Goal: Task Accomplishment & Management: Manage account settings

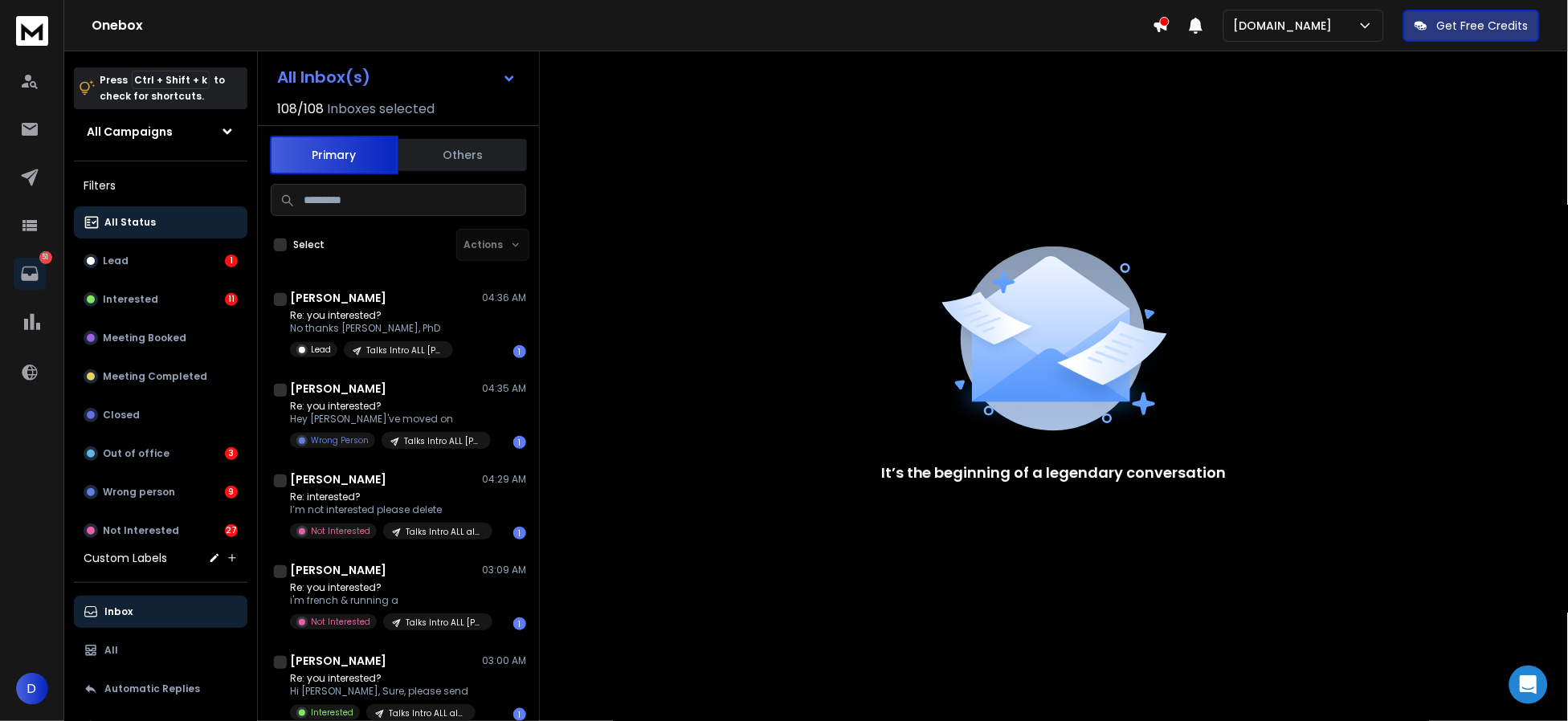
click at [155, 302] on button "Interested 11" at bounding box center [161, 299] width 174 height 32
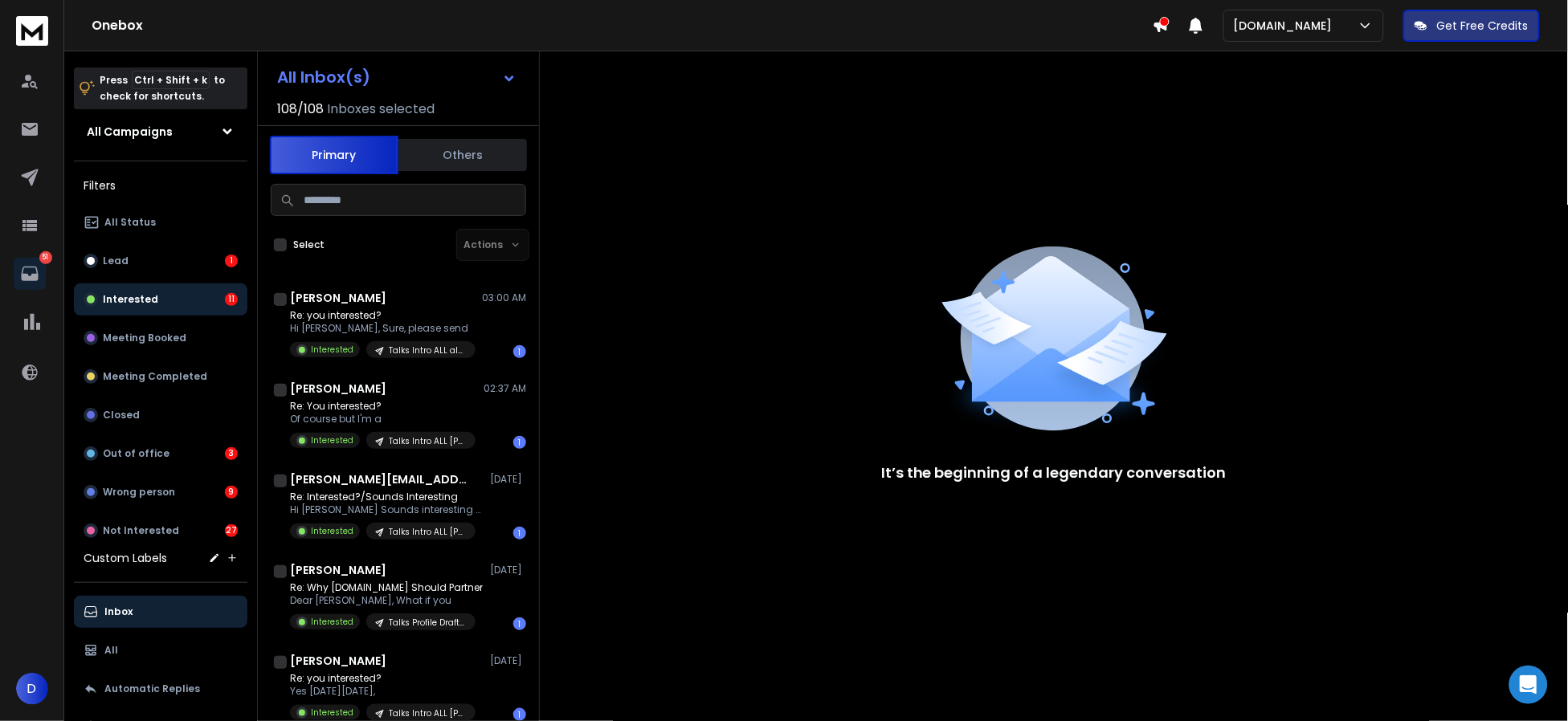
click at [155, 302] on button "Interested 11" at bounding box center [161, 299] width 174 height 32
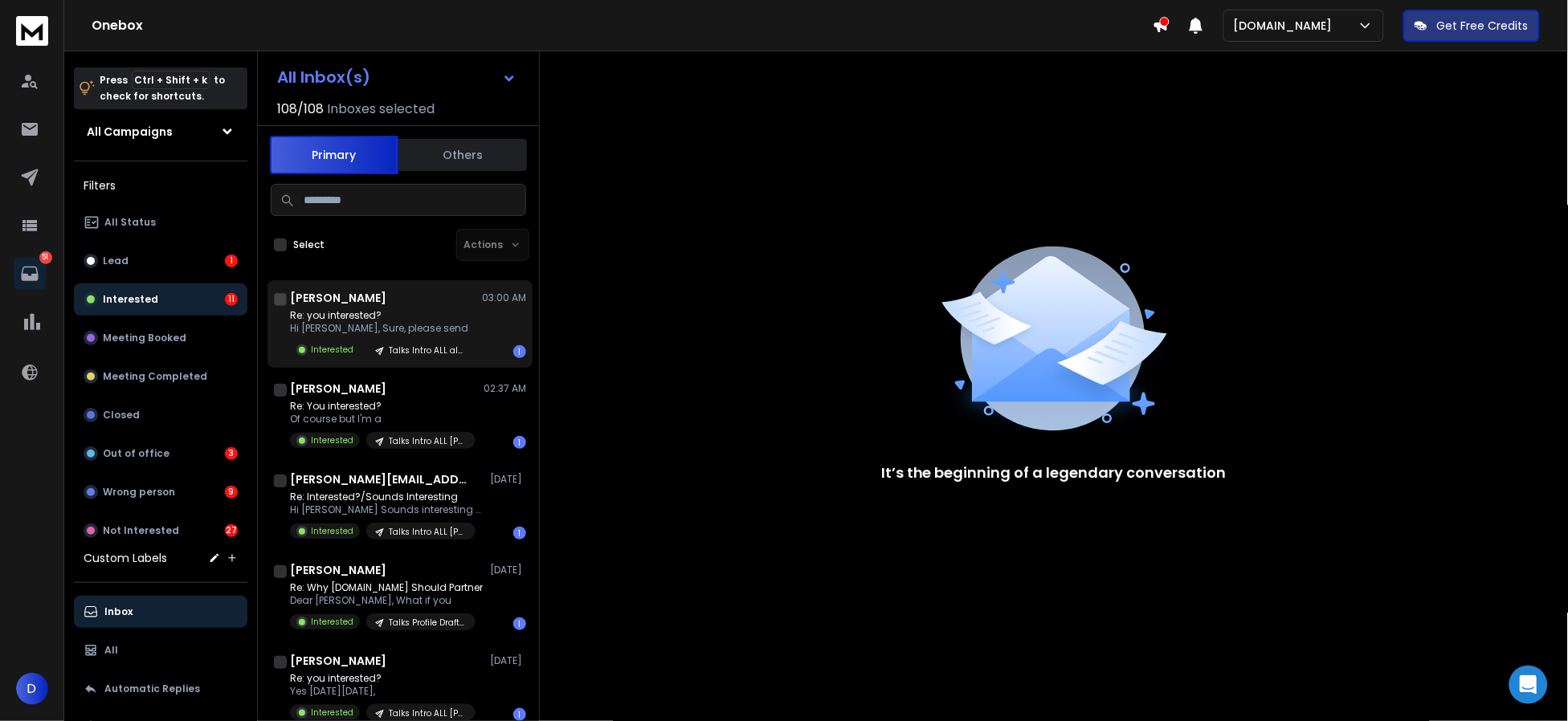
click at [337, 301] on h1 "[PERSON_NAME]" at bounding box center [338, 298] width 96 height 16
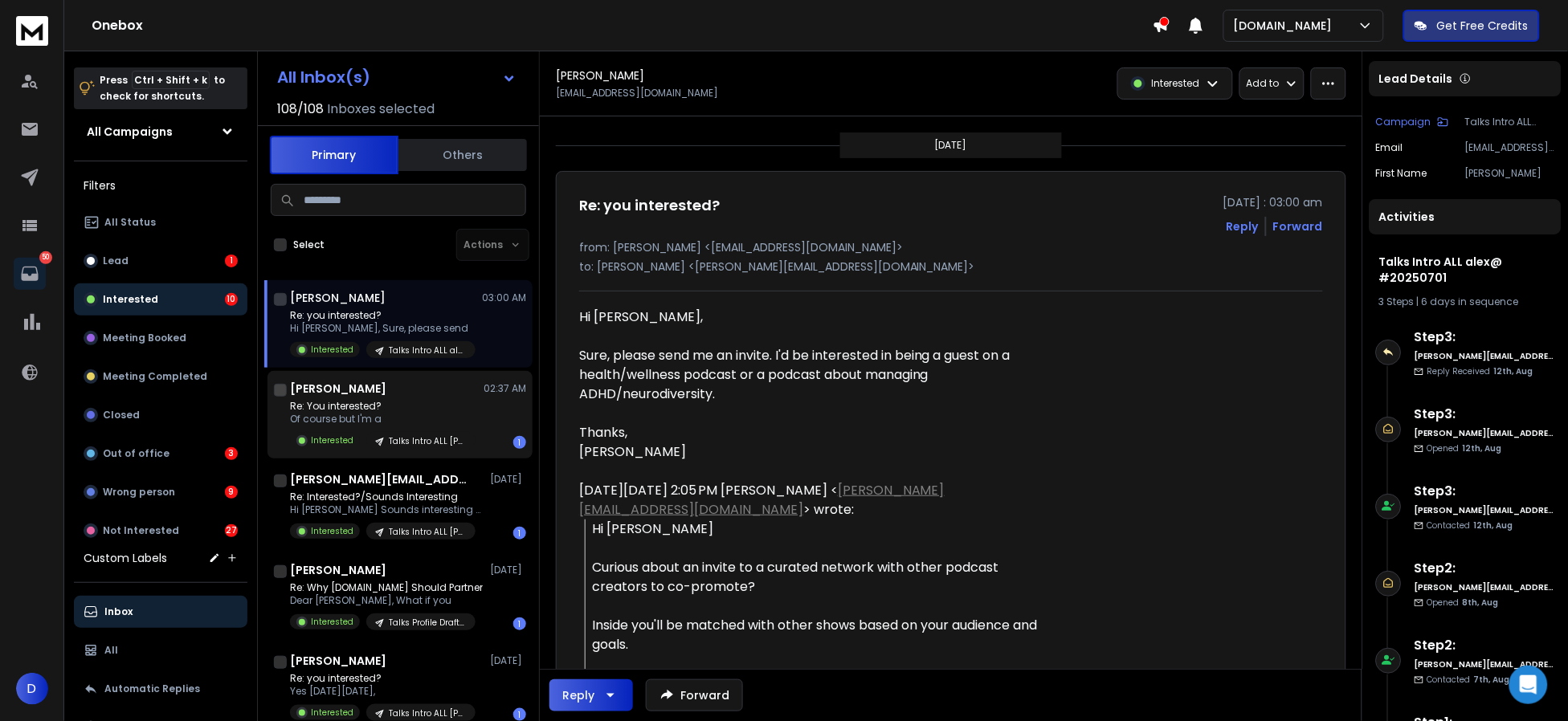
click at [322, 394] on h1 "[PERSON_NAME]" at bounding box center [338, 388] width 96 height 16
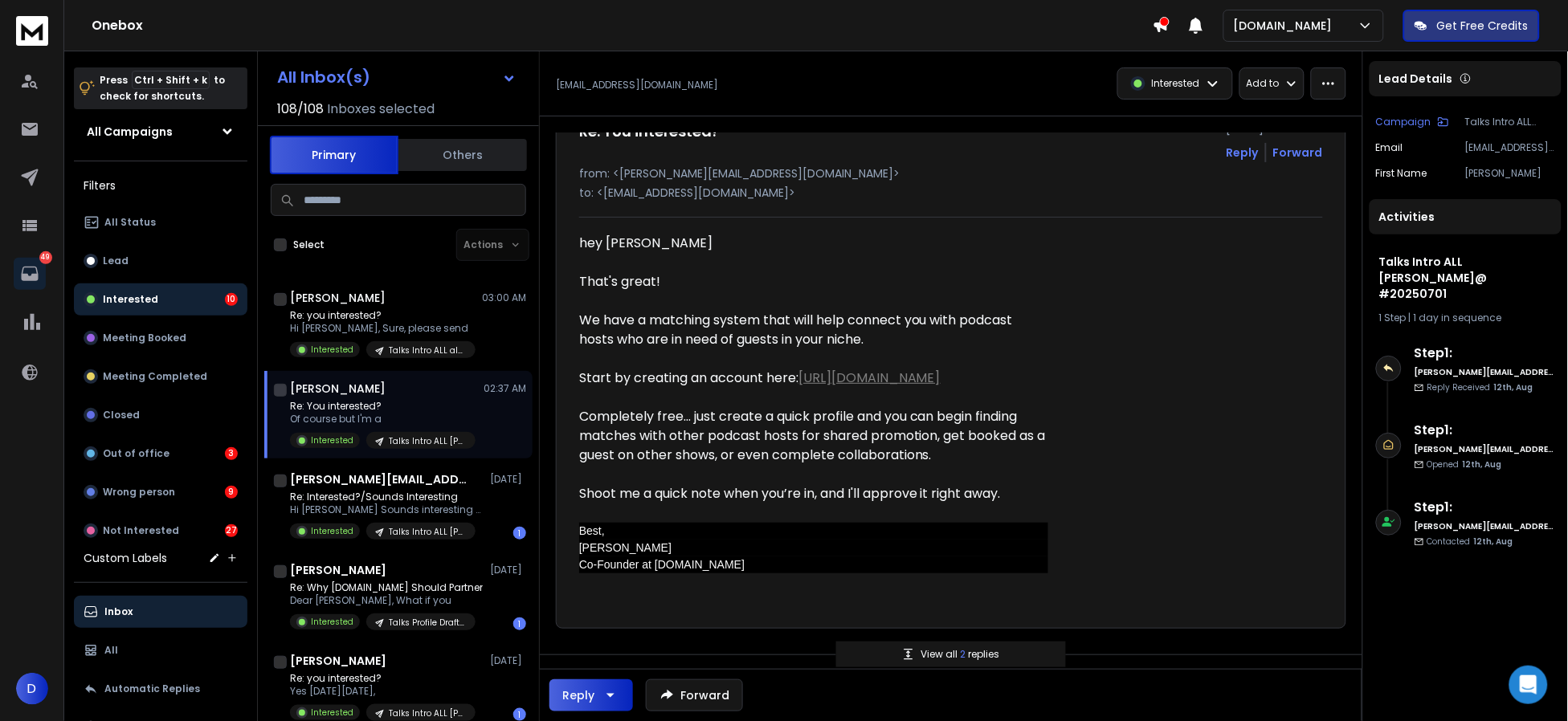
scroll to position [110, 0]
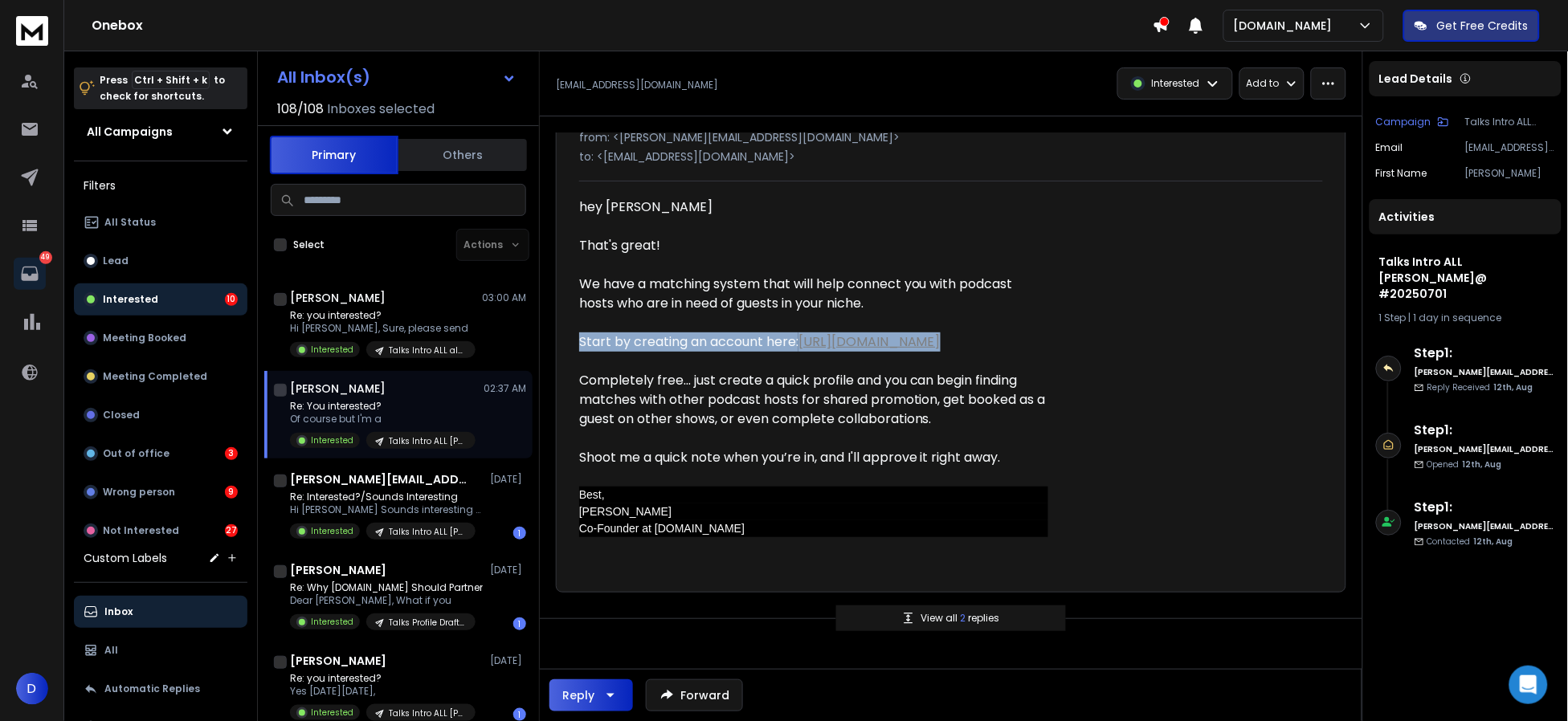
drag, startPoint x: 568, startPoint y: 344, endPoint x: 975, endPoint y: 352, distance: 407.1
click at [975, 352] on div "Re: You interested? [DATE] : 03:16 am Reply Forward from: <[PERSON_NAME][EMAIL_…" at bounding box center [951, 326] width 790 height 532
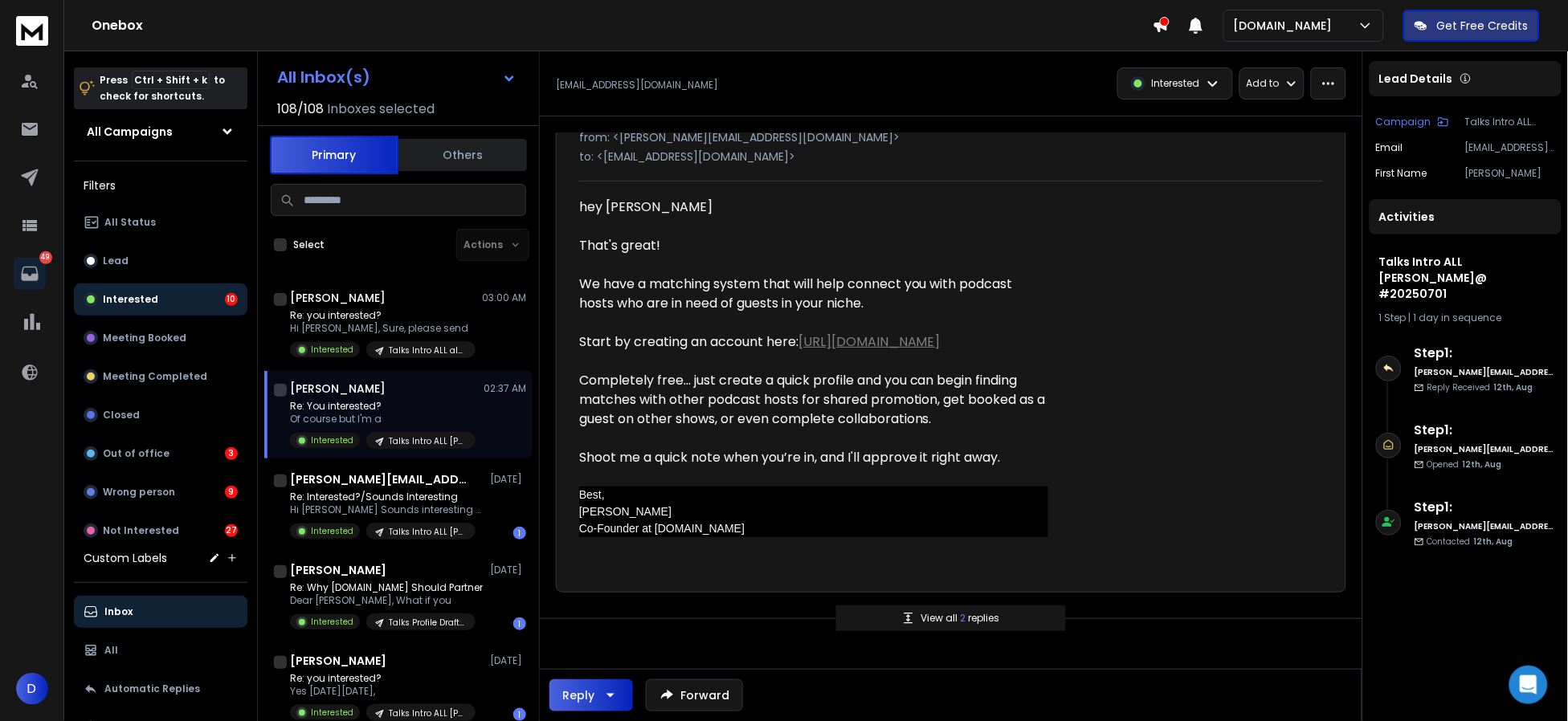
click at [916, 618] on div "View all 2 replies" at bounding box center [952, 618] width 230 height 25
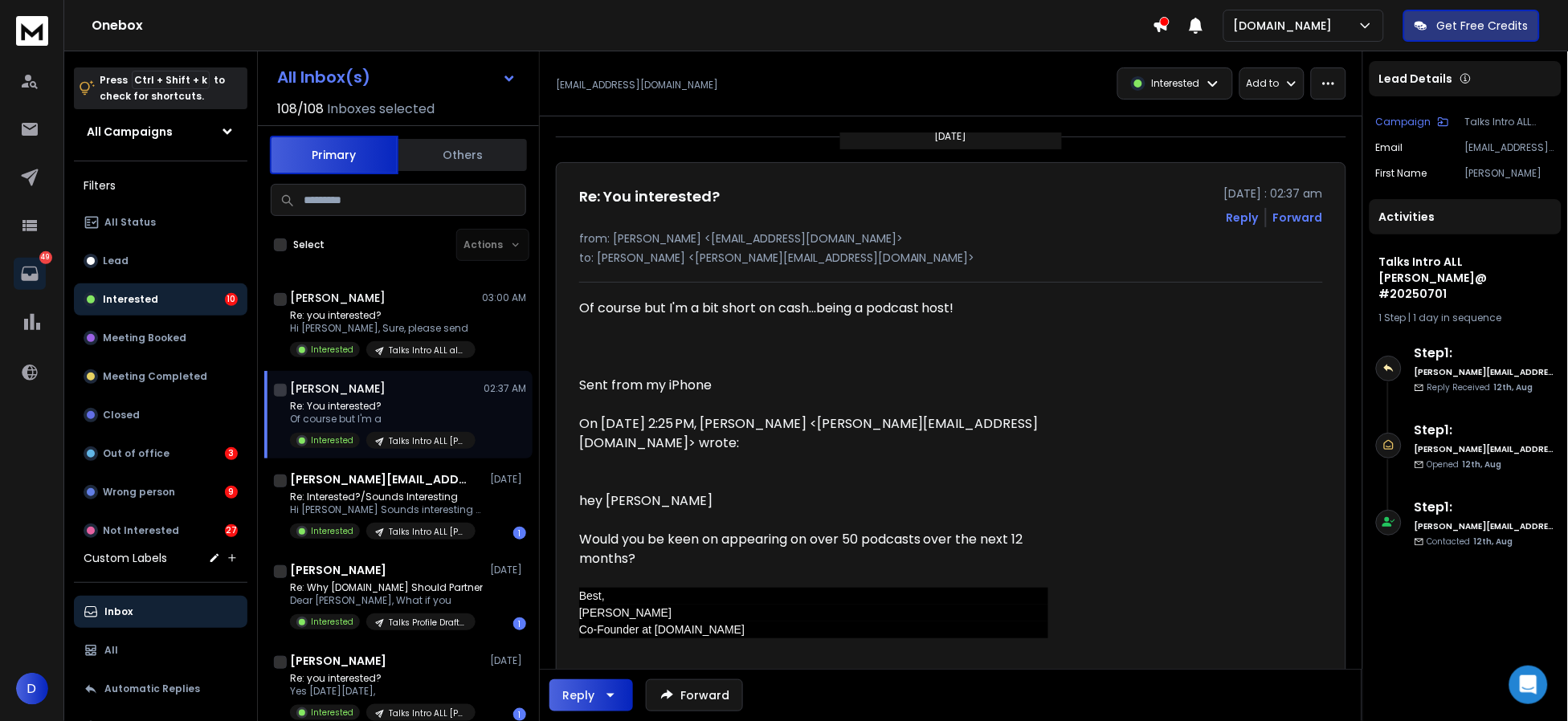
scroll to position [712, 0]
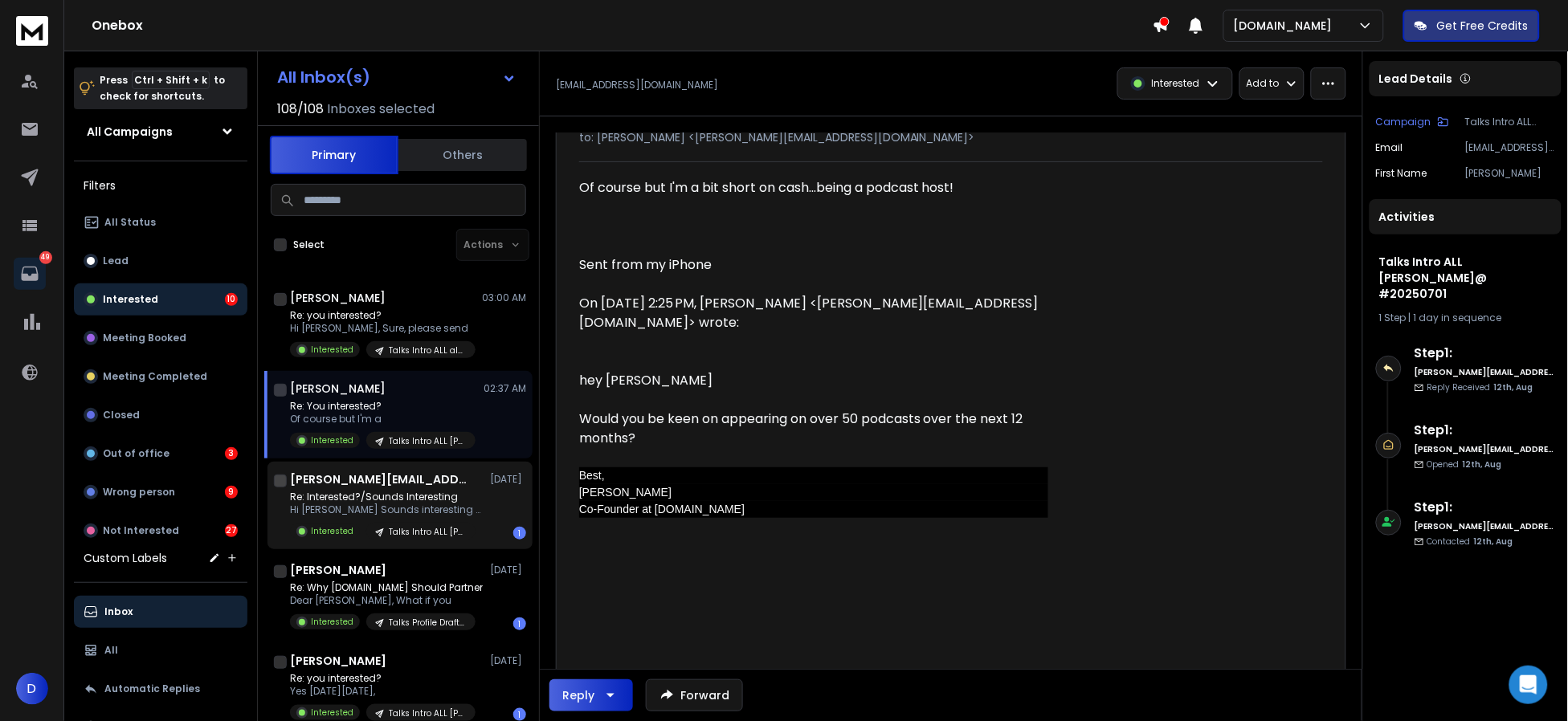
click at [405, 499] on p "Re: Interested?/Sounds Interesting" at bounding box center [386, 497] width 193 height 13
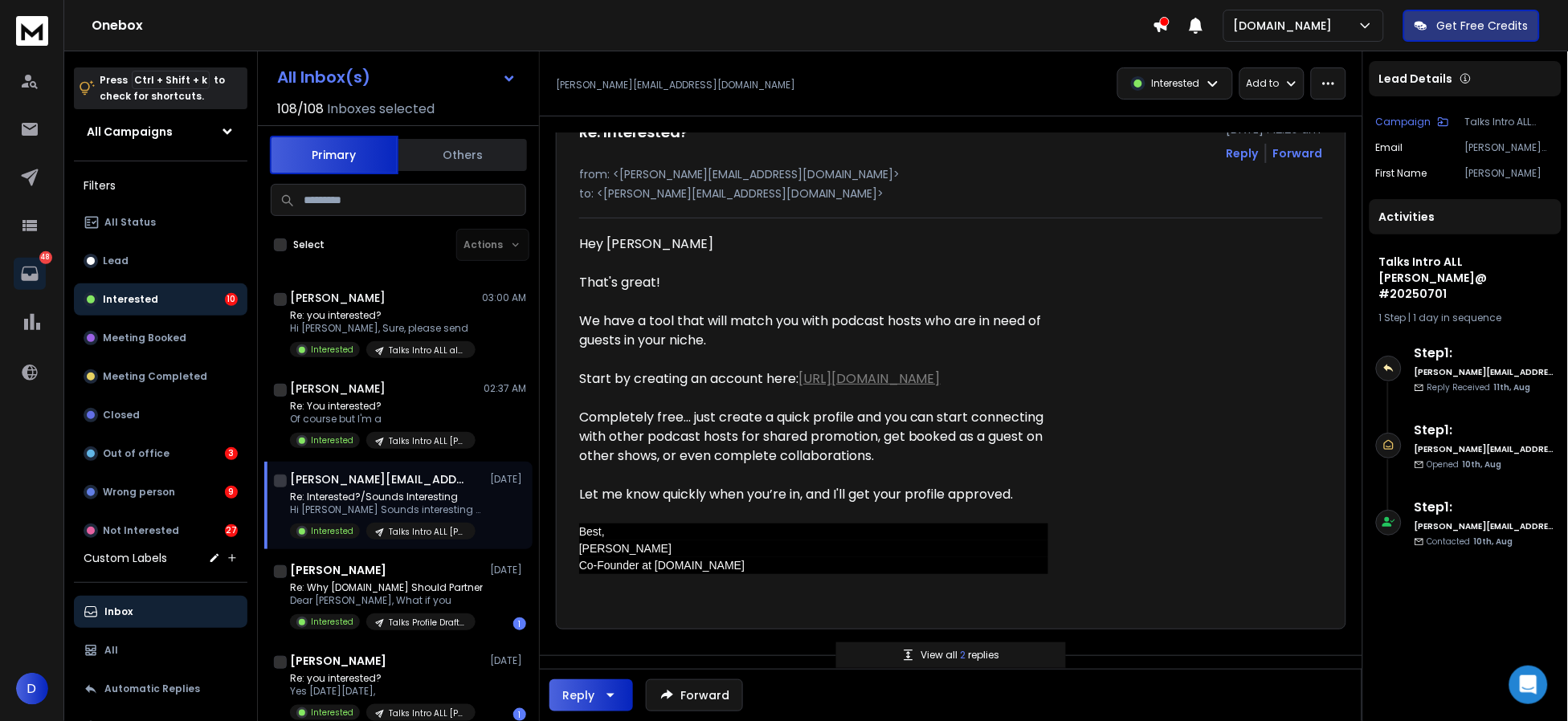
scroll to position [110, 0]
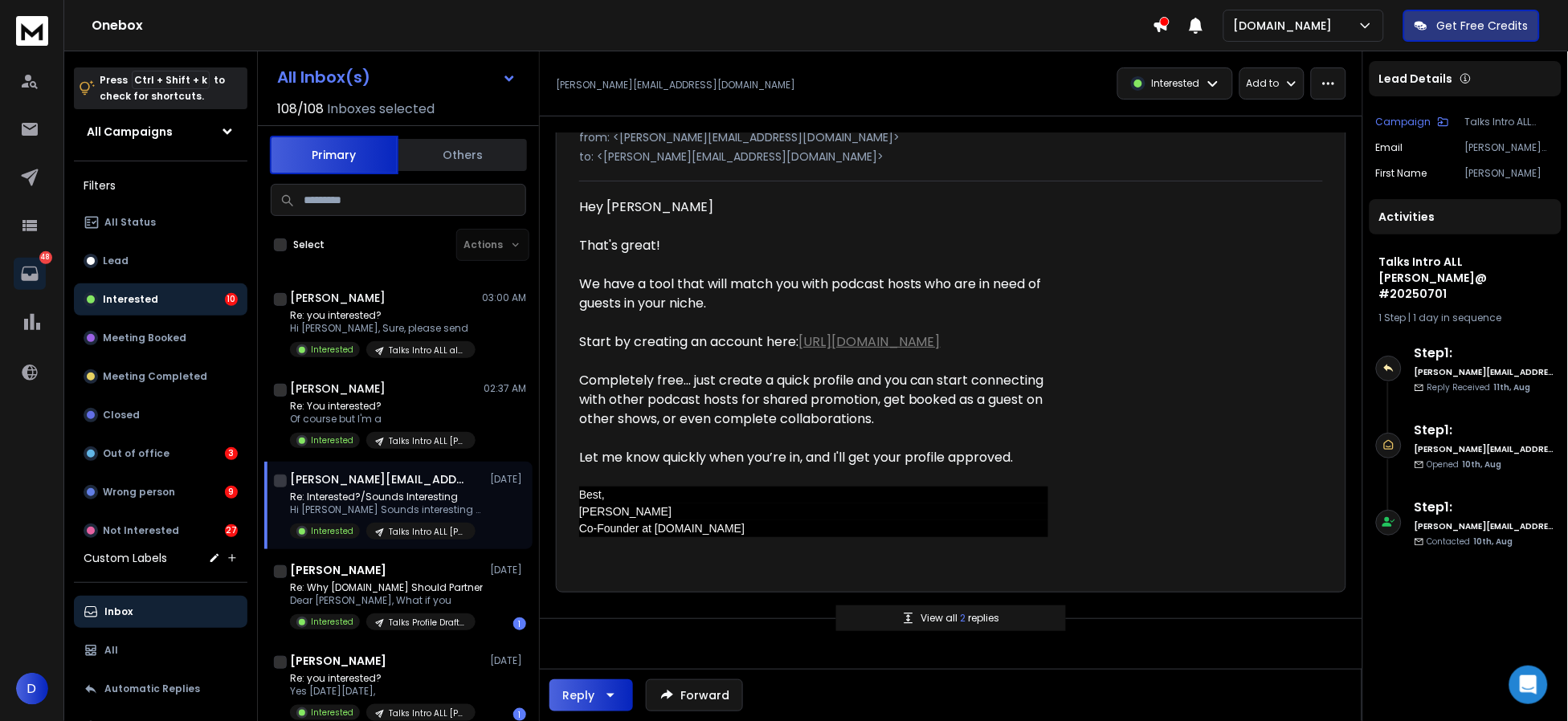
click at [986, 620] on p "View all 2 replies" at bounding box center [960, 618] width 79 height 13
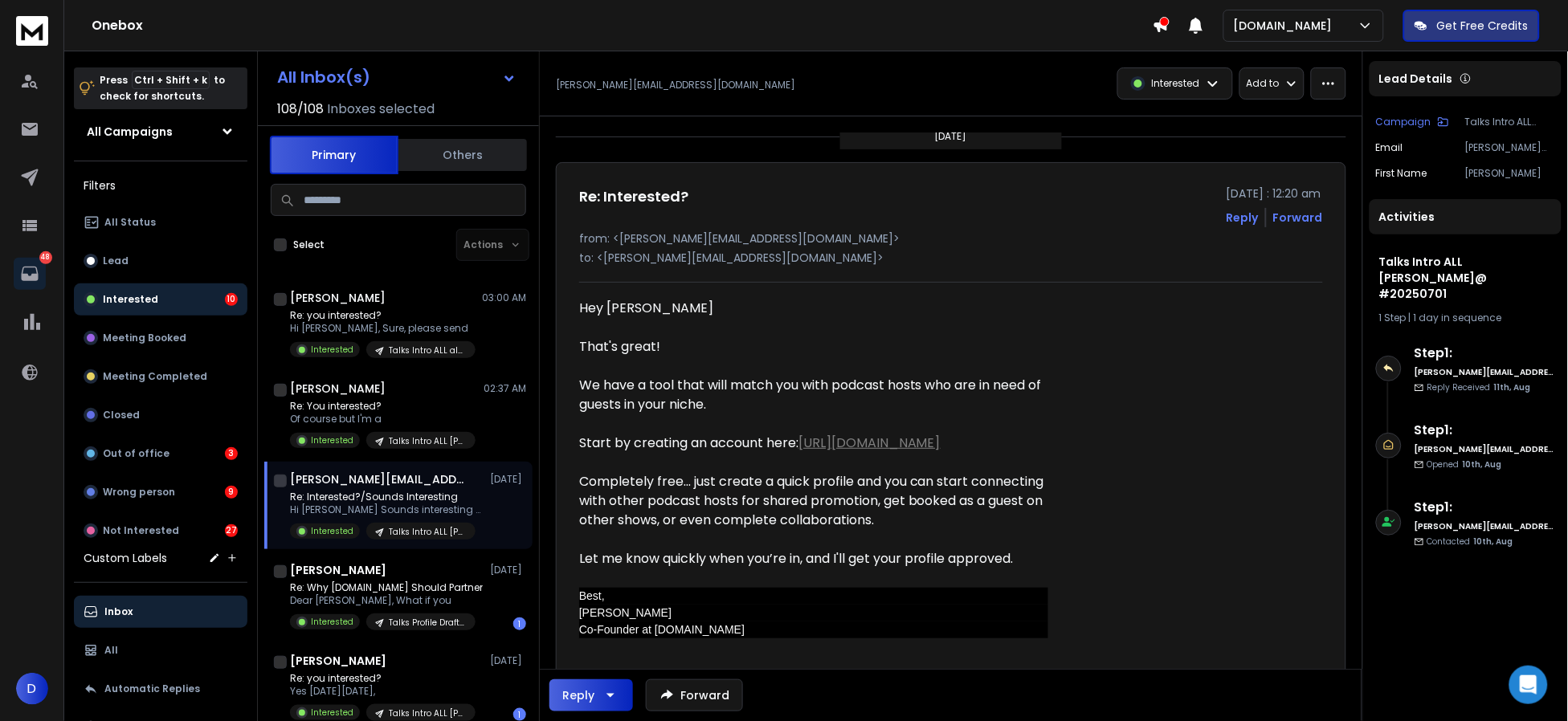
scroll to position [0, 0]
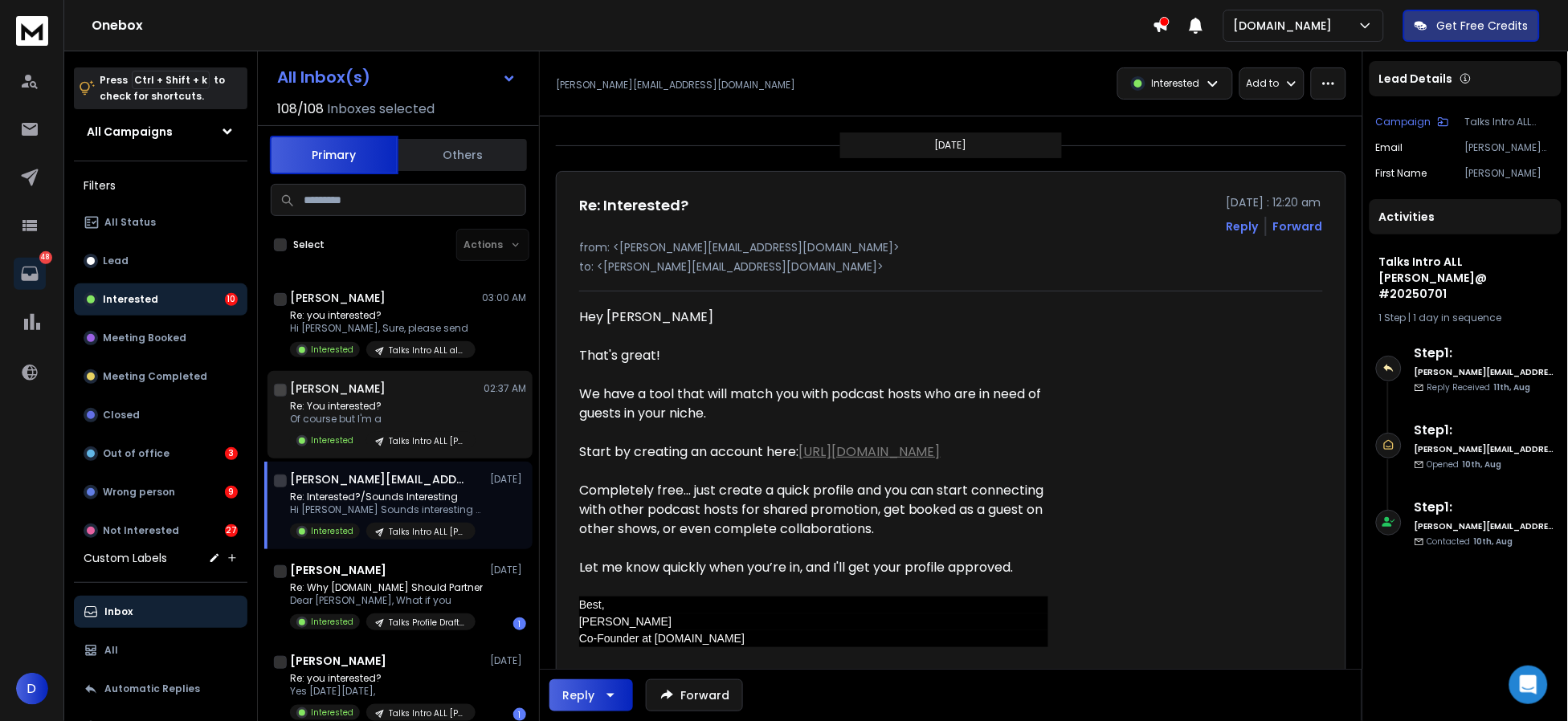
click at [414, 409] on p "Re: You interested?" at bounding box center [382, 406] width 186 height 13
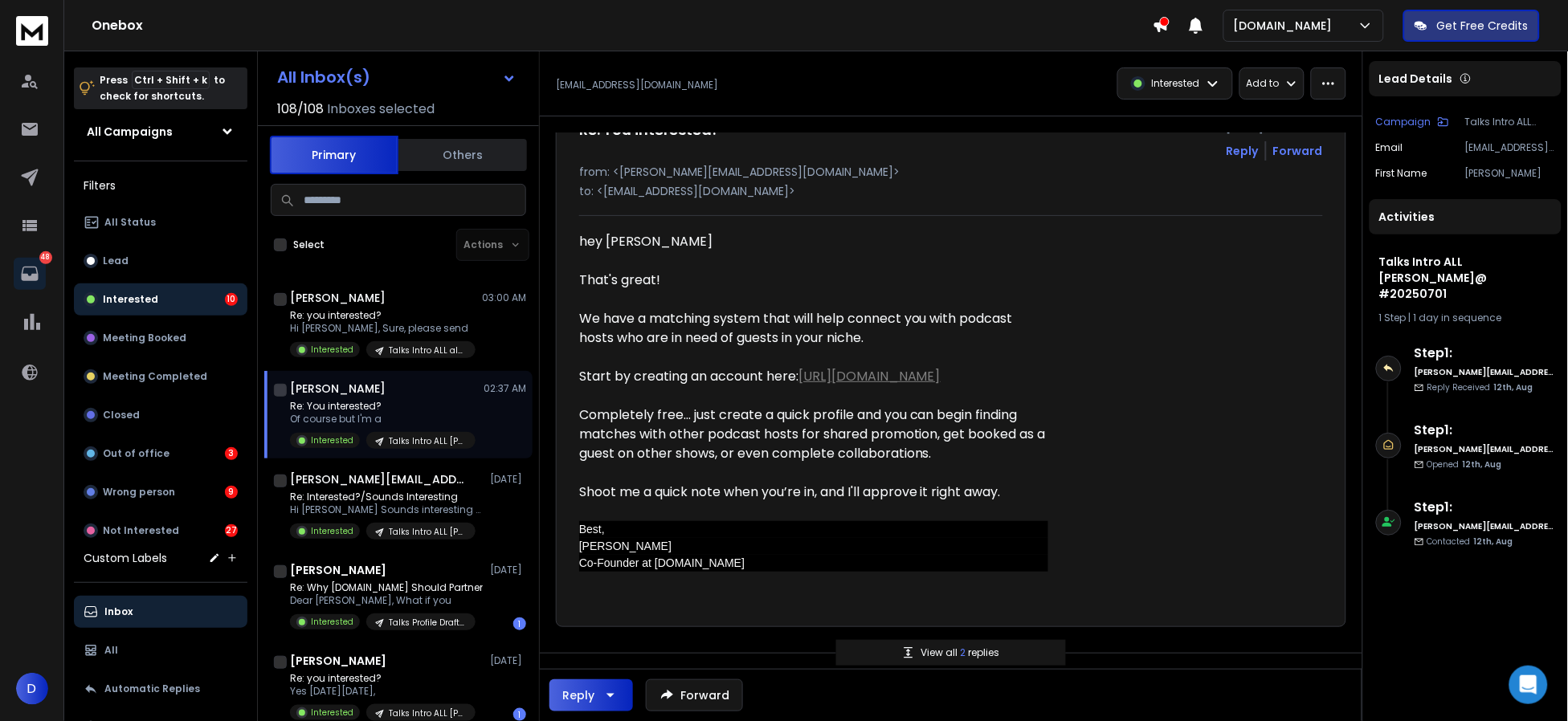
scroll to position [110, 0]
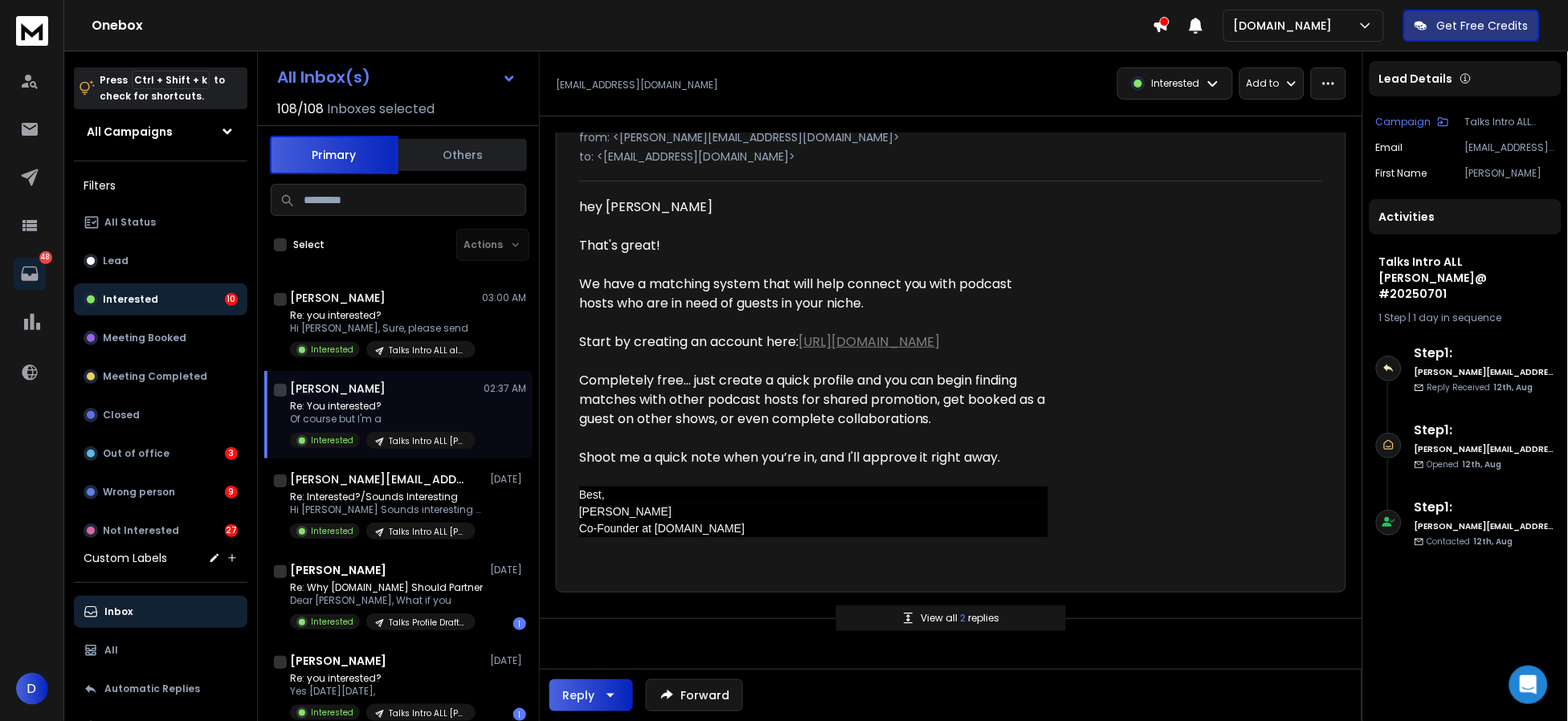
click at [966, 612] on p "View all 2 replies" at bounding box center [960, 618] width 79 height 13
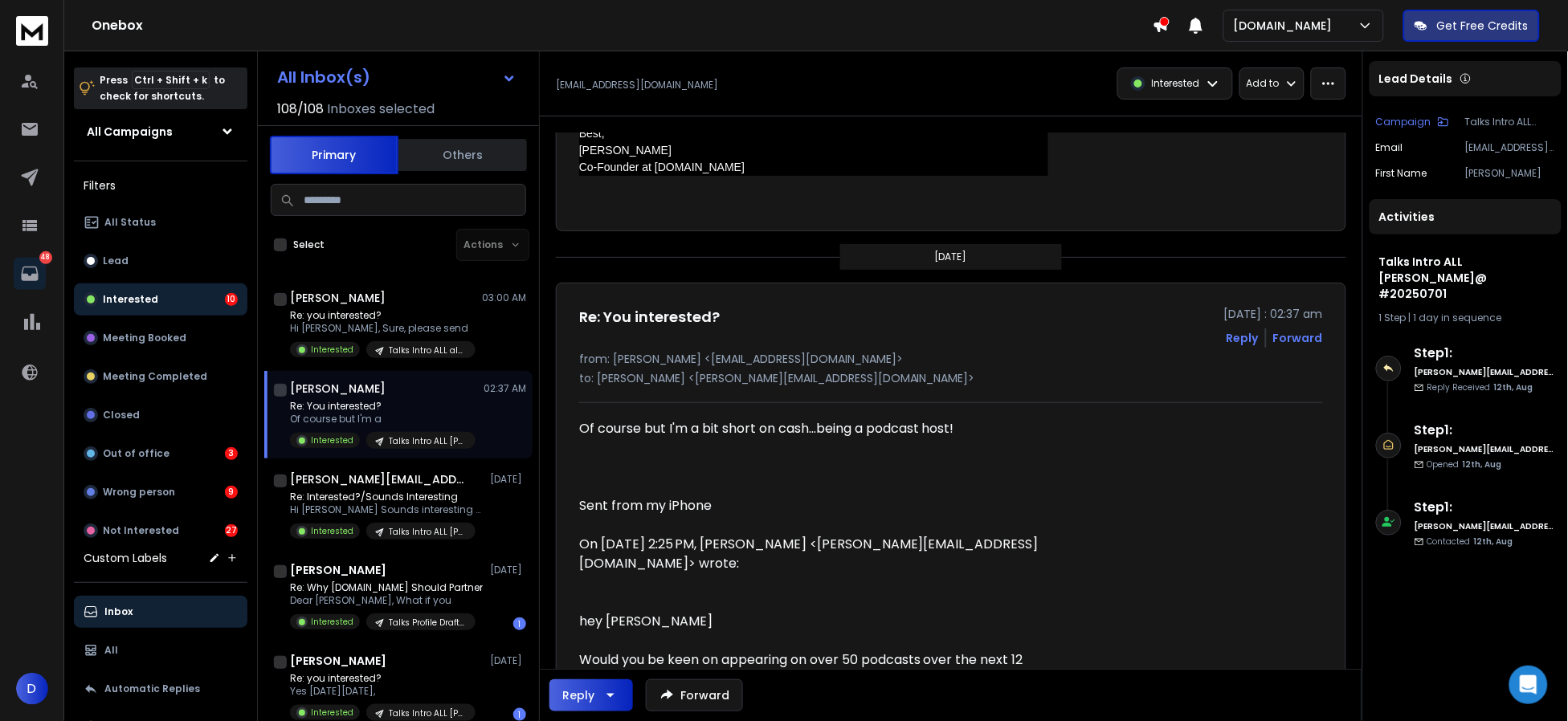
scroll to position [712, 0]
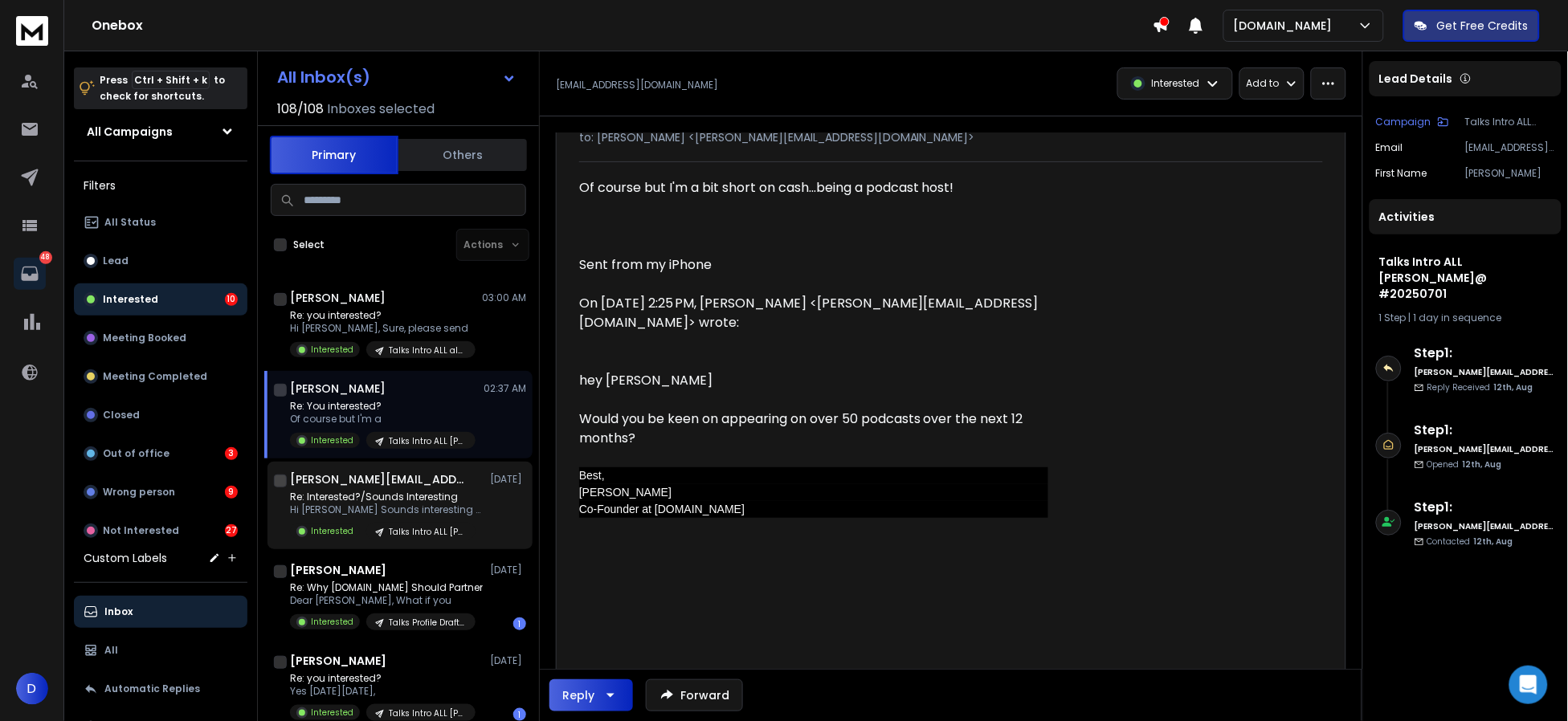
click at [402, 480] on h1 "[PERSON_NAME][EMAIL_ADDRESS][DOMAIN_NAME]" at bounding box center [378, 479] width 176 height 16
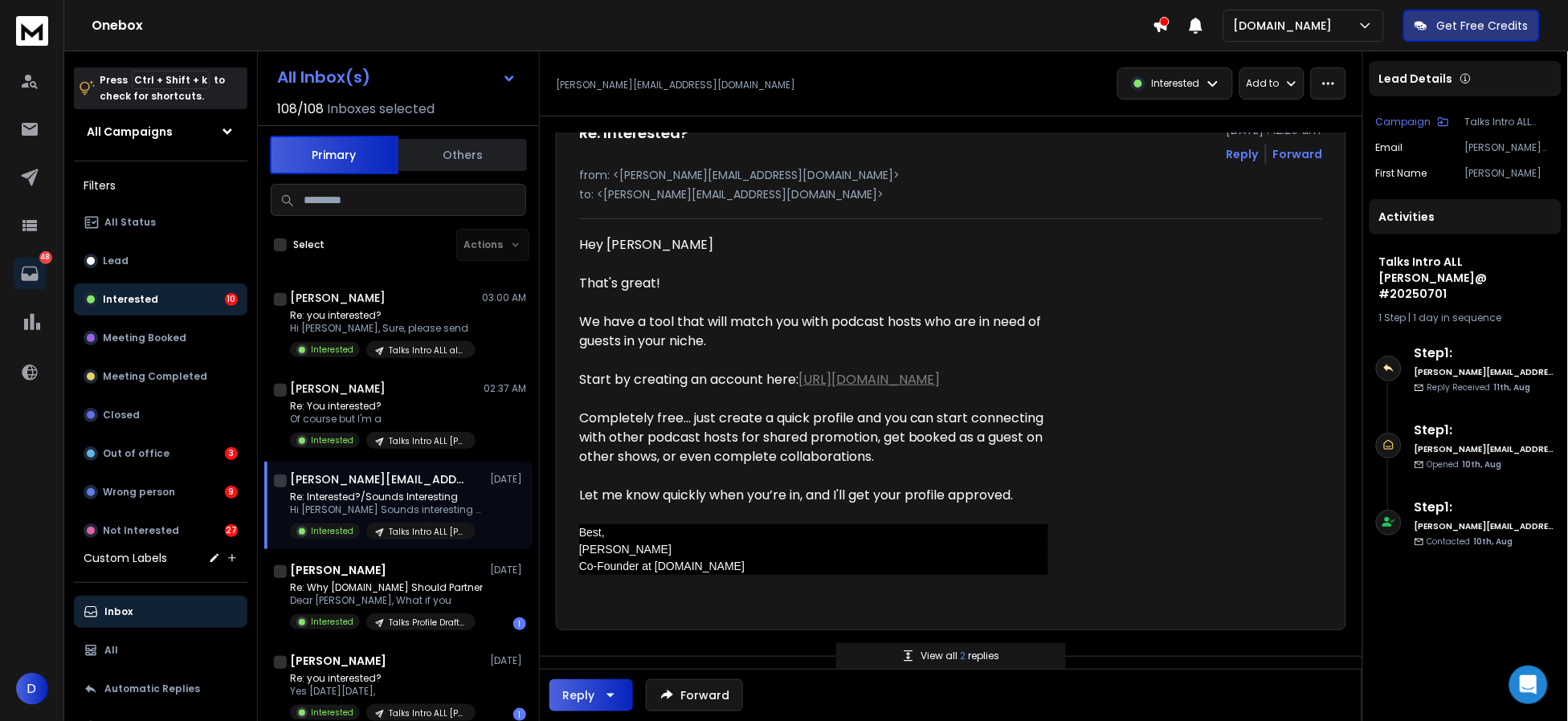
scroll to position [110, 0]
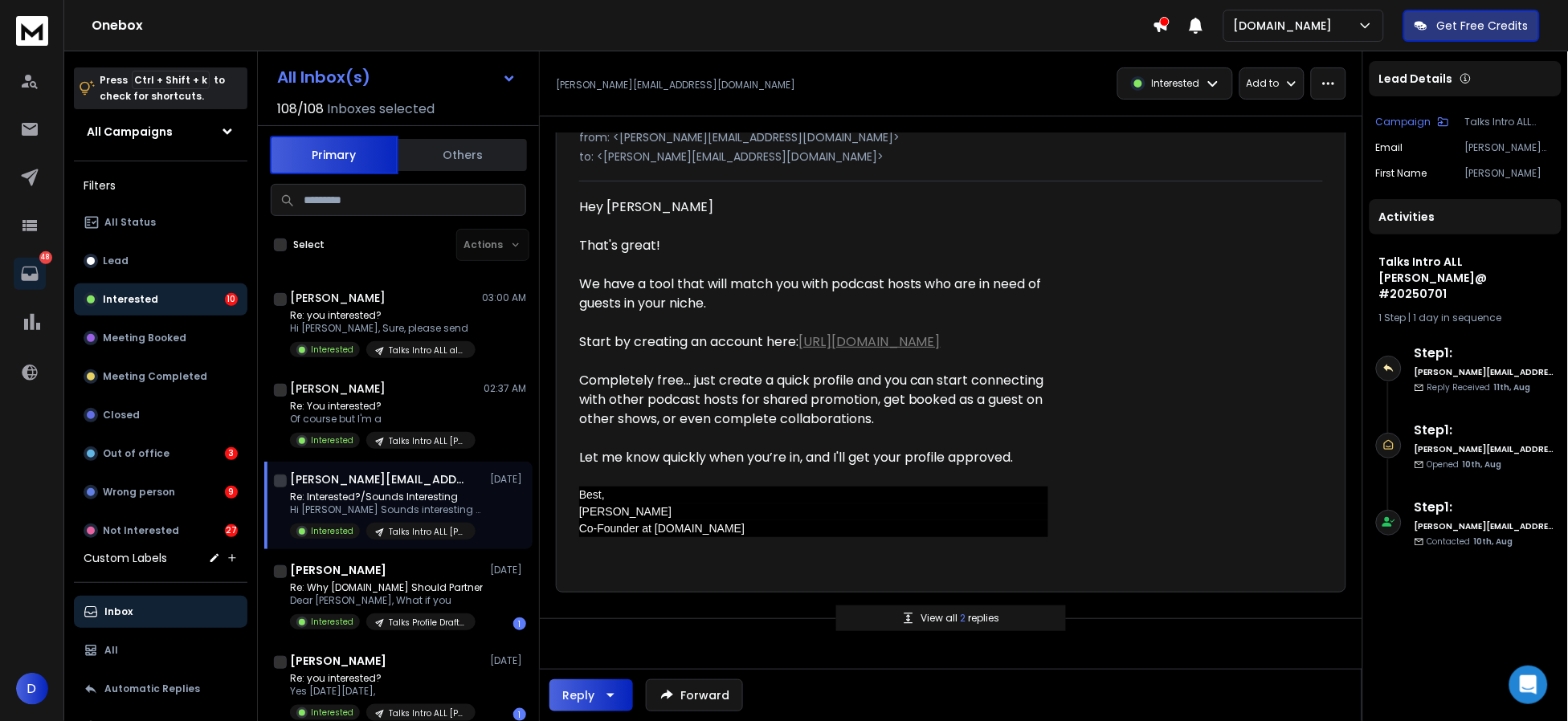
click at [961, 598] on div "[DATE] Re: Interested? [DATE] : 12:20 am Reply Forward from: <[PERSON_NAME][EMA…" at bounding box center [951, 397] width 822 height 750
click at [960, 613] on span "2" at bounding box center [964, 618] width 8 height 14
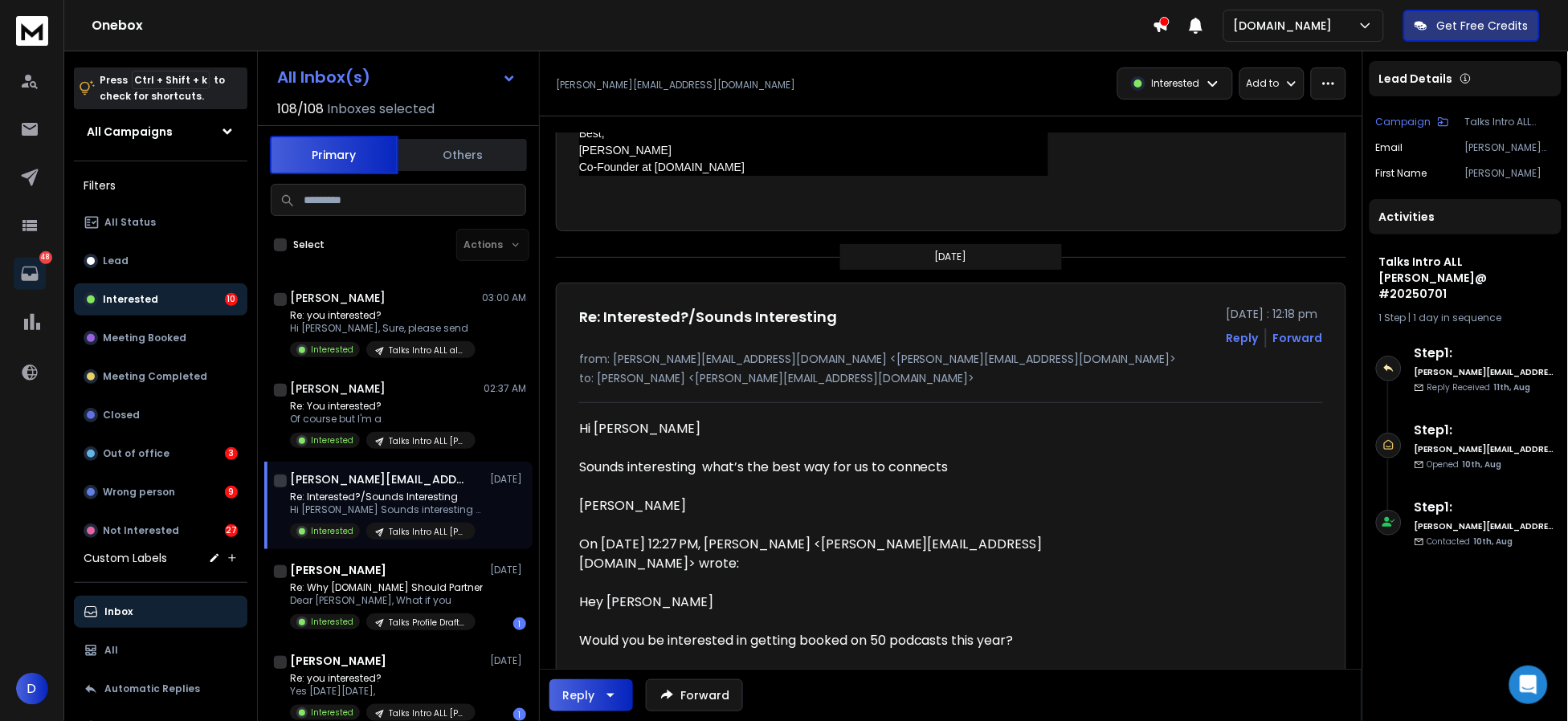
scroll to position [592, 0]
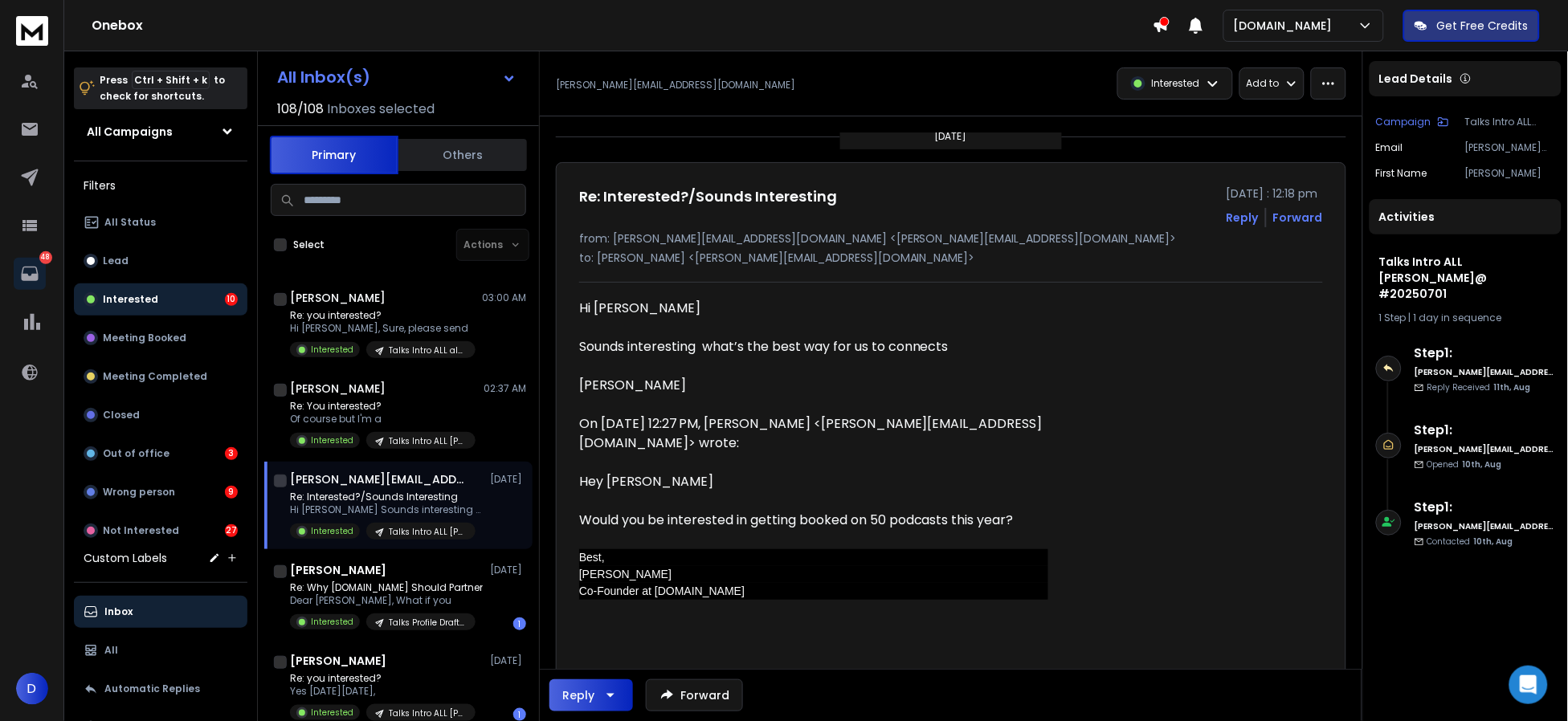
click at [1177, 86] on p "Interested" at bounding box center [1175, 83] width 48 height 13
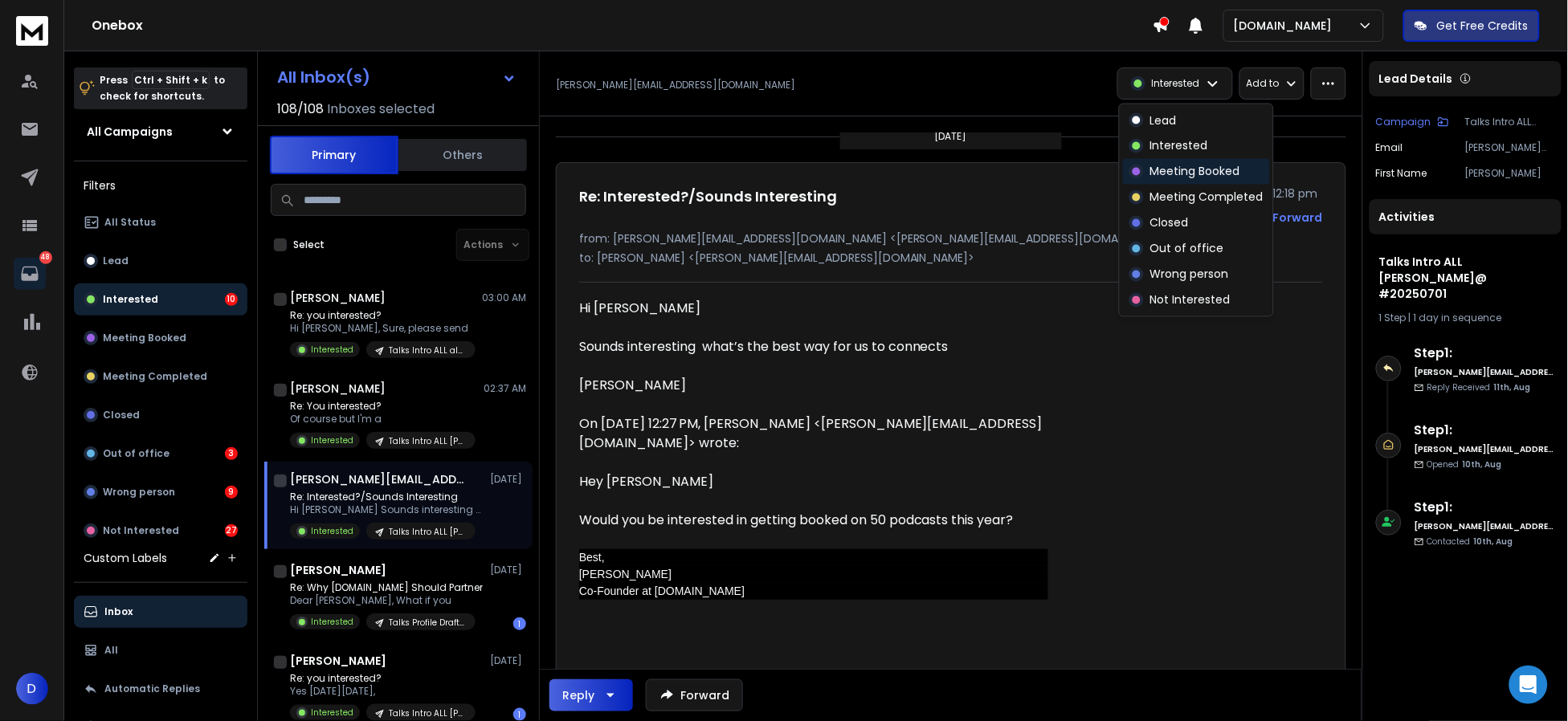
click at [1171, 170] on p "Meeting Booked" at bounding box center [1194, 172] width 90 height 16
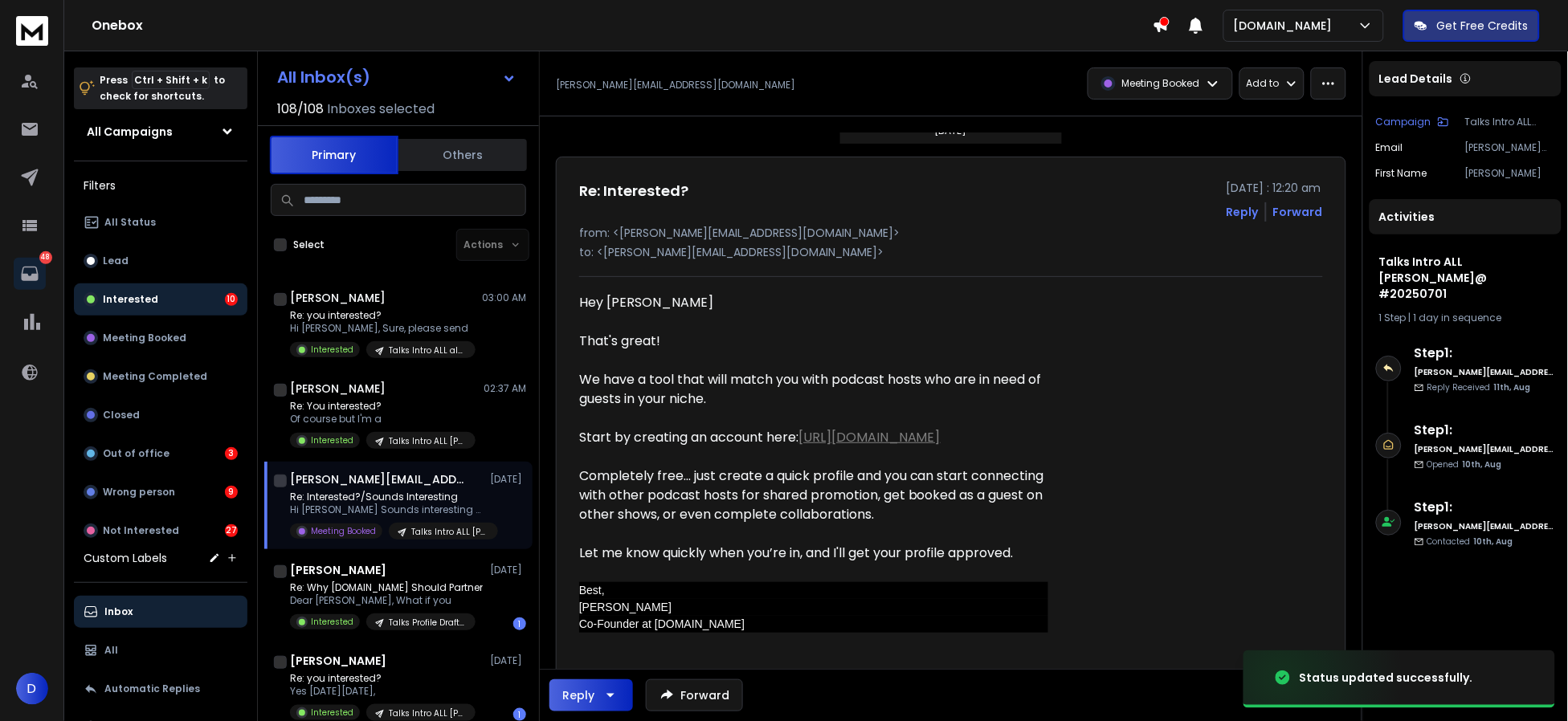
scroll to position [0, 0]
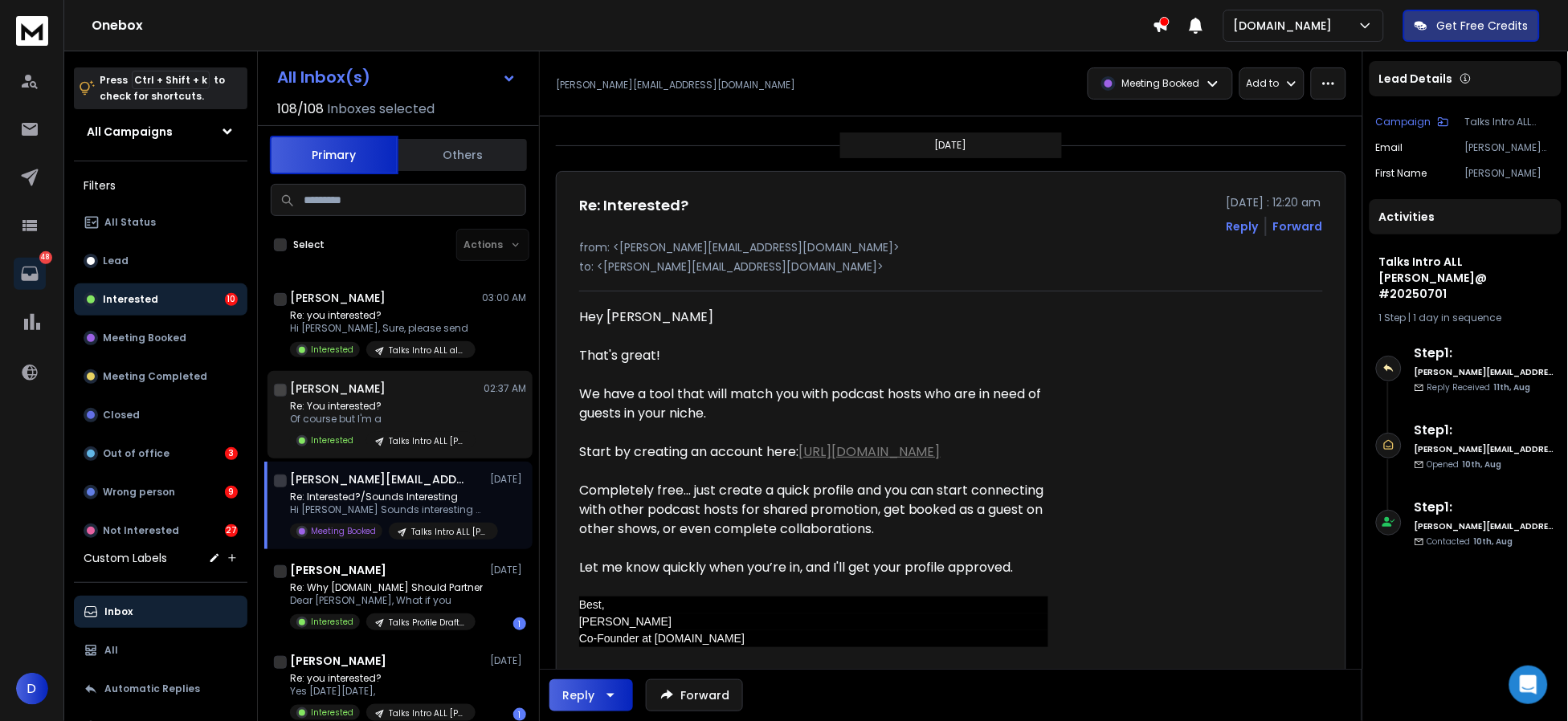
click at [368, 419] on p "Of course but I'm a" at bounding box center [382, 419] width 186 height 13
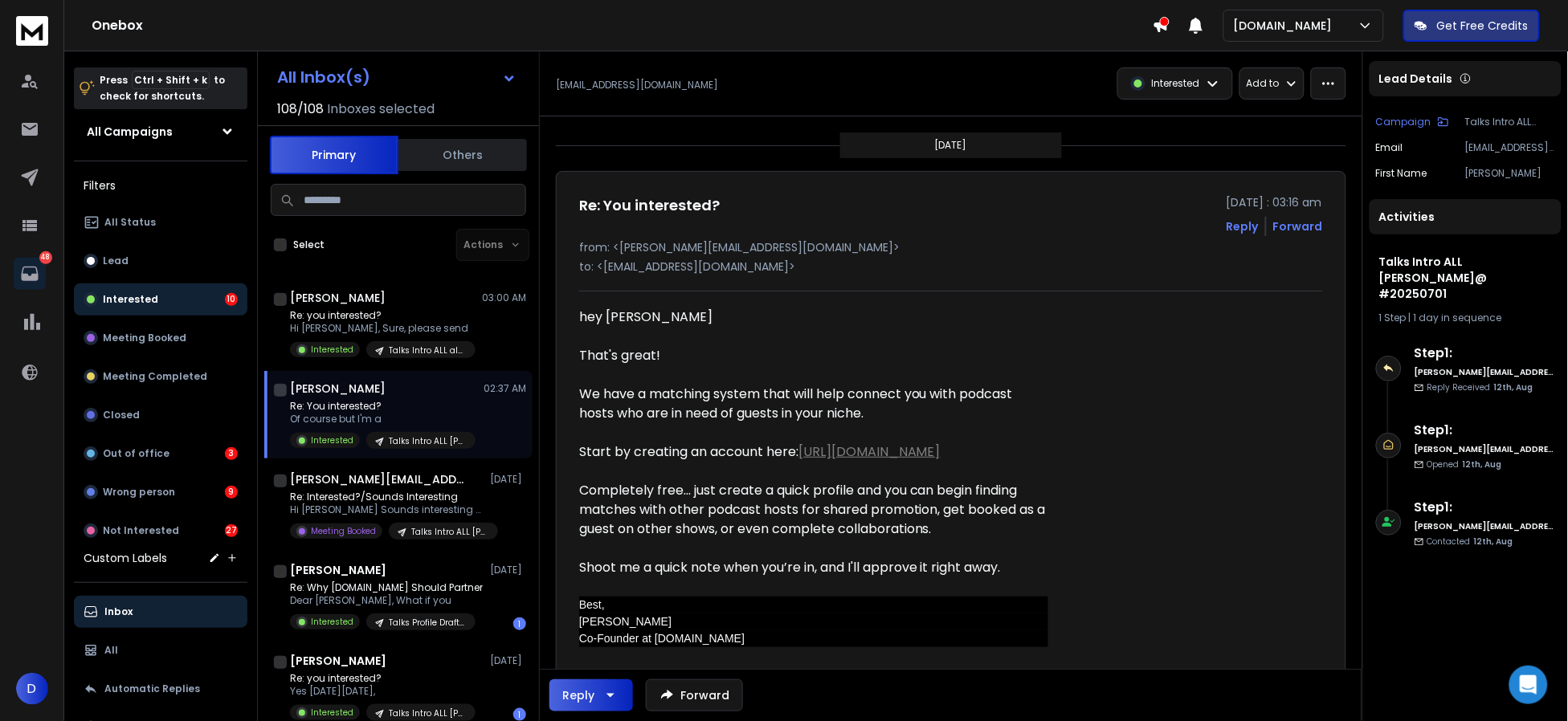
click at [1155, 65] on div "[EMAIL_ADDRESS][DOMAIN_NAME] Interested Add to Interested Add to" at bounding box center [951, 84] width 822 height 65
click at [1168, 85] on p "Interested" at bounding box center [1175, 83] width 48 height 13
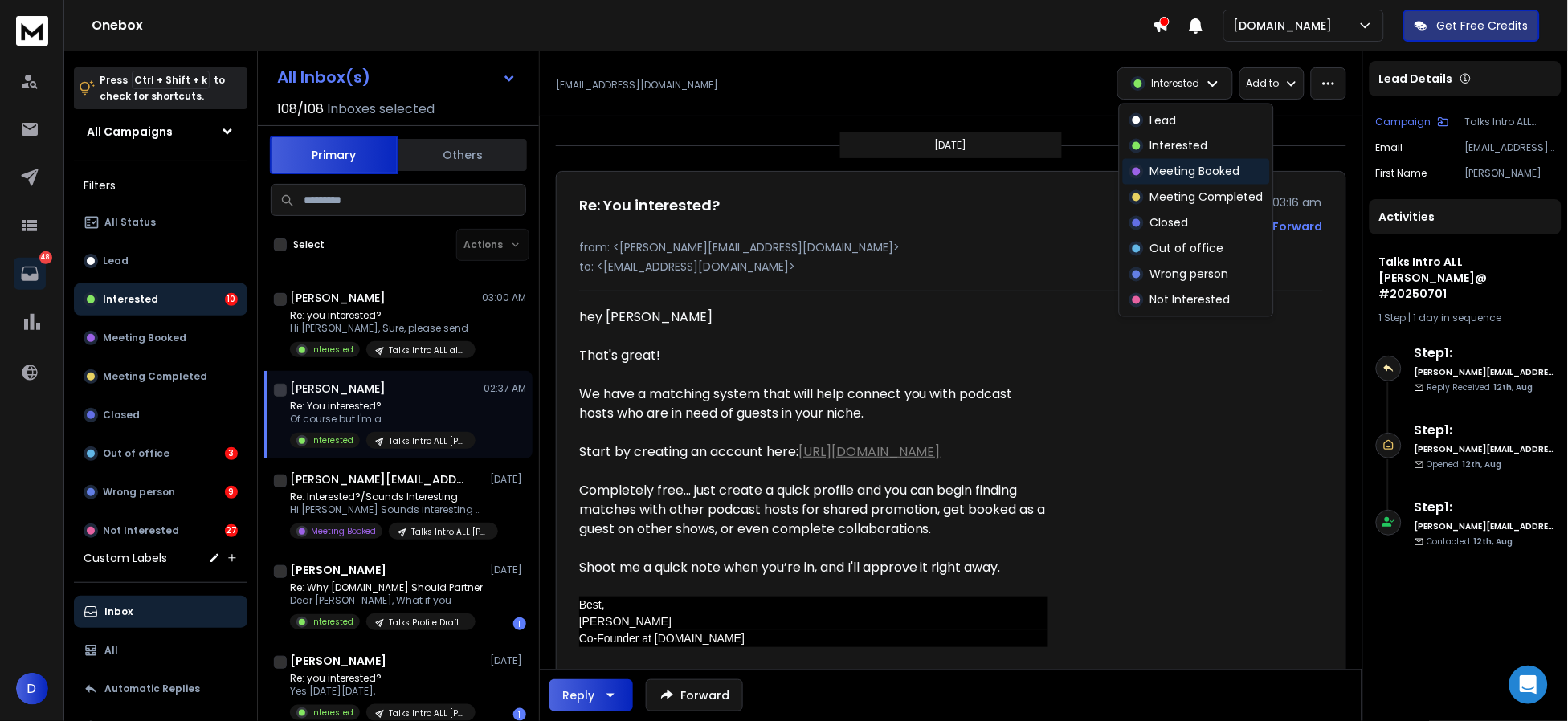
click at [1158, 175] on p "Meeting Booked" at bounding box center [1194, 172] width 90 height 16
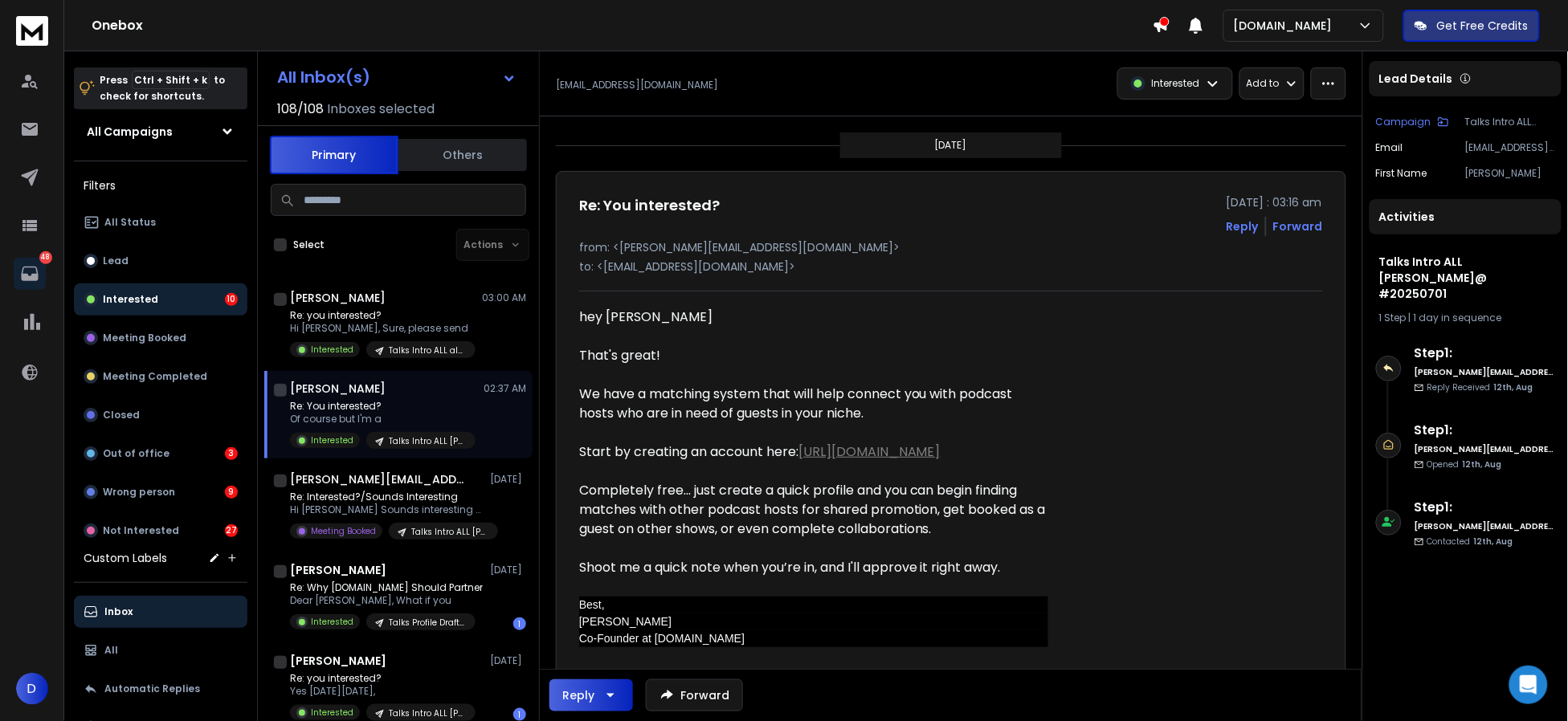
click at [374, 329] on p "Hi [PERSON_NAME], Sure, please send" at bounding box center [382, 328] width 186 height 13
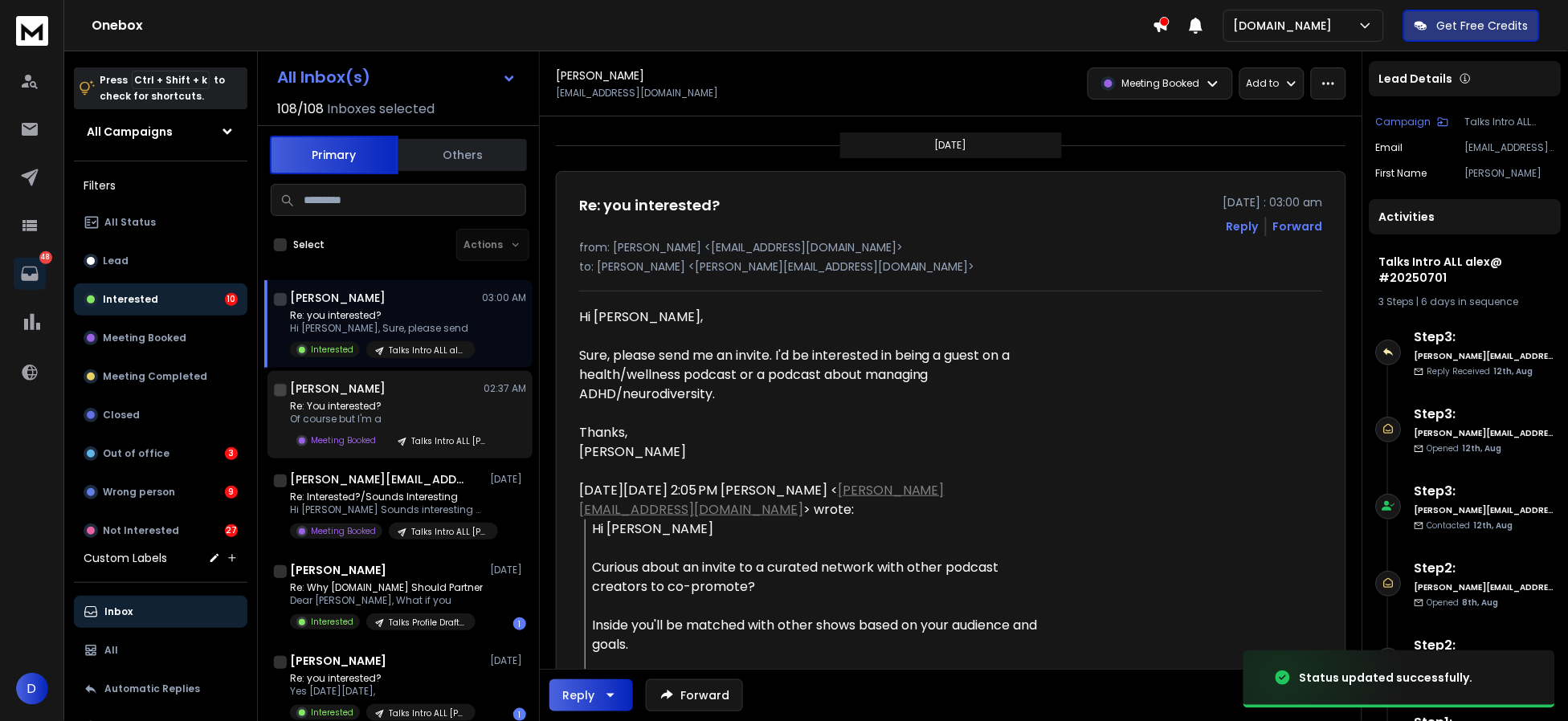
click at [403, 409] on p "Re: You interested?" at bounding box center [386, 406] width 193 height 13
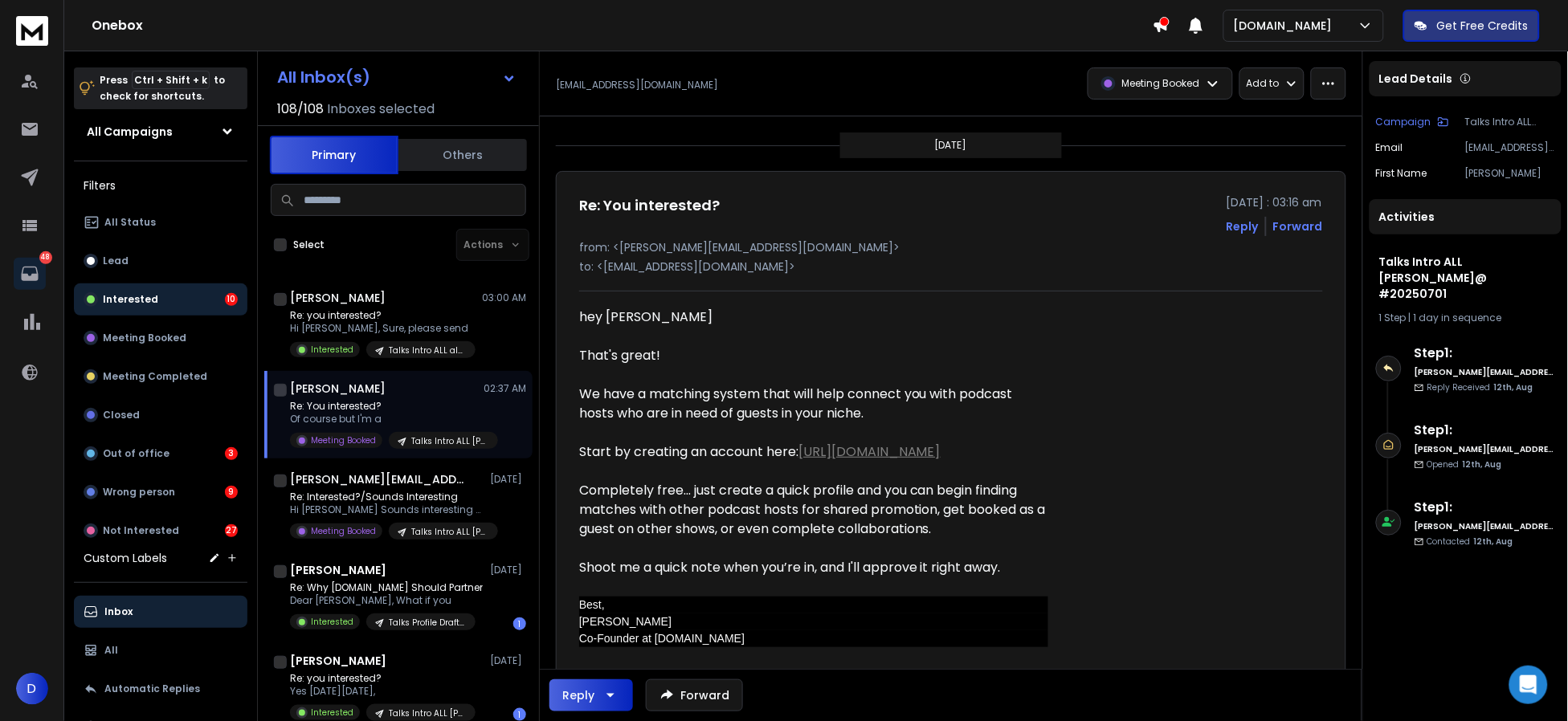
scroll to position [110, 0]
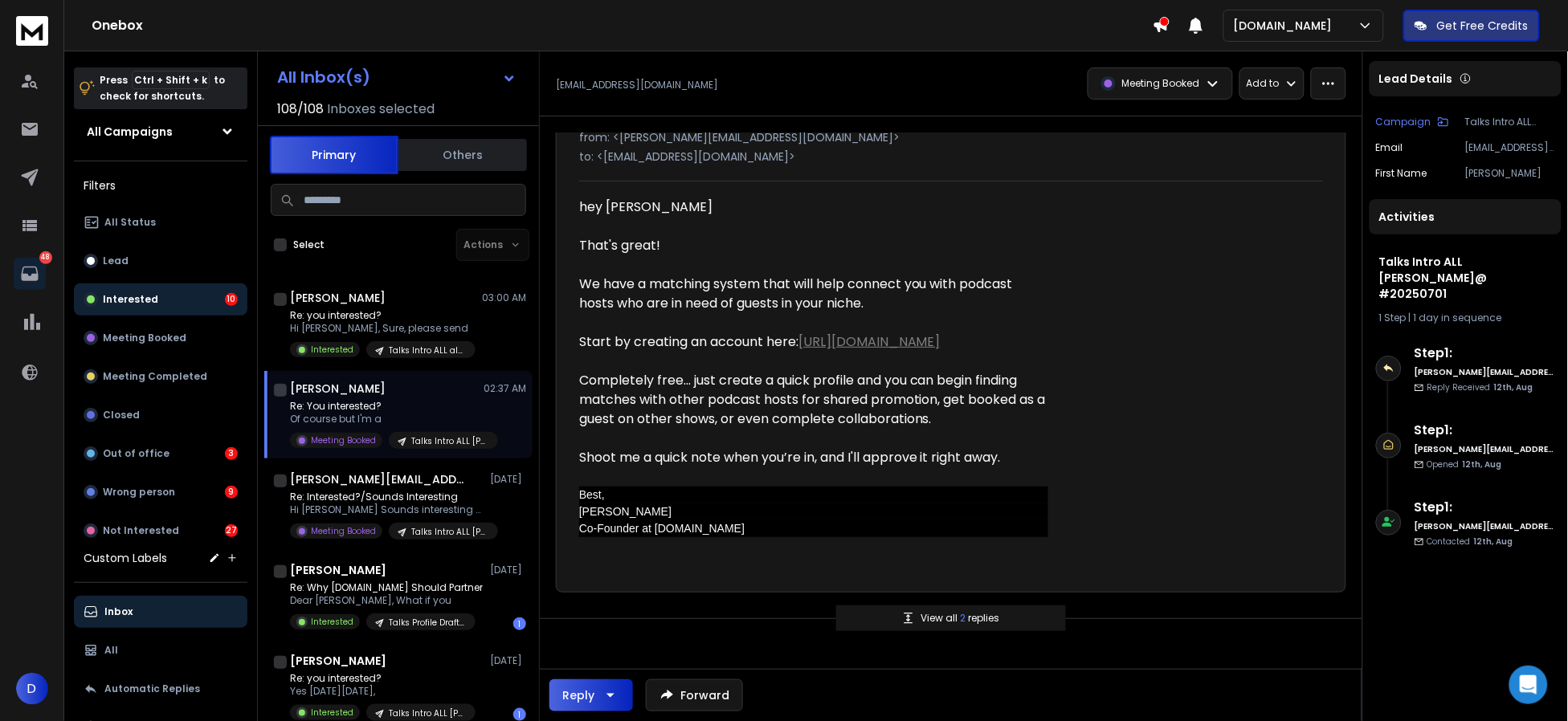
click at [1014, 626] on div "View all 2 replies" at bounding box center [952, 618] width 230 height 25
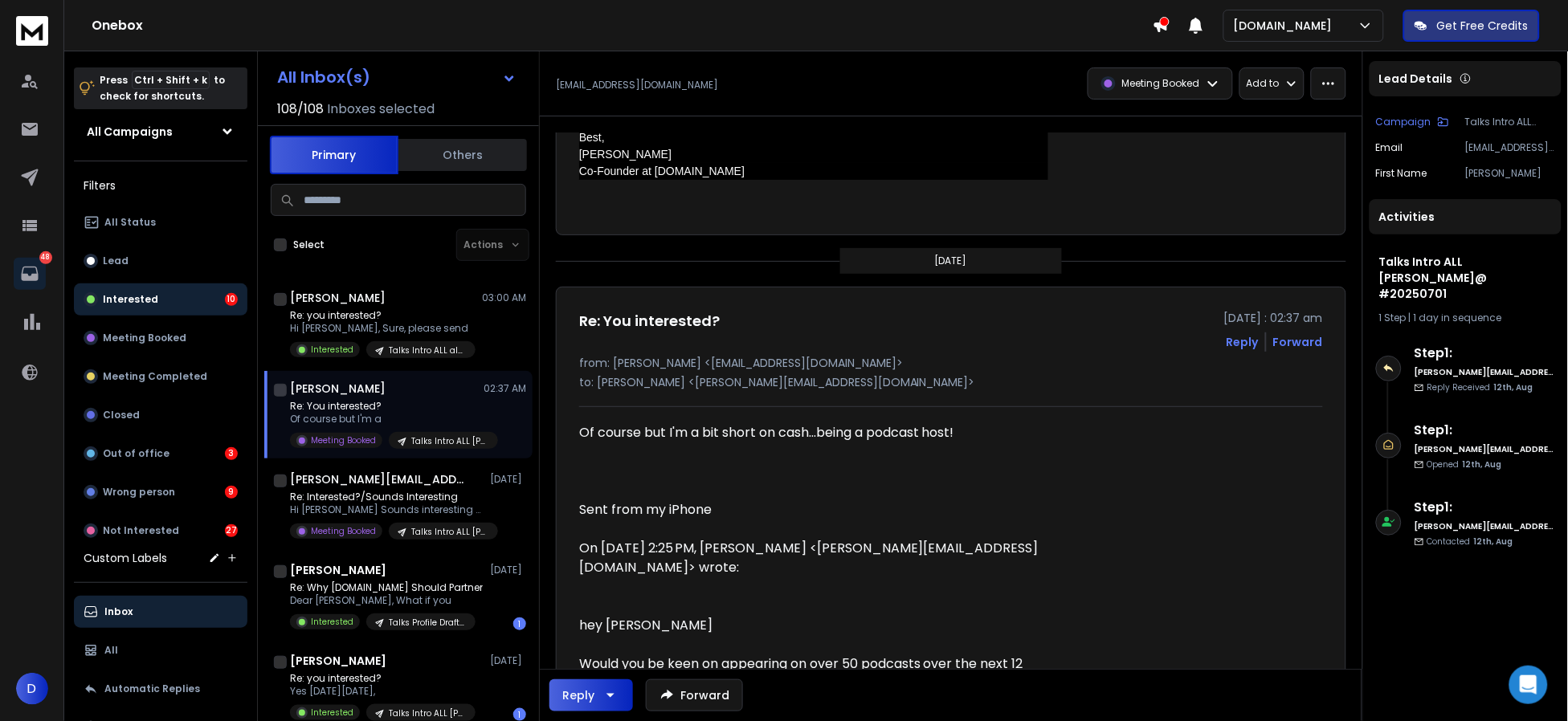
scroll to position [471, 0]
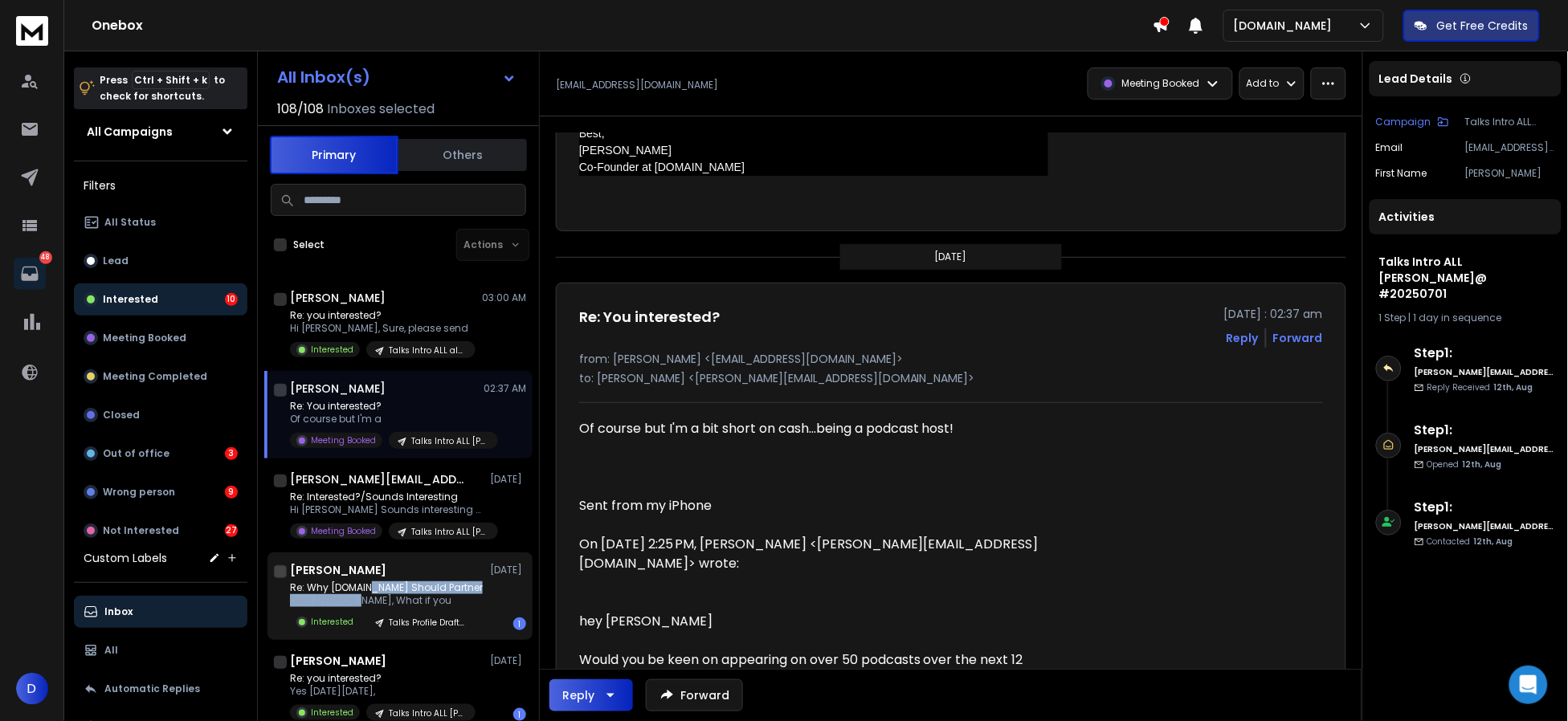
click at [359, 594] on div "Re: Why [DOMAIN_NAME] Should Partner Dear [PERSON_NAME], What if you Interested…" at bounding box center [386, 606] width 193 height 49
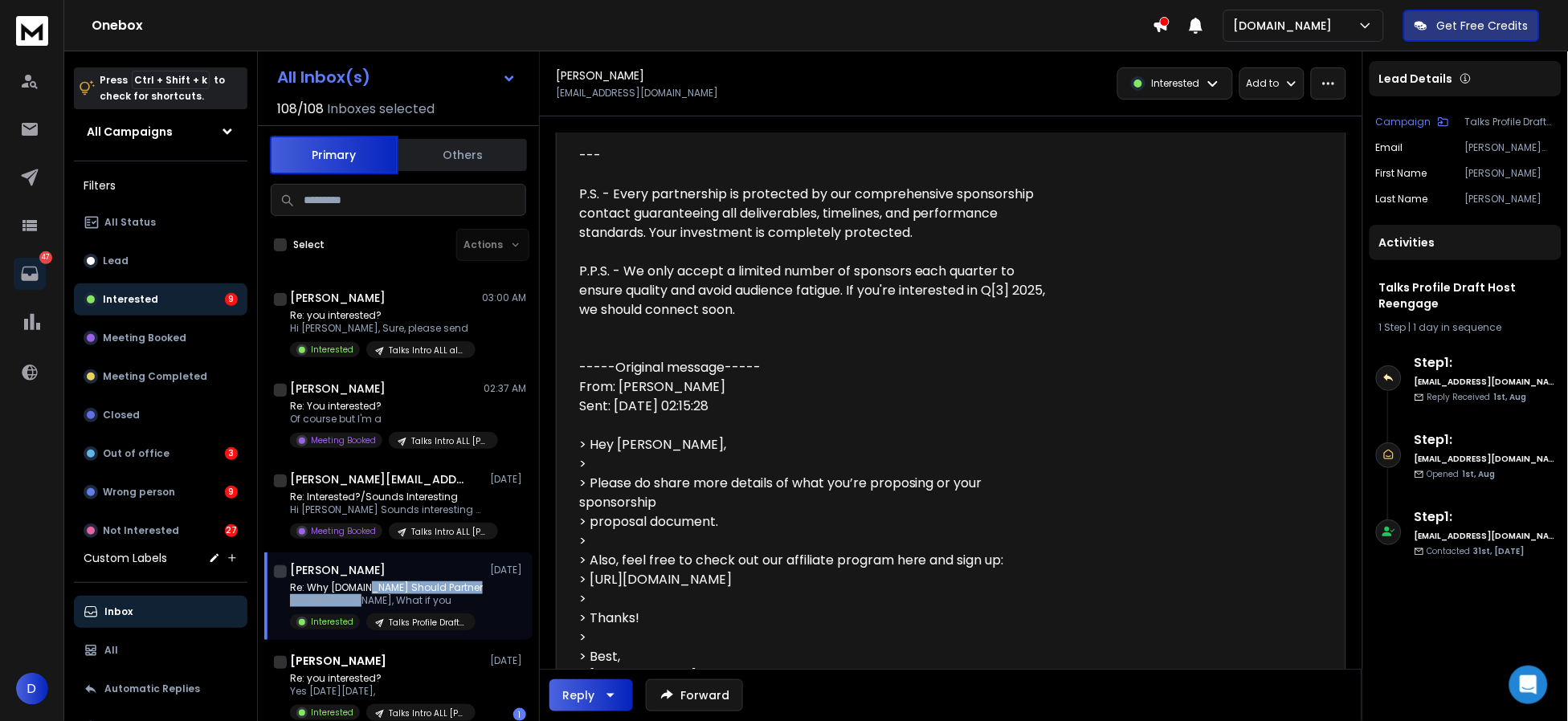
scroll to position [3373, 0]
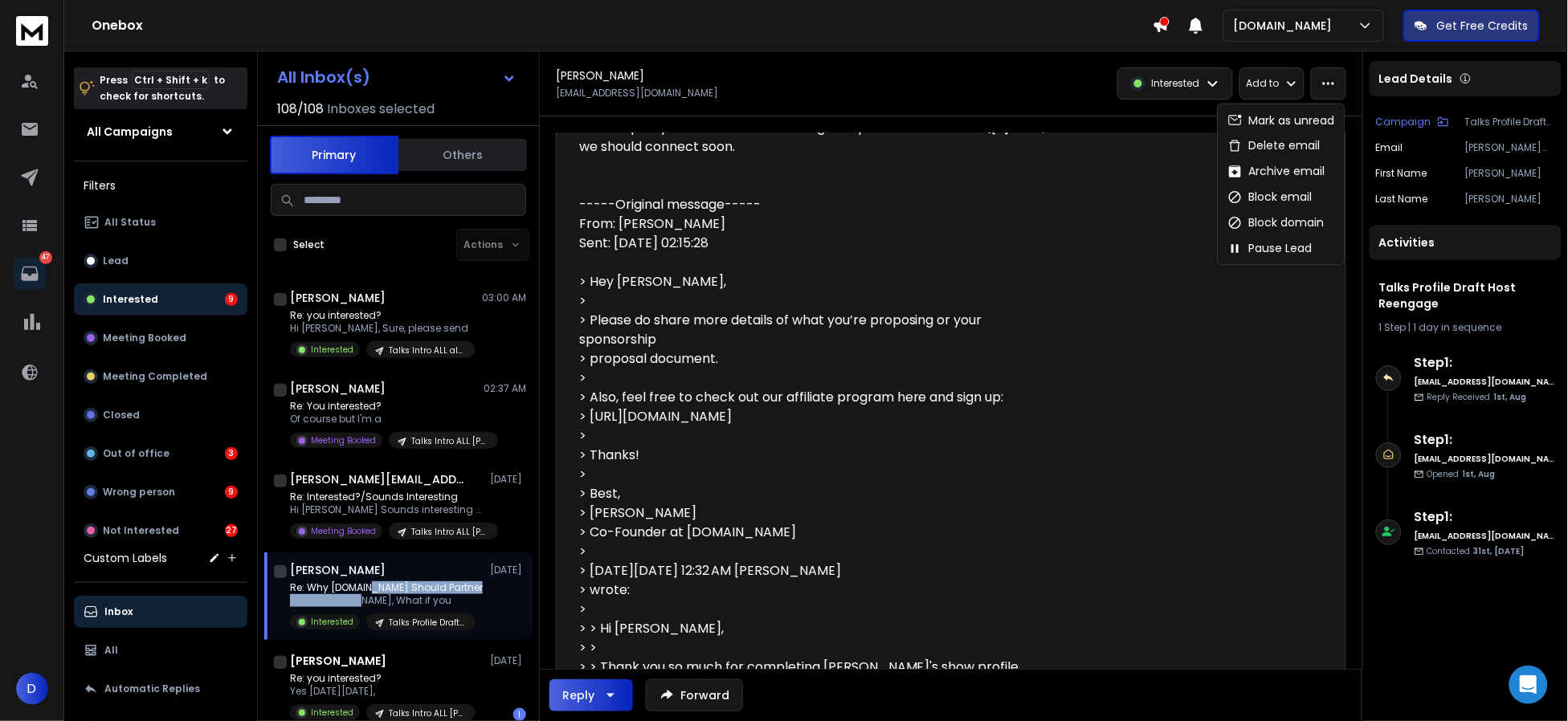
click at [1326, 79] on icon "button" at bounding box center [1328, 83] width 15 height 15
click at [1299, 122] on div "Mark as unread" at bounding box center [1282, 120] width 107 height 16
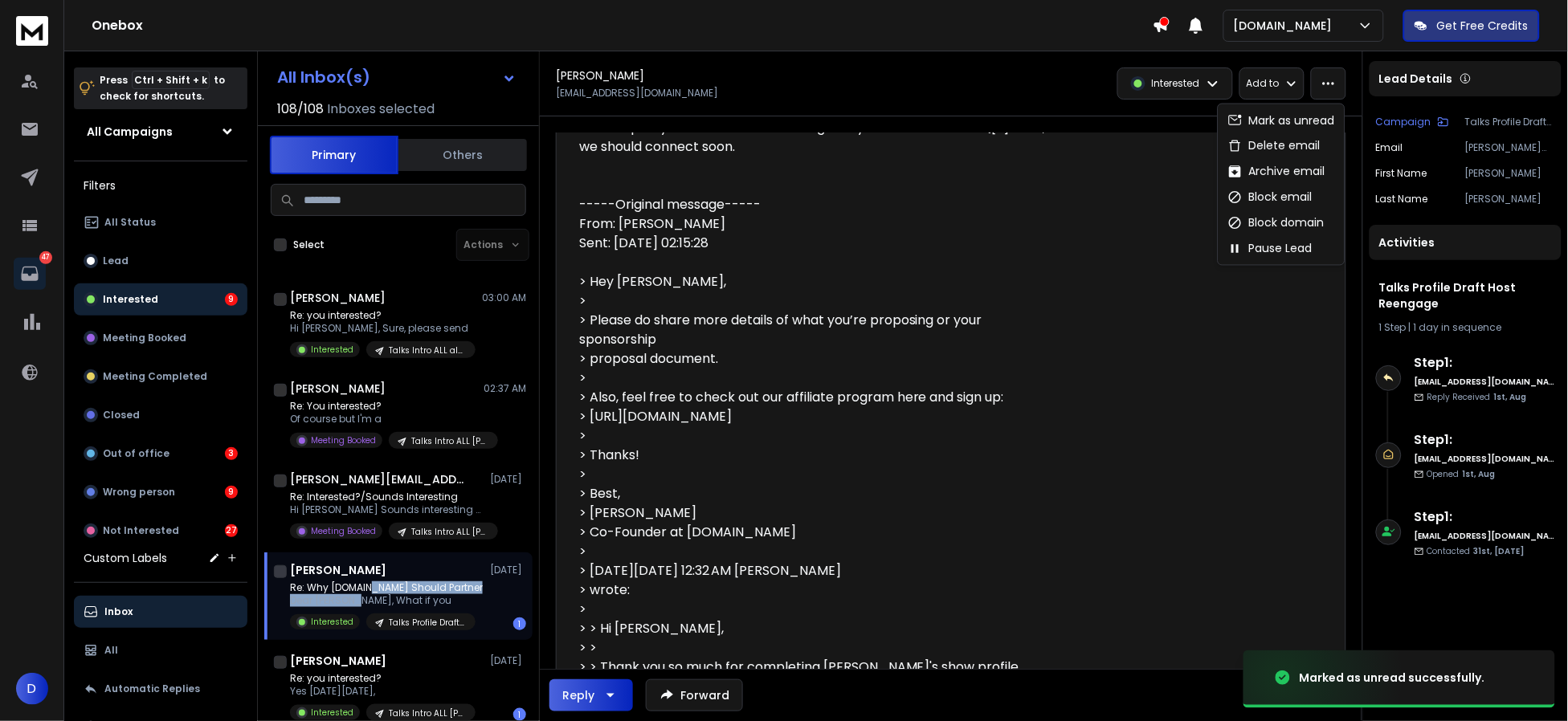
click at [1331, 99] on button "button" at bounding box center [1328, 83] width 35 height 32
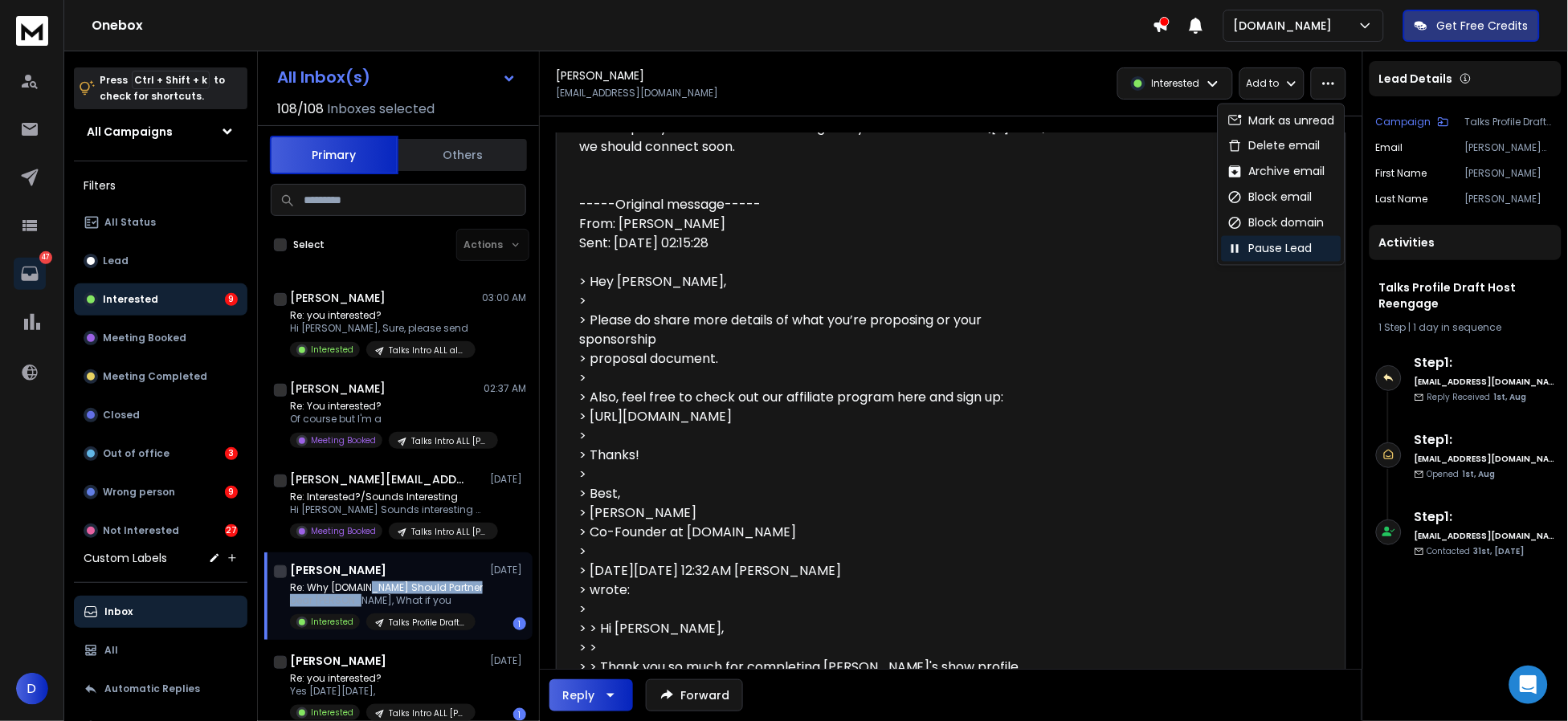
click at [1289, 249] on div "Pause Lead" at bounding box center [1270, 249] width 85 height 16
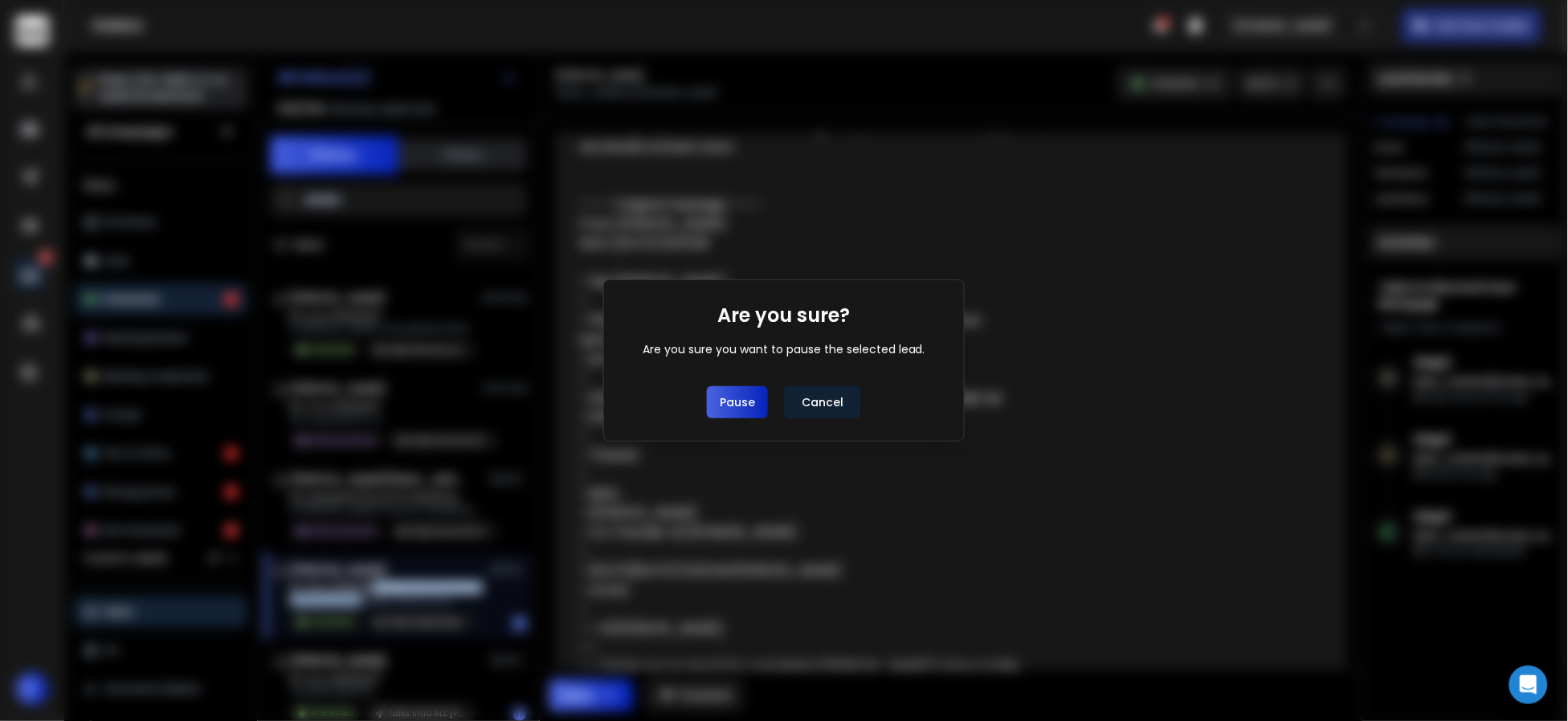
click at [739, 398] on button "Pause" at bounding box center [738, 402] width 61 height 32
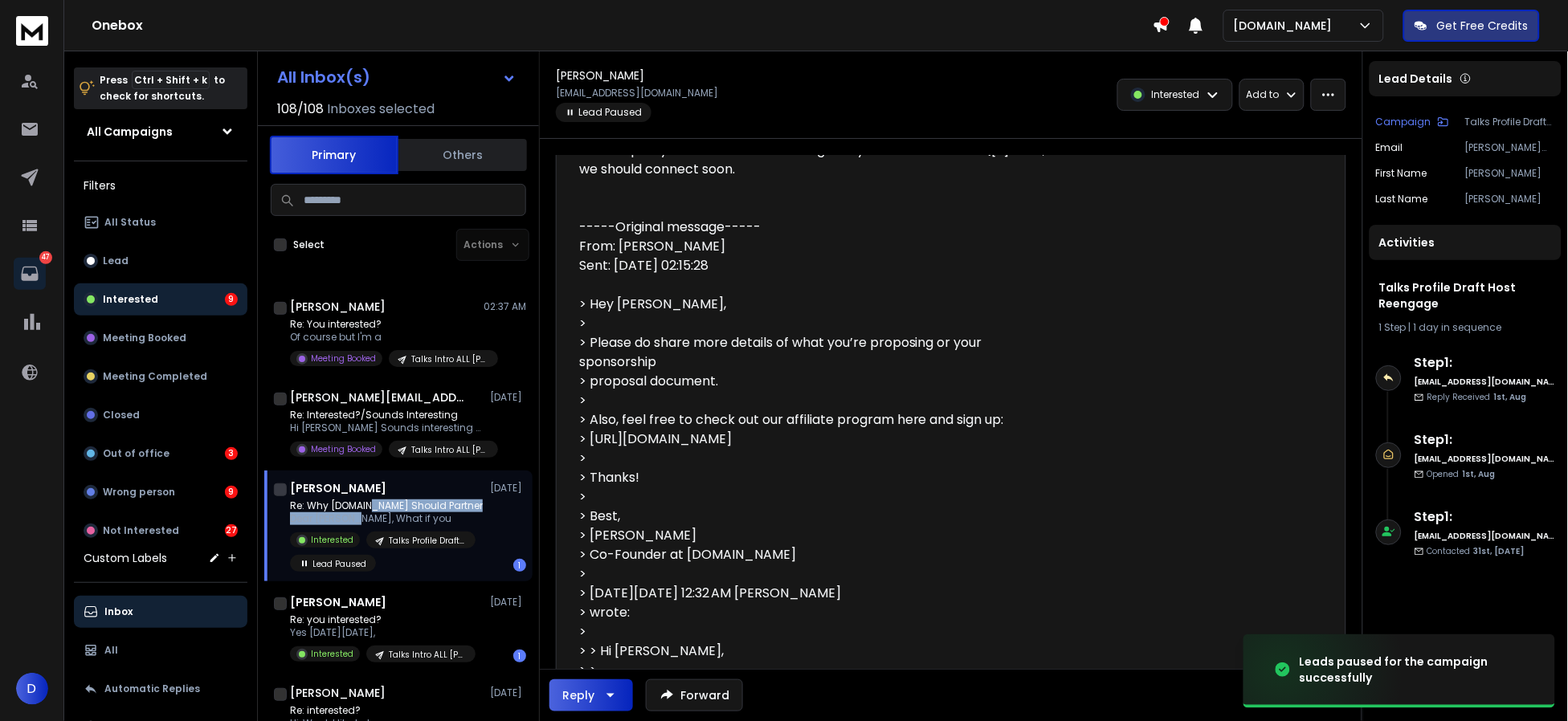
scroll to position [120, 0]
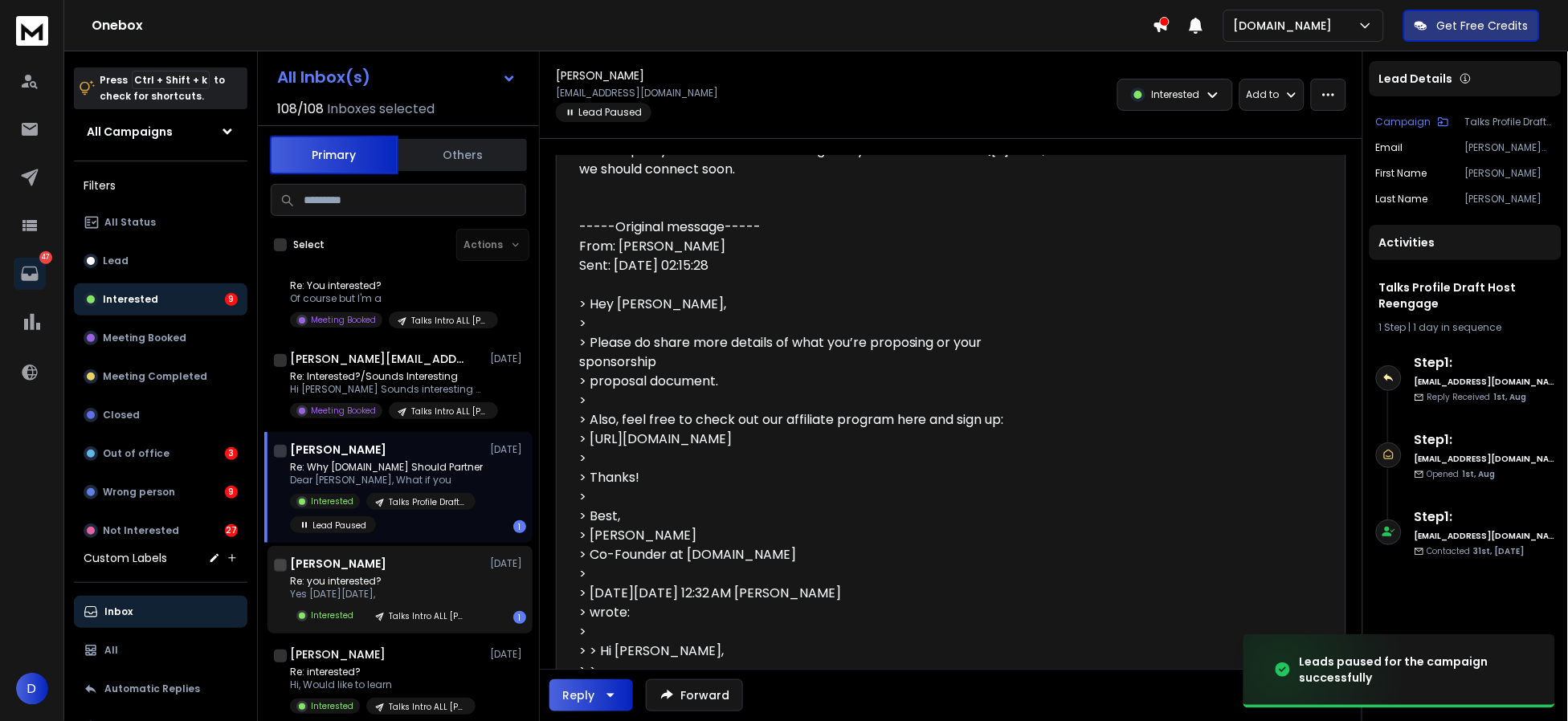
click at [421, 597] on p "Yes [DATE][DATE]," at bounding box center [382, 594] width 186 height 13
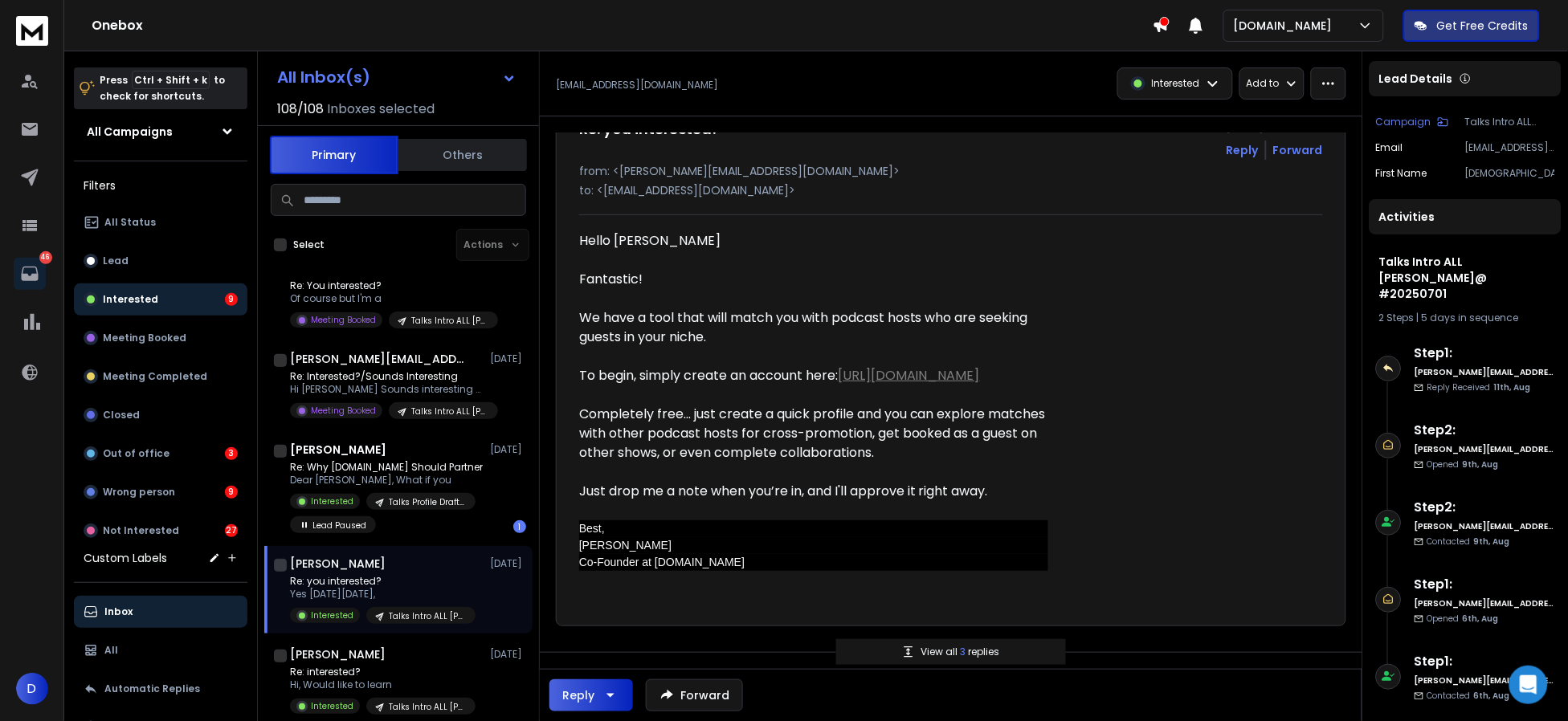
scroll to position [110, 0]
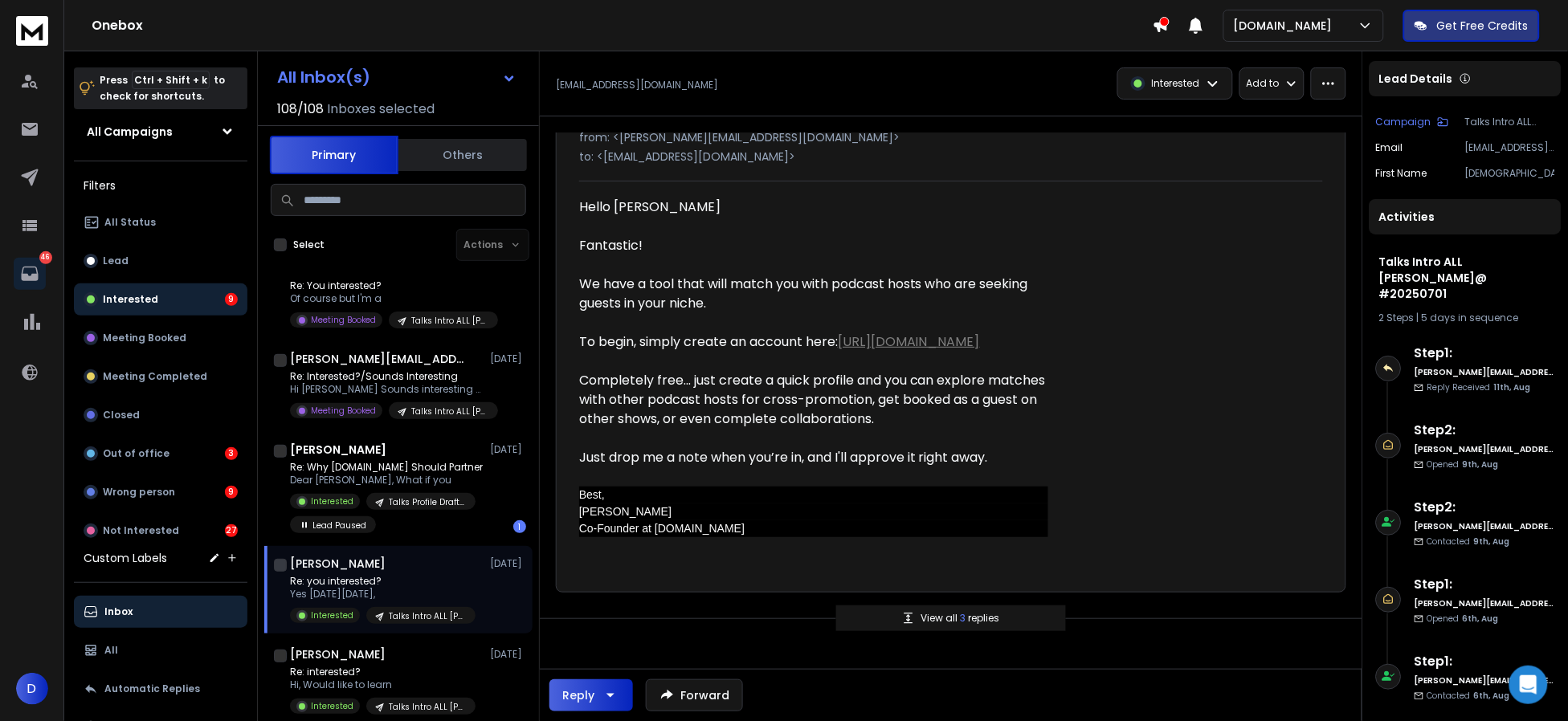
click at [918, 610] on div "View all 3 replies" at bounding box center [952, 618] width 230 height 25
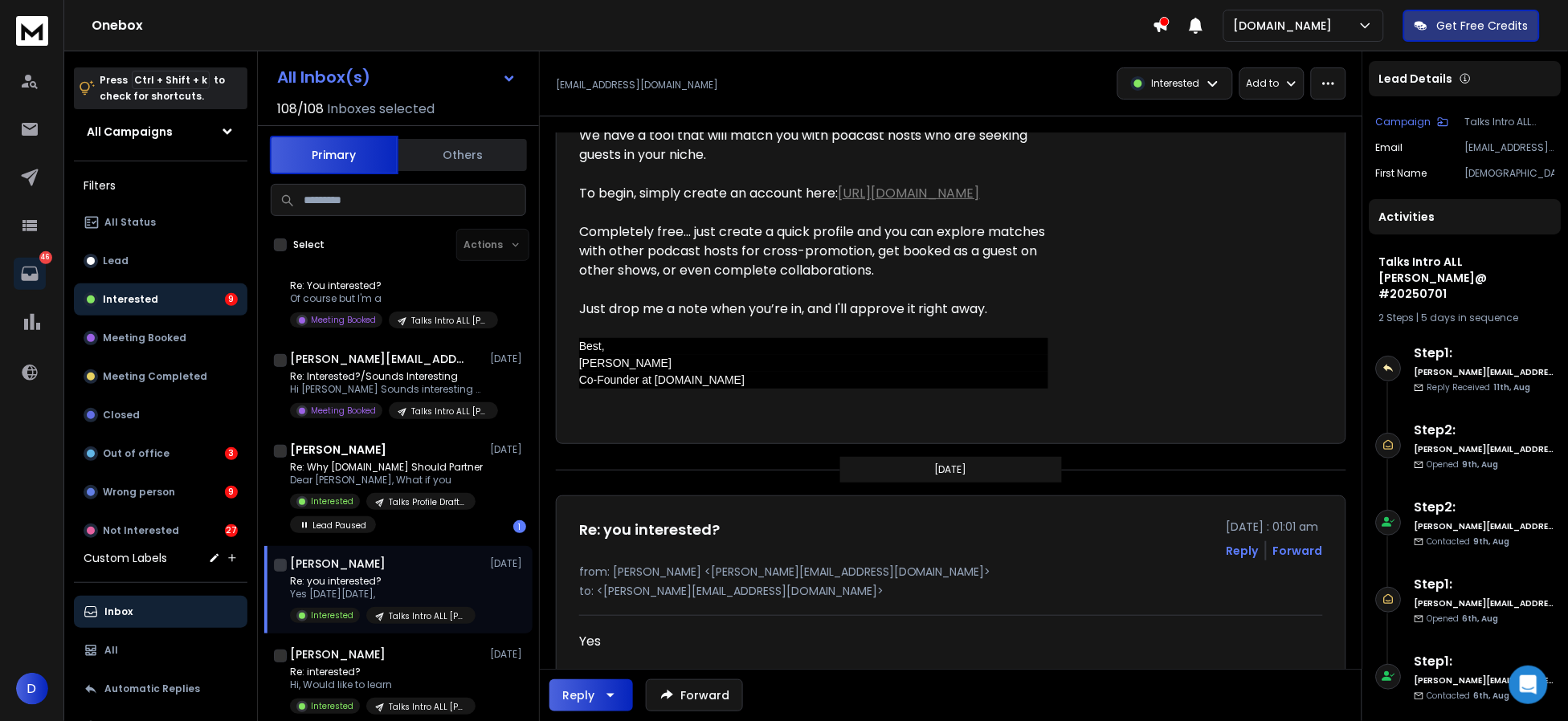
scroll to position [592, 0]
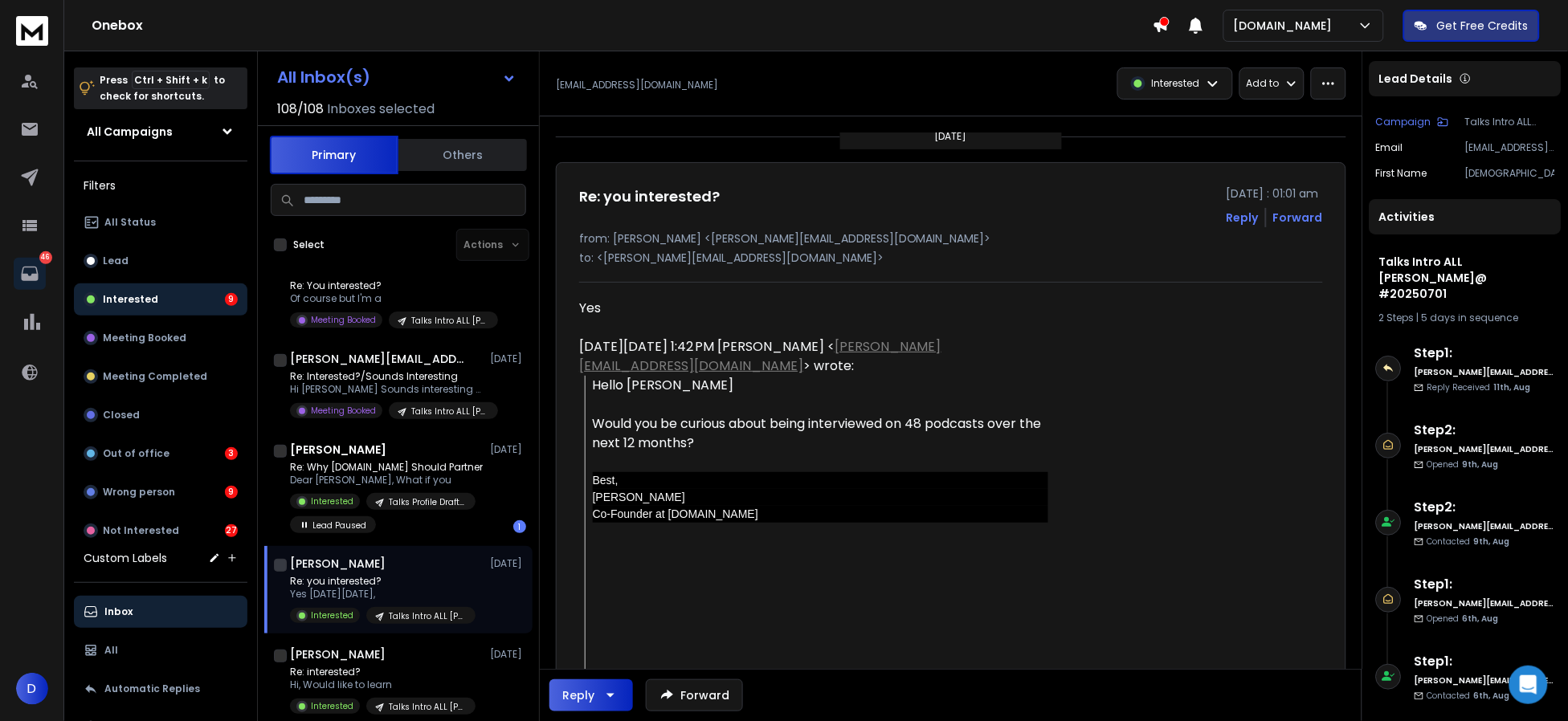
click at [1193, 77] on p "Interested" at bounding box center [1175, 83] width 48 height 13
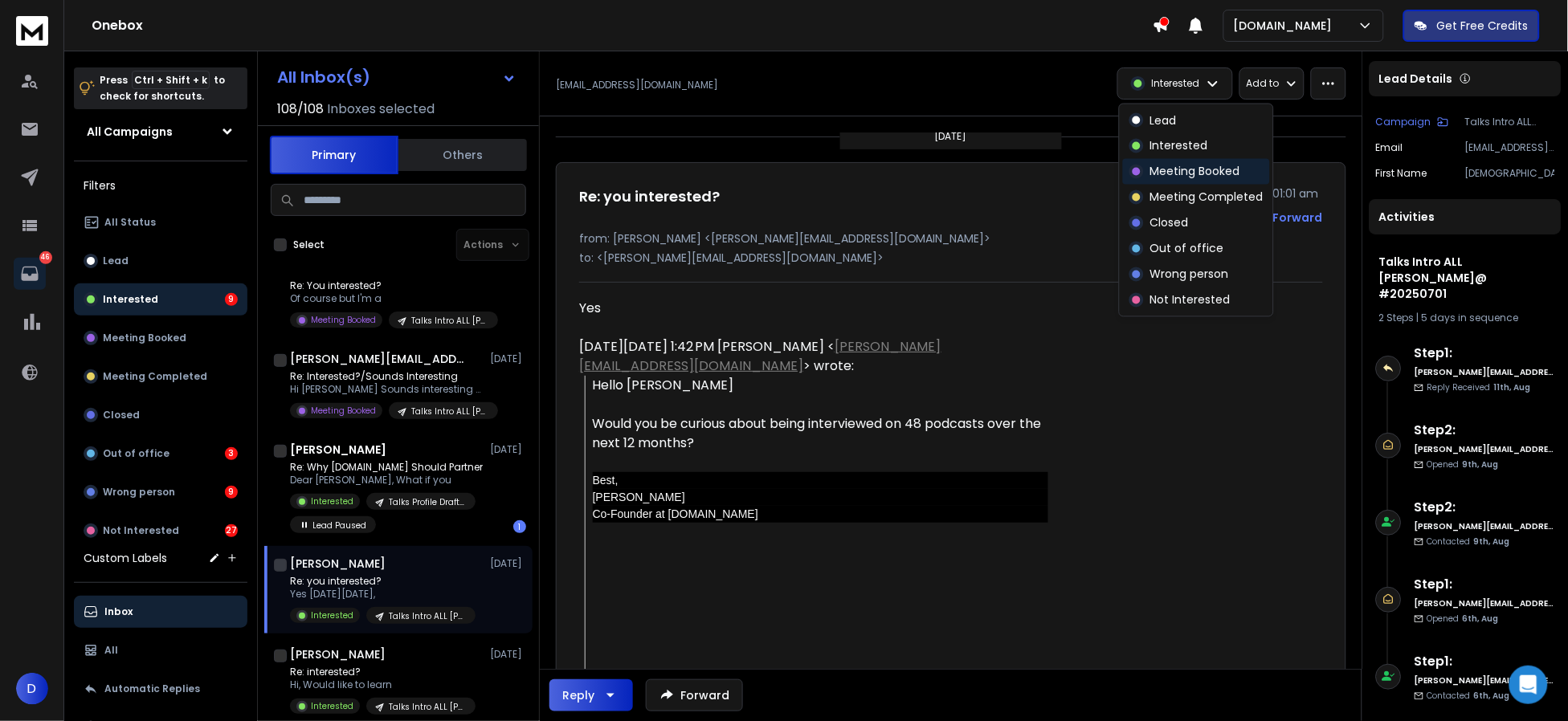
click at [1248, 182] on div "Meeting Booked" at bounding box center [1196, 171] width 147 height 25
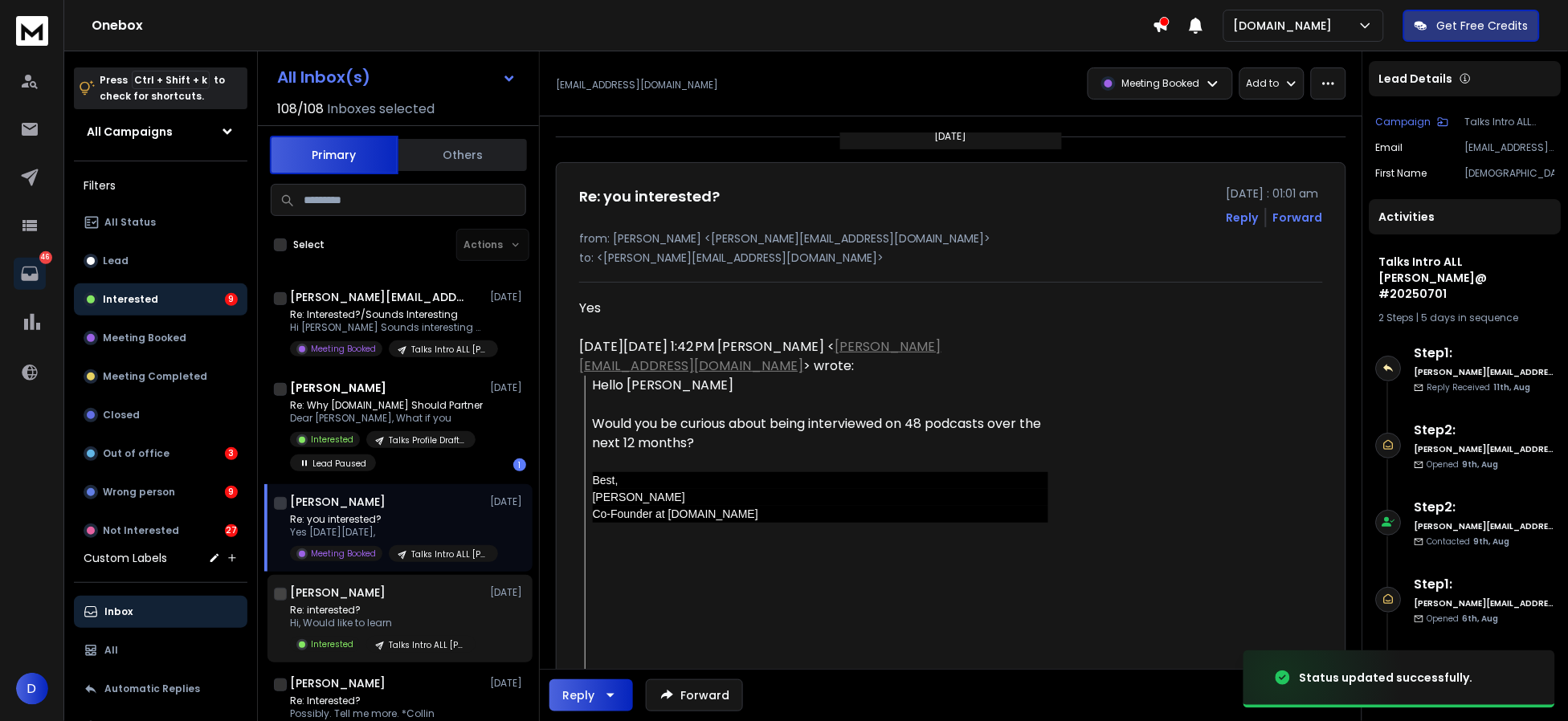
scroll to position [241, 0]
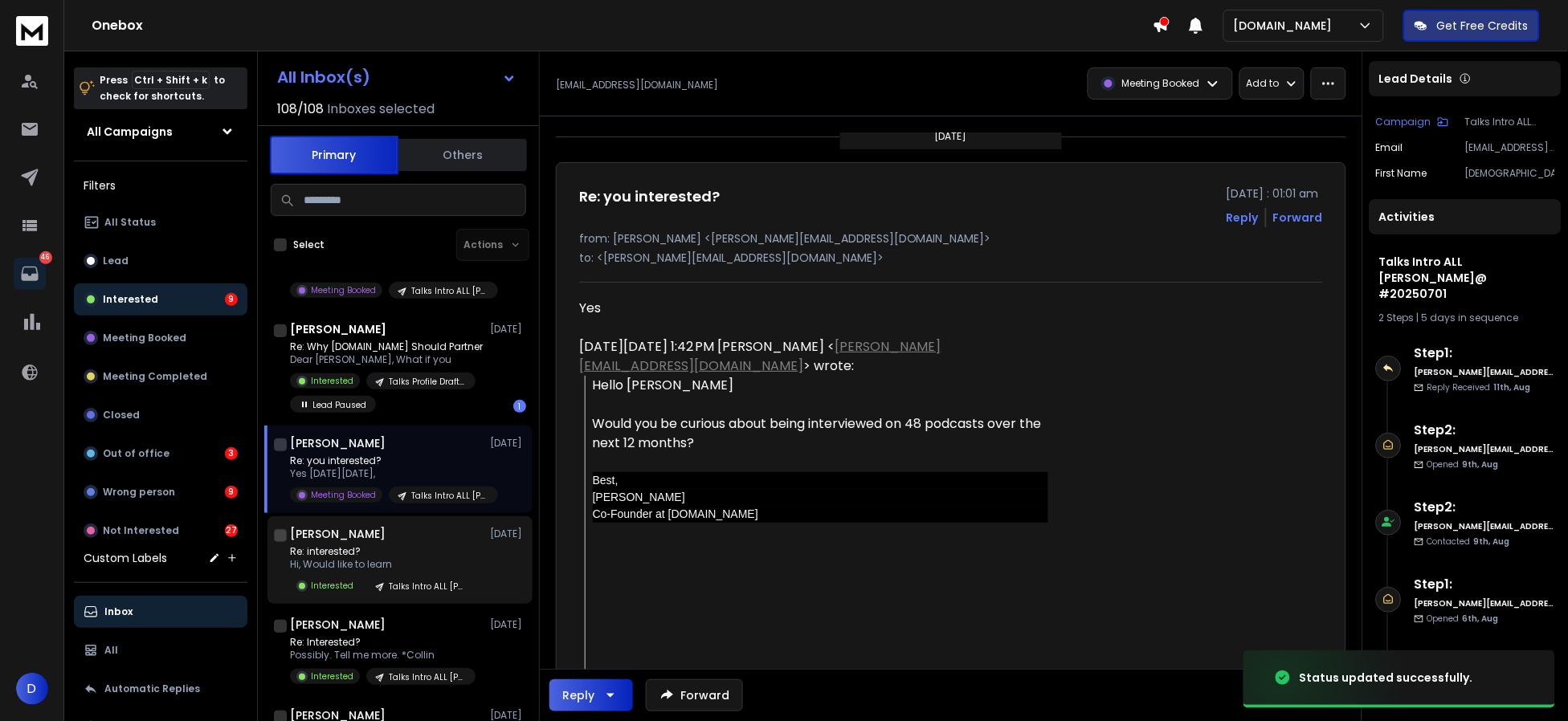
click at [402, 535] on div "[PERSON_NAME] [DATE]" at bounding box center [408, 534] width 236 height 16
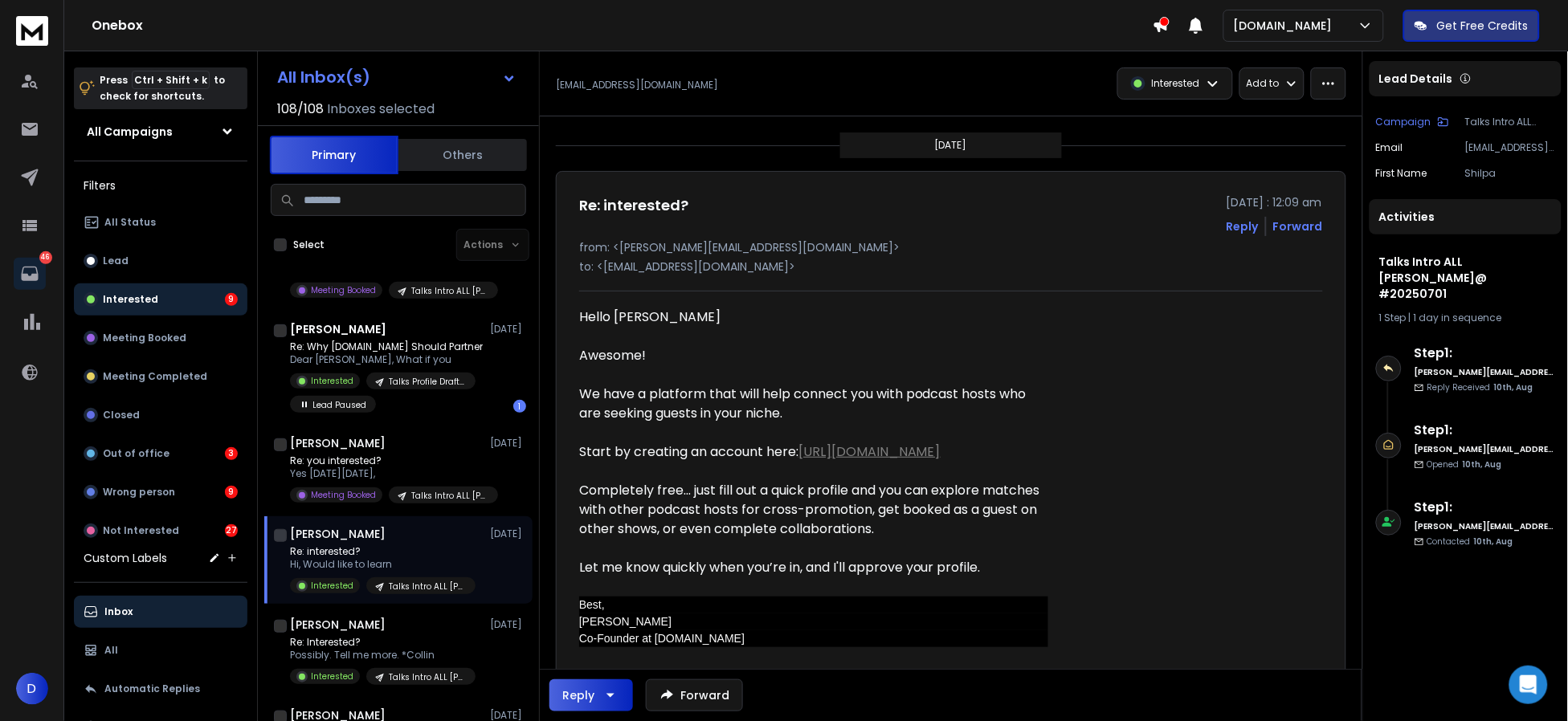
scroll to position [110, 0]
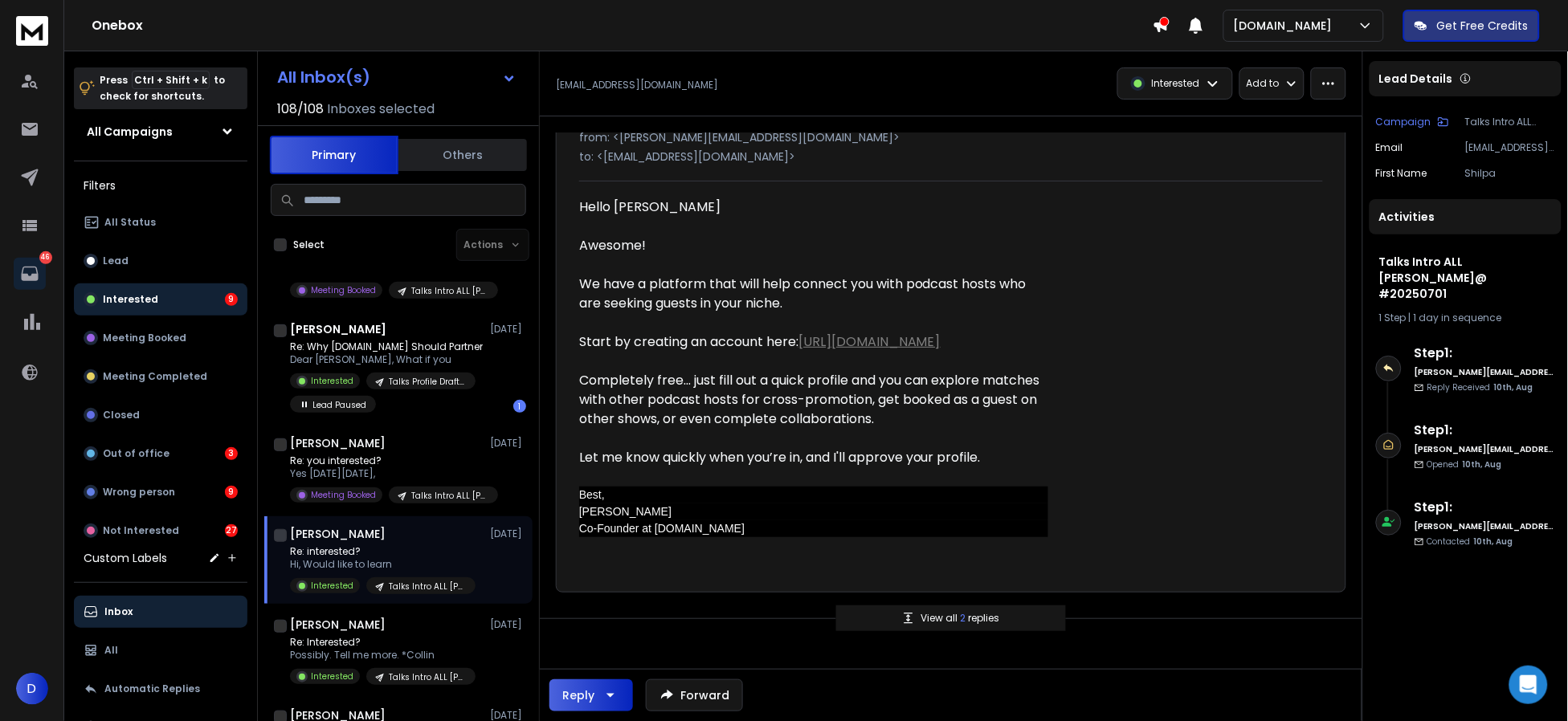
click at [935, 622] on p "View all 2 replies" at bounding box center [960, 618] width 79 height 13
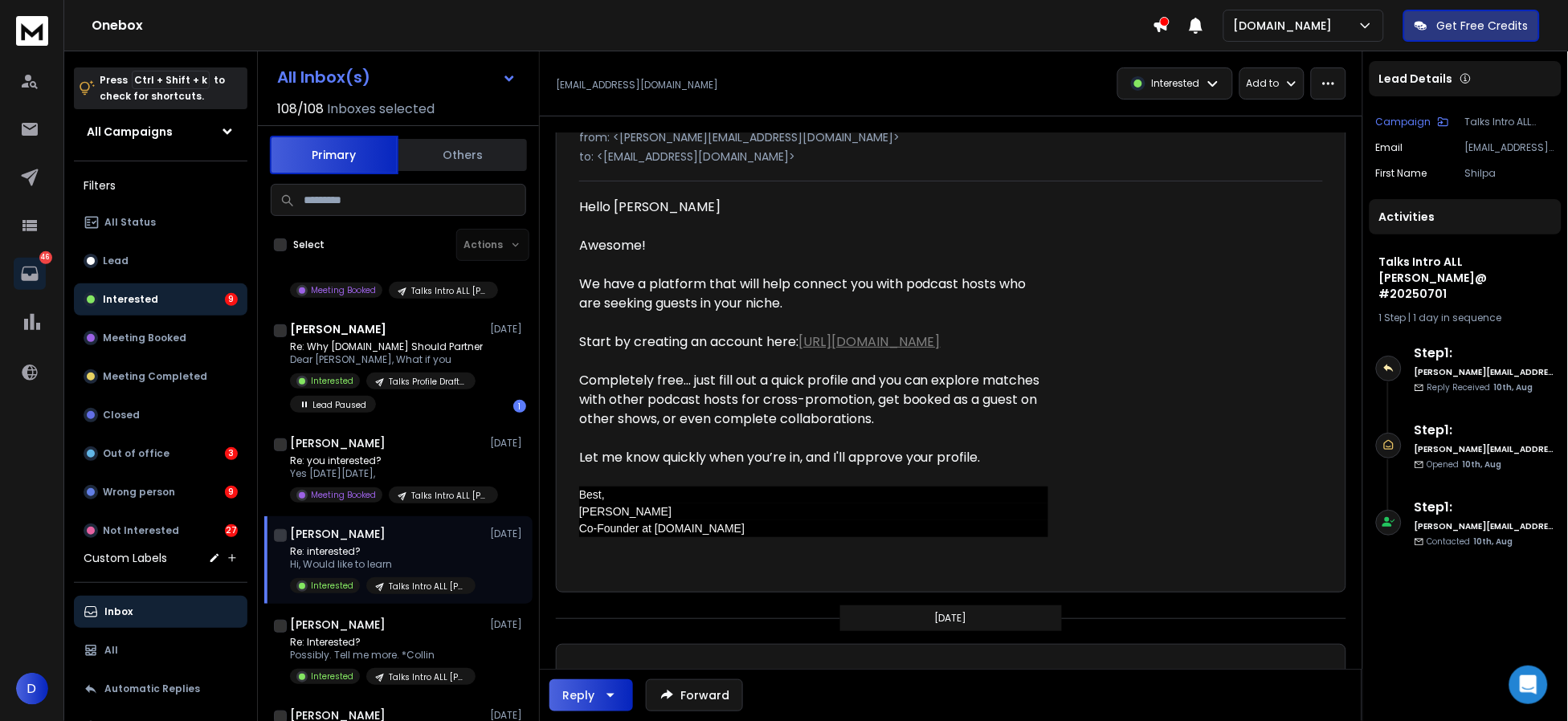
click at [1187, 86] on p "Interested" at bounding box center [1175, 83] width 48 height 13
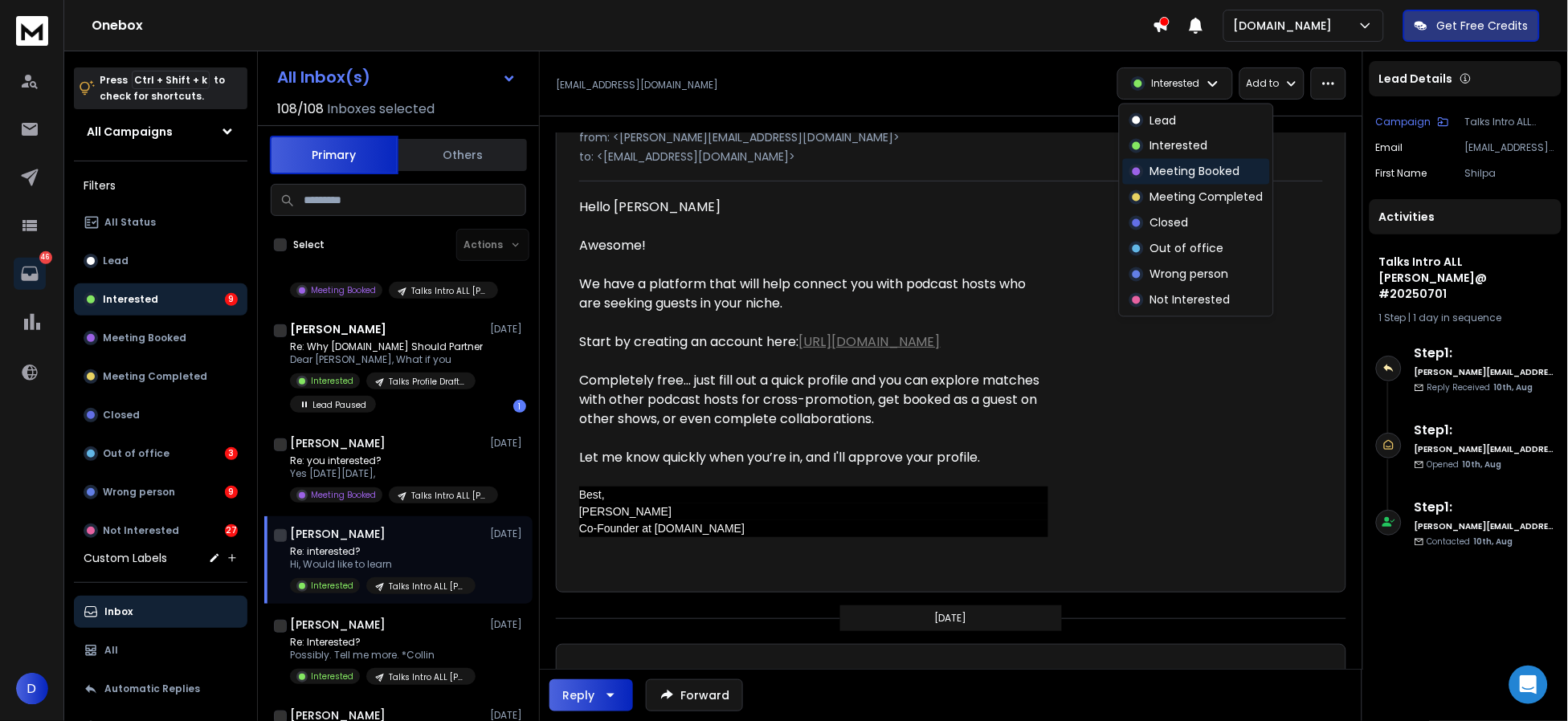
click at [1194, 166] on p "Meeting Booked" at bounding box center [1194, 172] width 90 height 16
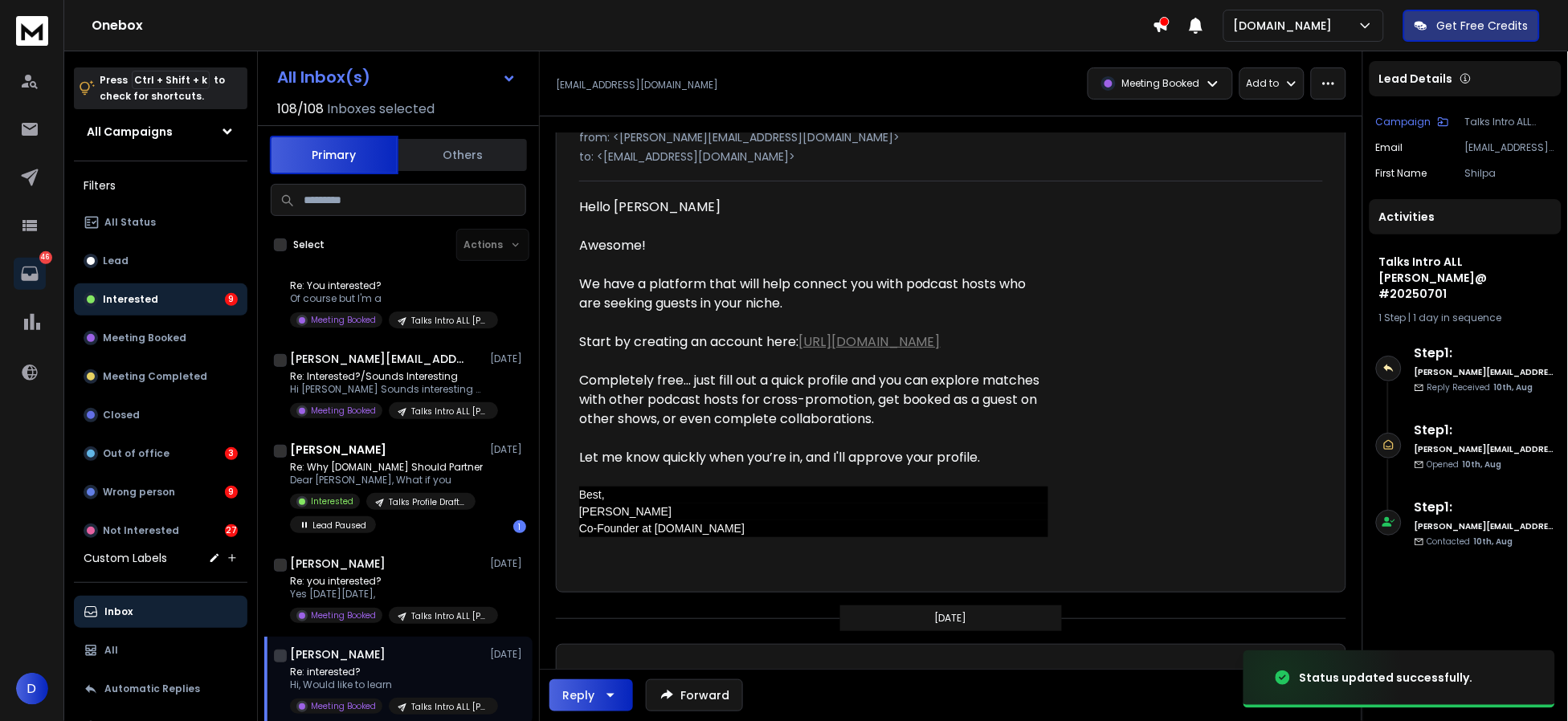
scroll to position [0, 0]
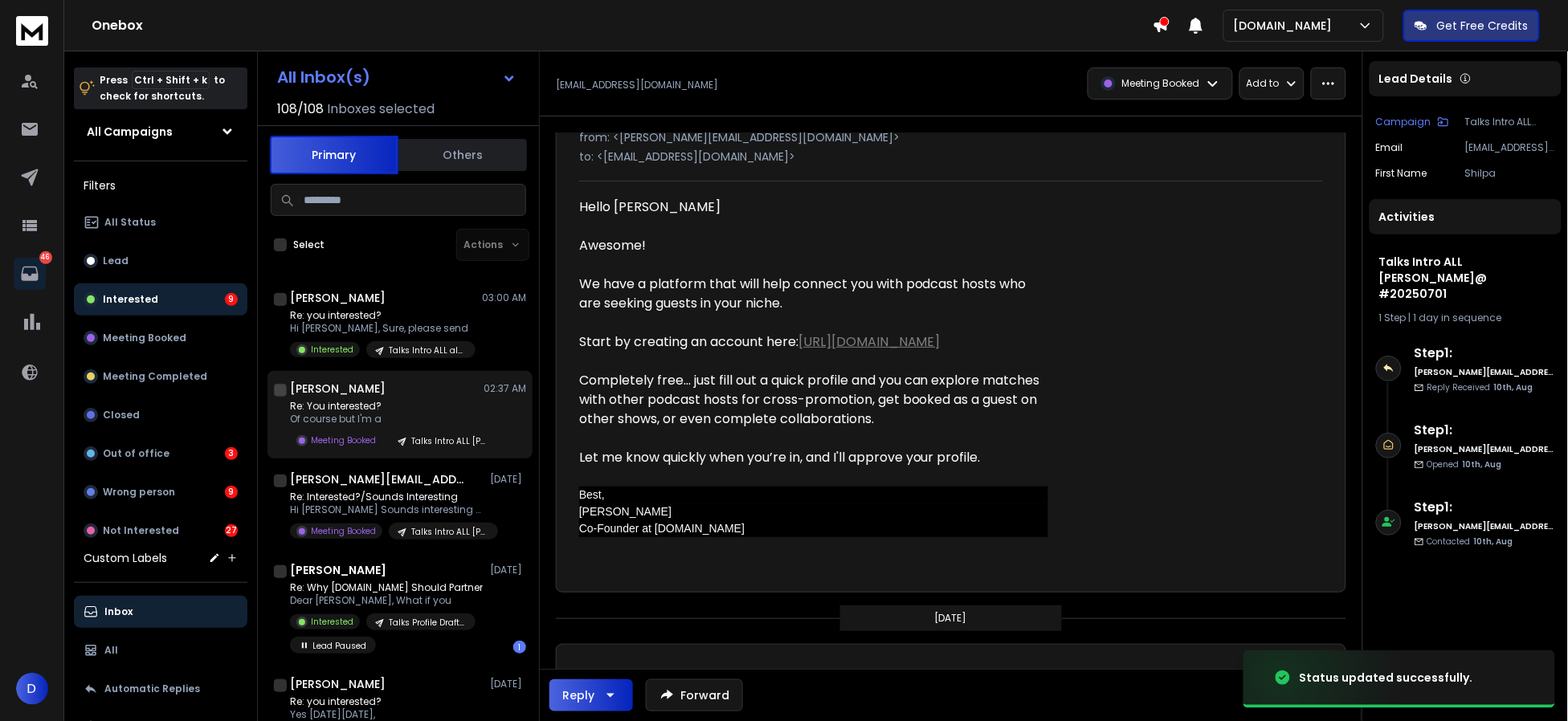
click at [427, 425] on p "Of course but I'm a" at bounding box center [386, 419] width 193 height 13
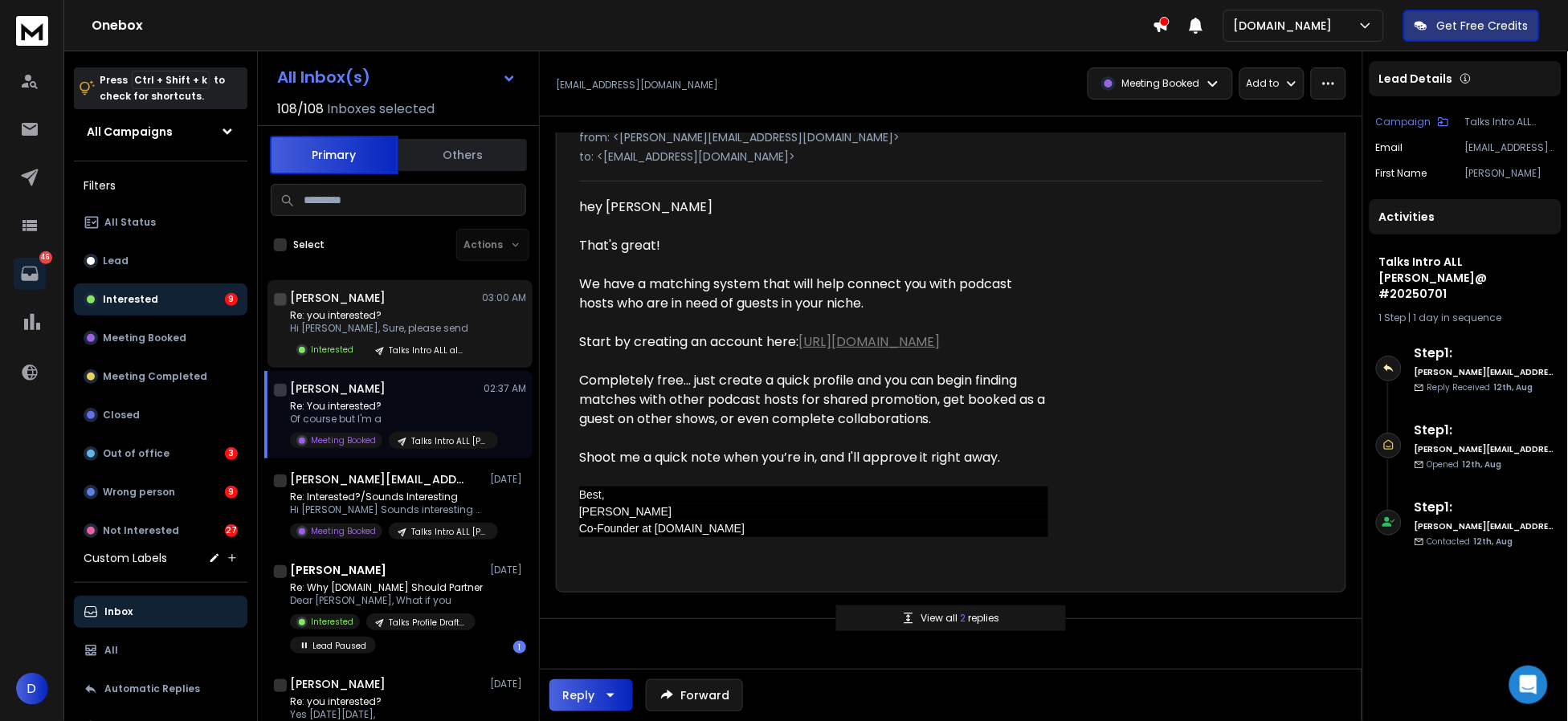
click at [444, 334] on p "Hi [PERSON_NAME], Sure, please send" at bounding box center [382, 328] width 186 height 13
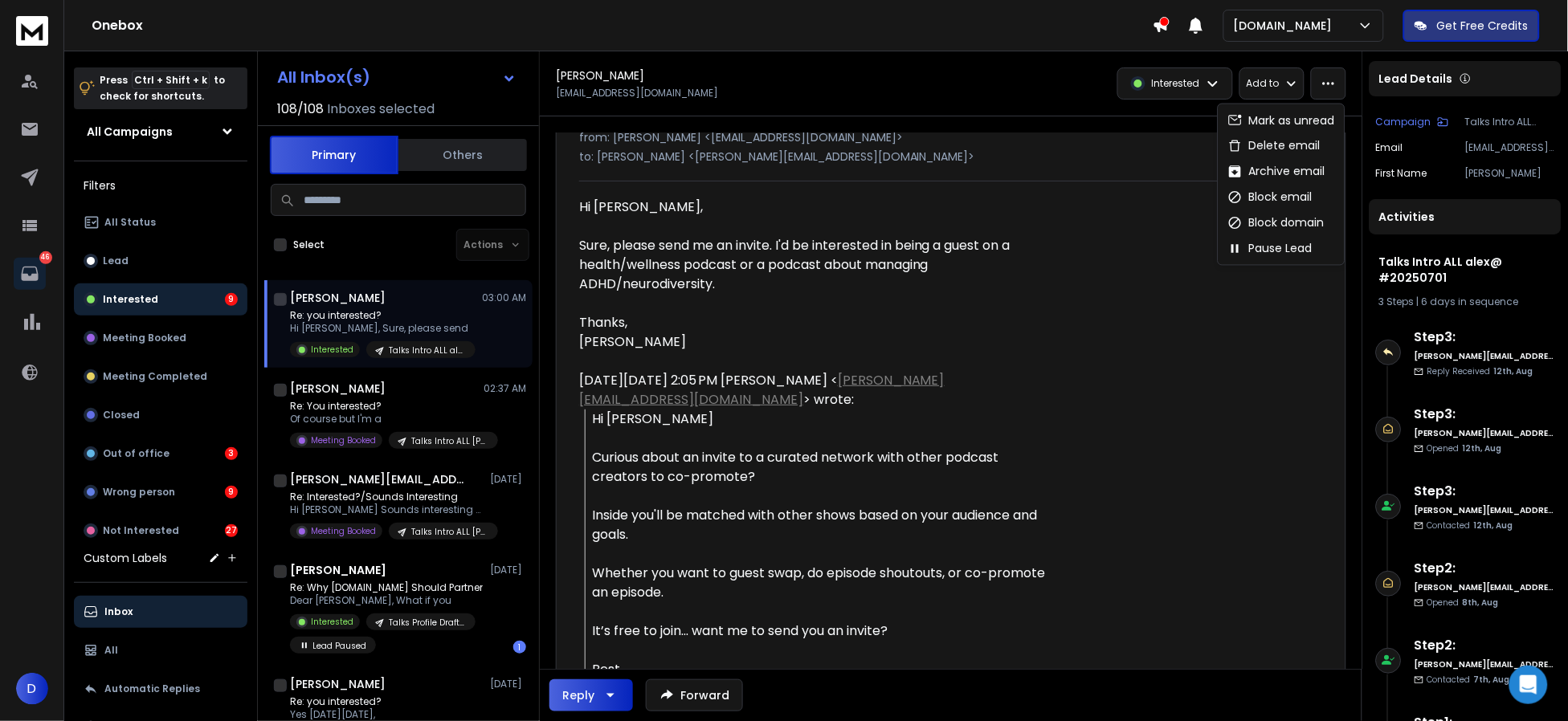
click at [1331, 82] on icon "button" at bounding box center [1328, 83] width 15 height 15
click at [1307, 117] on div "Mark as unread" at bounding box center [1282, 120] width 107 height 16
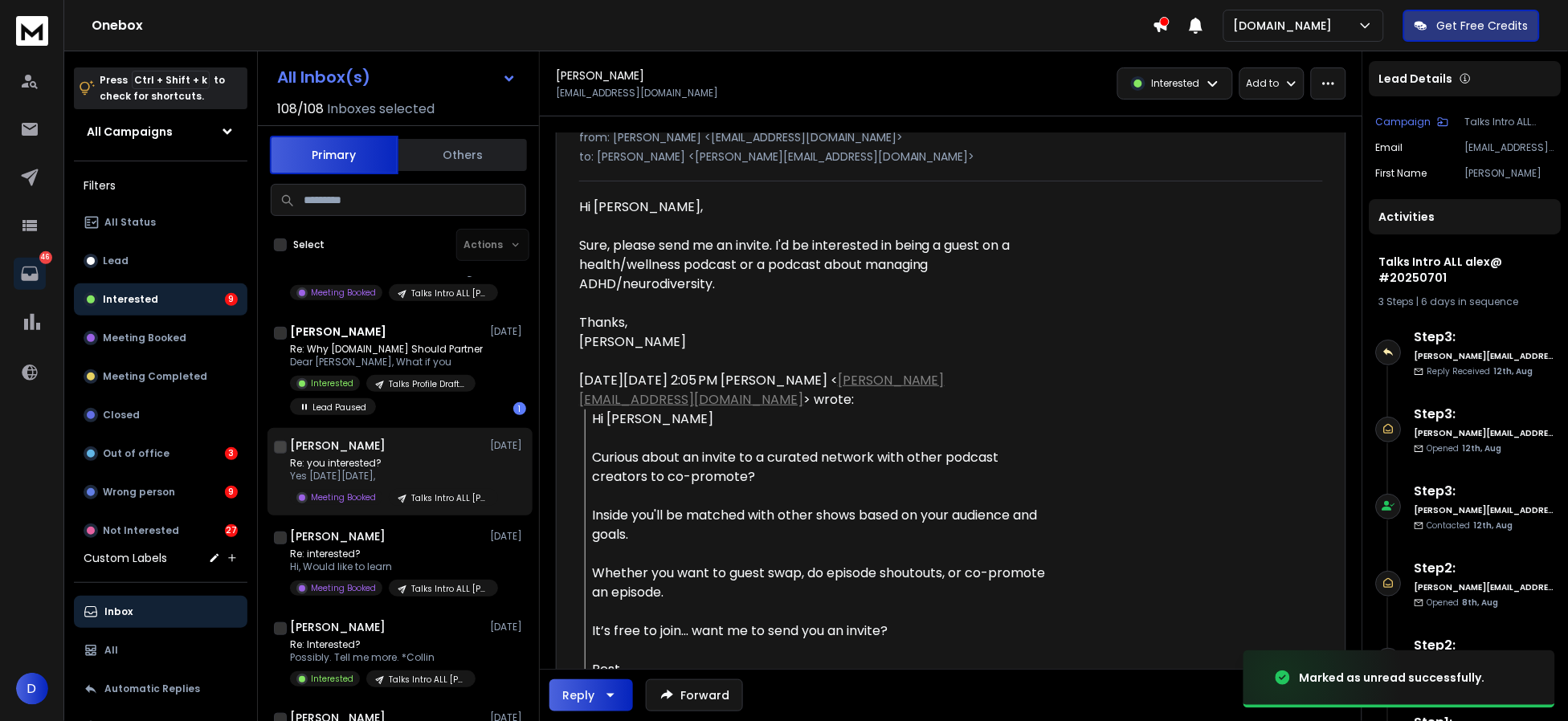
scroll to position [241, 0]
click at [464, 484] on div "Re: you interested? Yes [DATE][DATE], Meeting Booked Talks Intro ALL [PERSON_NA…" at bounding box center [394, 479] width 208 height 49
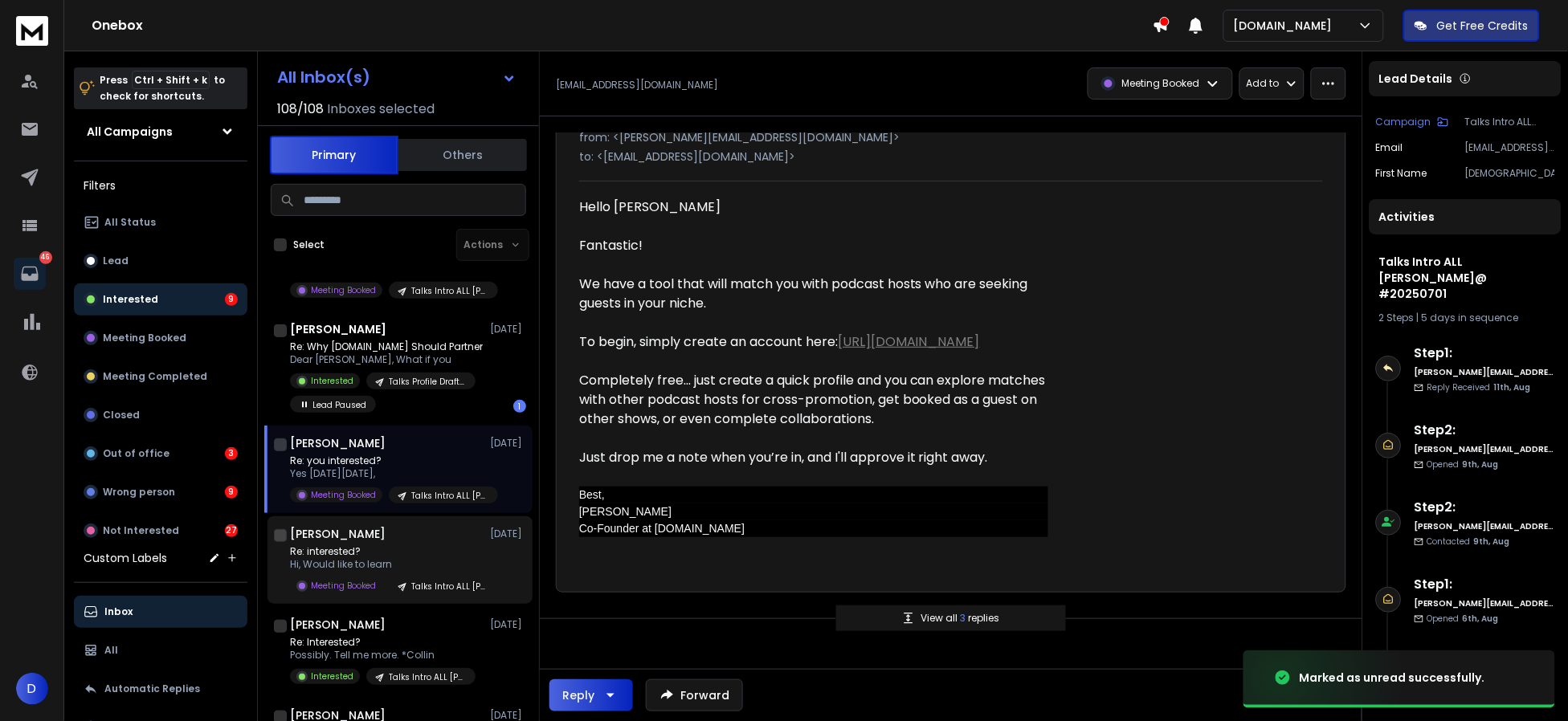
scroll to position [482, 0]
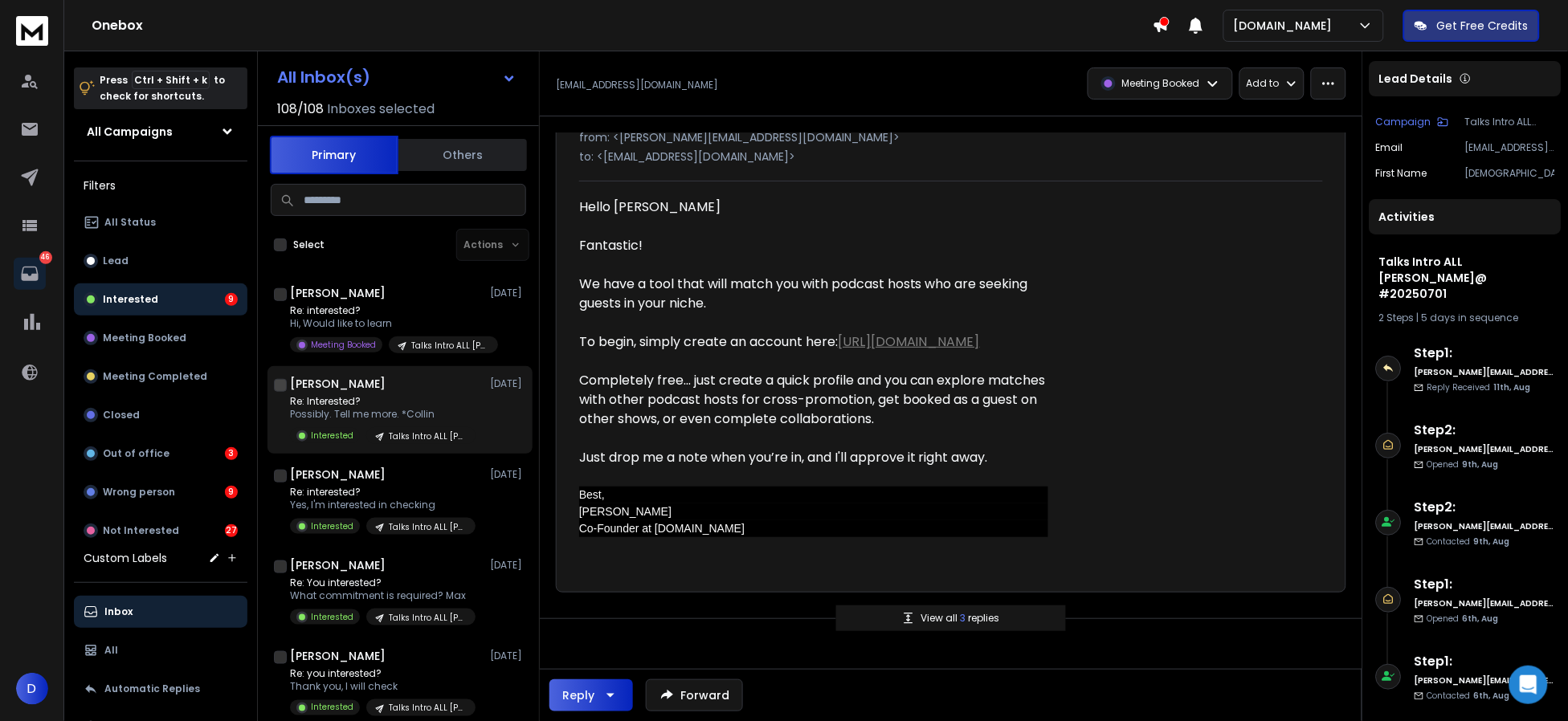
click at [427, 407] on div "Re: Interested? Possibly. Tell me more. *Collin Interested Talks Intro ALL [PER…" at bounding box center [382, 420] width 186 height 49
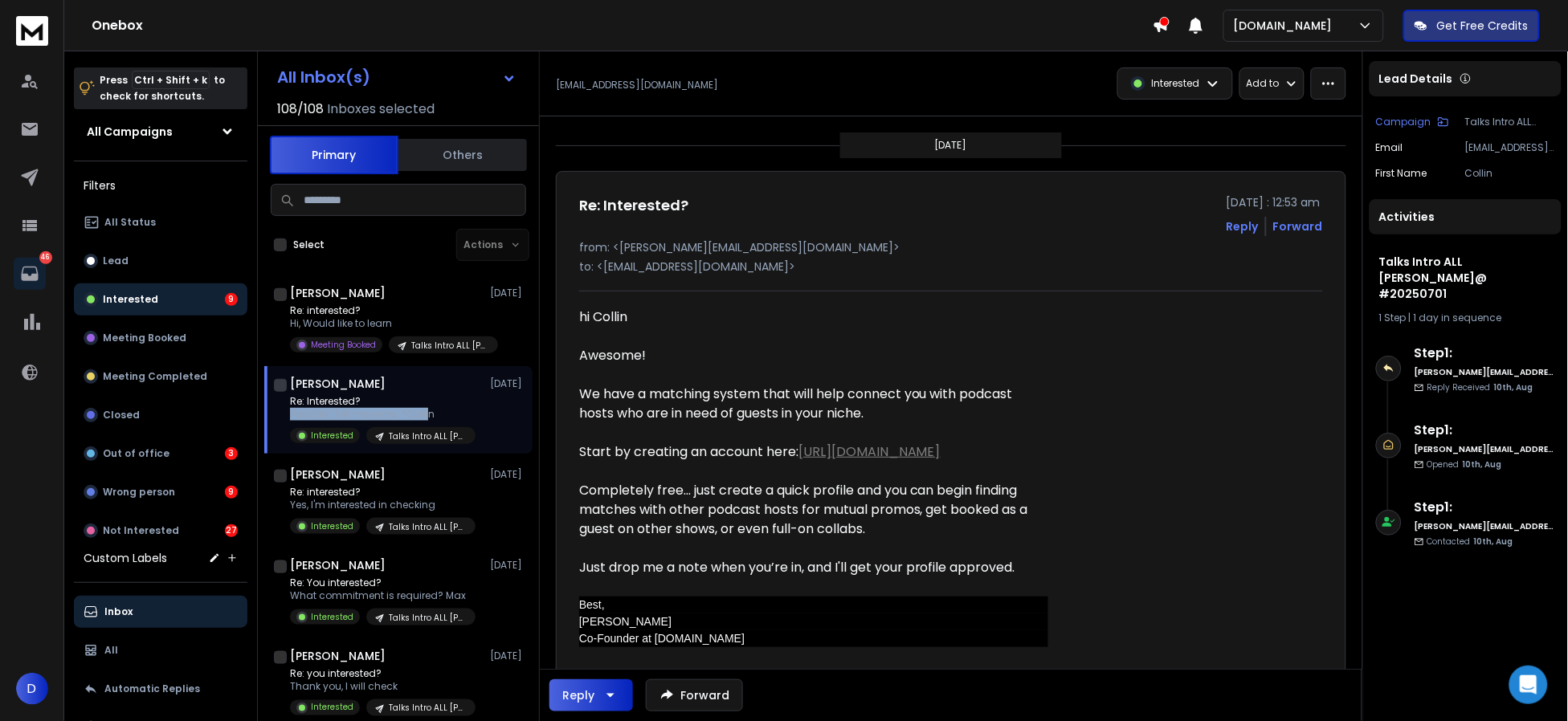
scroll to position [110, 0]
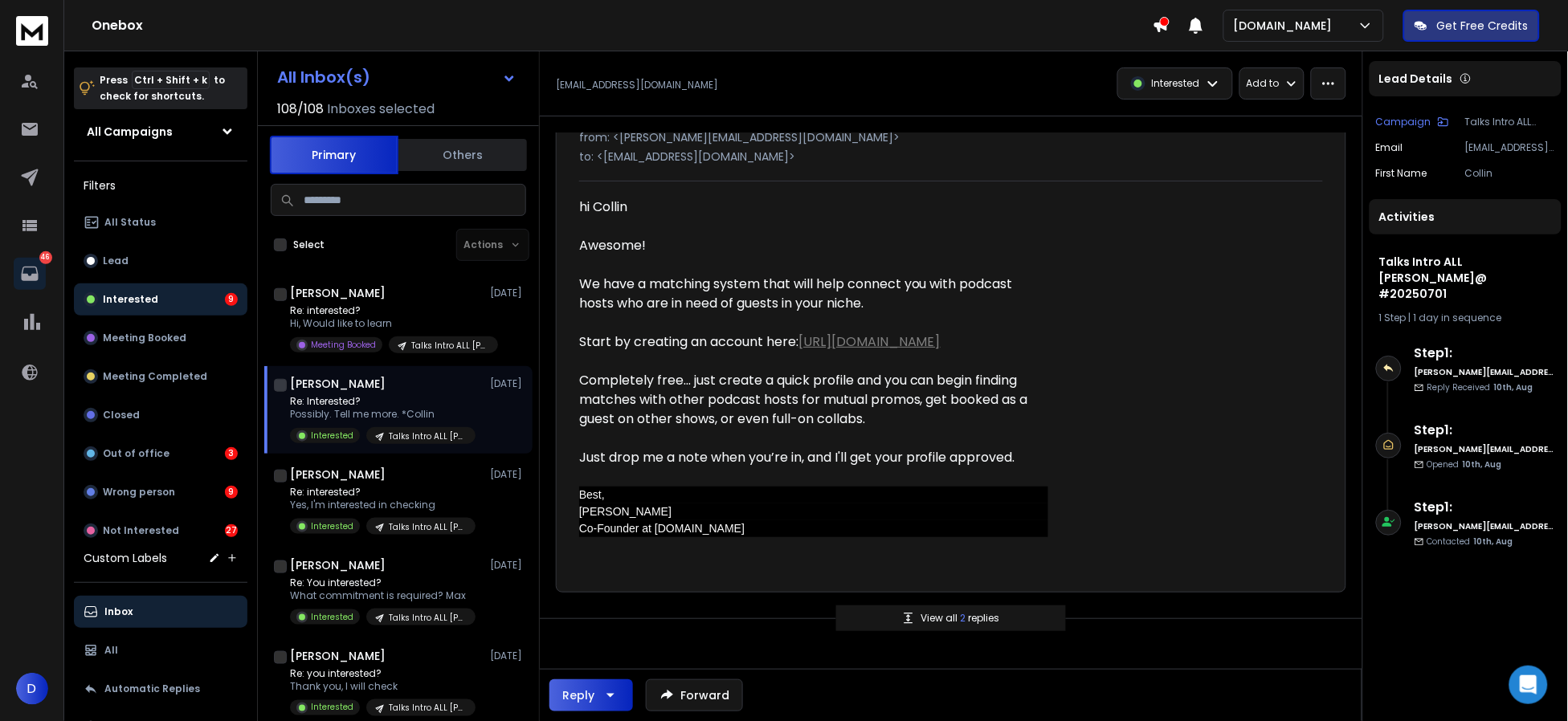
click at [921, 620] on p "View all 2 replies" at bounding box center [960, 618] width 79 height 13
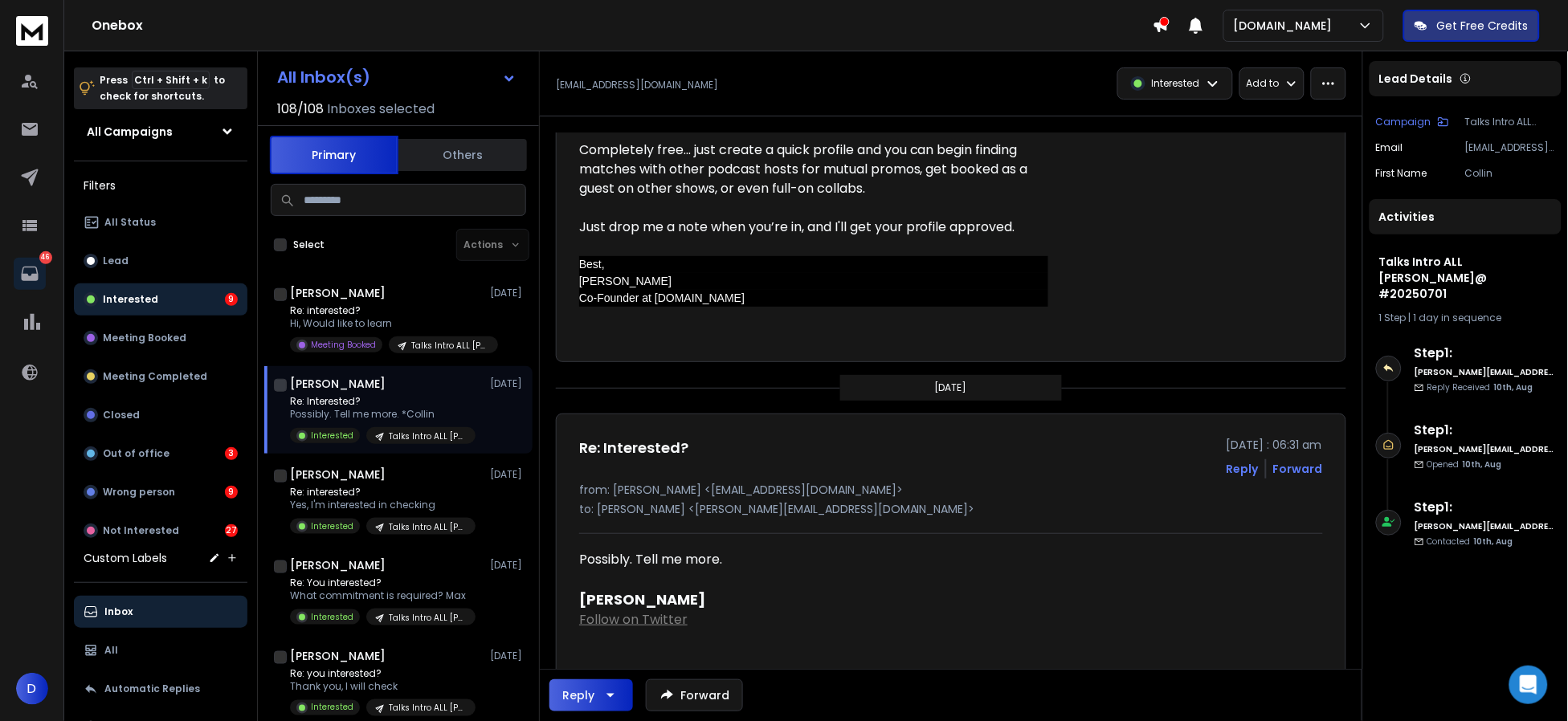
scroll to position [471, 0]
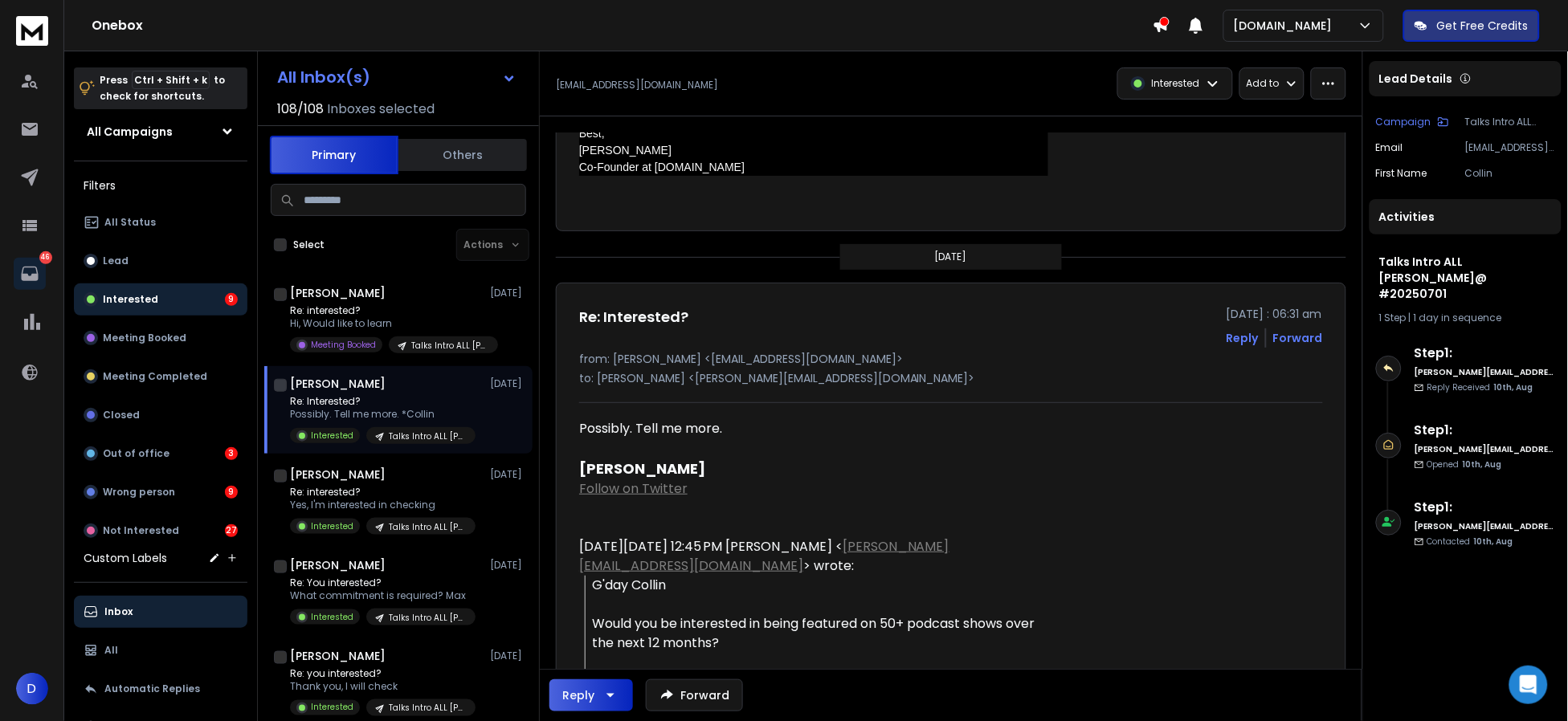
click at [1160, 86] on p "Interested" at bounding box center [1175, 83] width 48 height 13
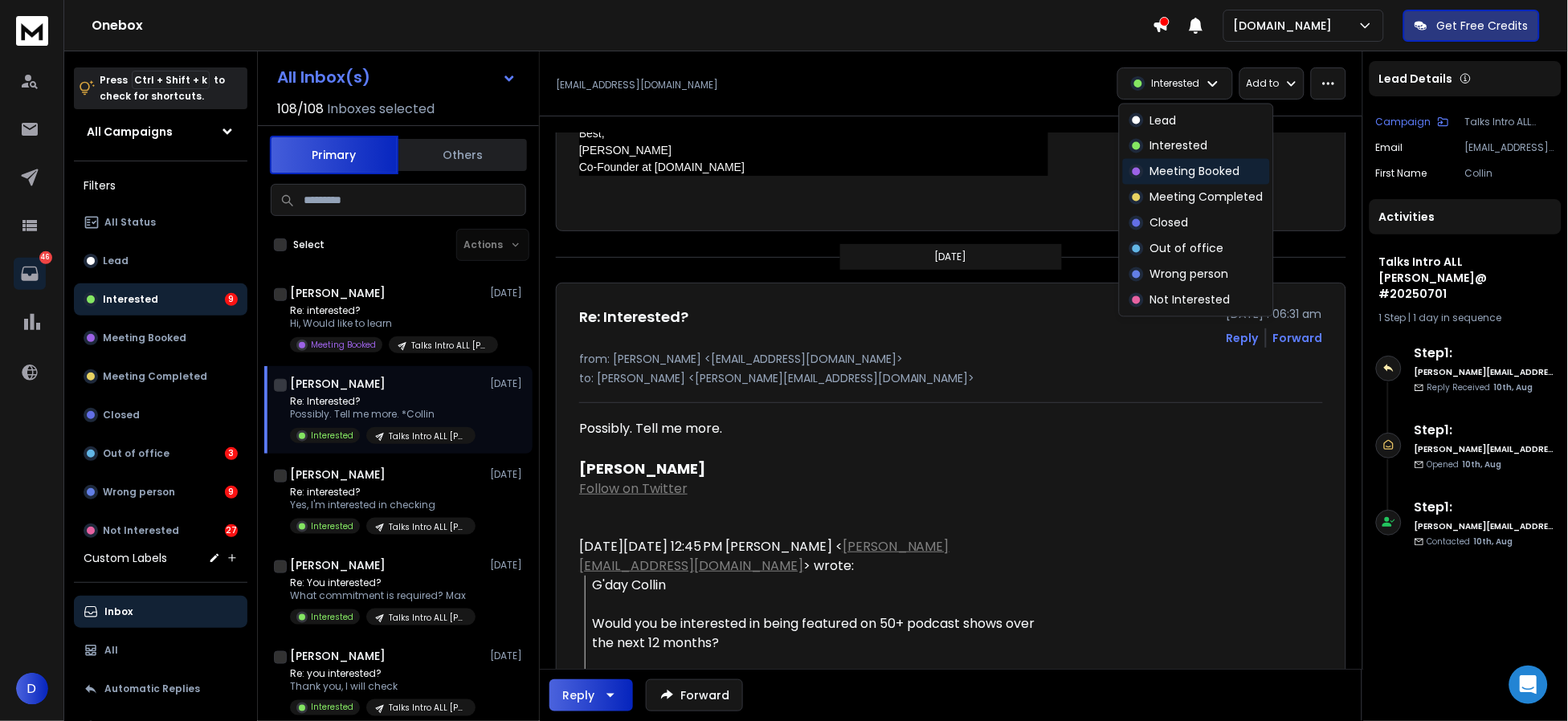
click at [1176, 167] on p "Meeting Booked" at bounding box center [1194, 172] width 90 height 16
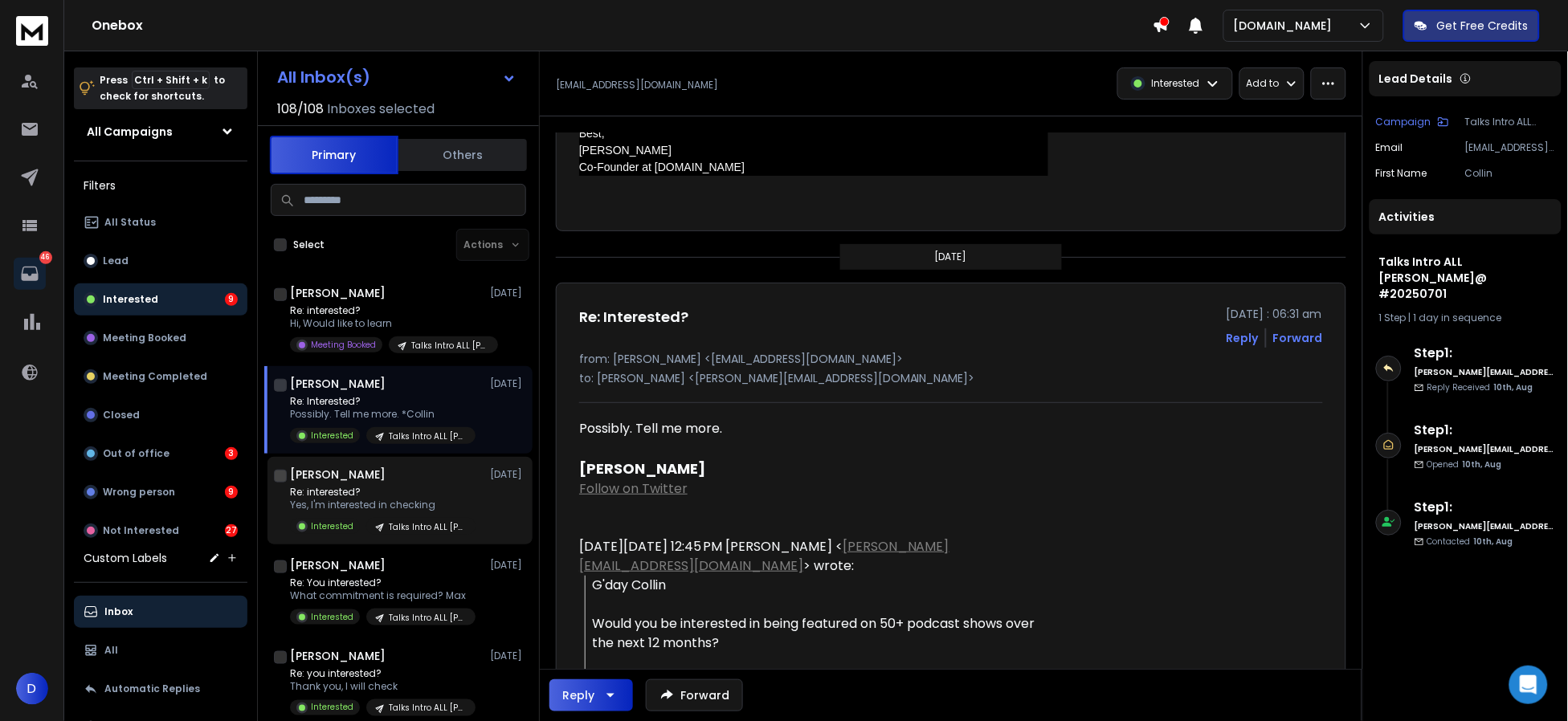
click at [403, 497] on p "Re: interested?" at bounding box center [382, 492] width 186 height 13
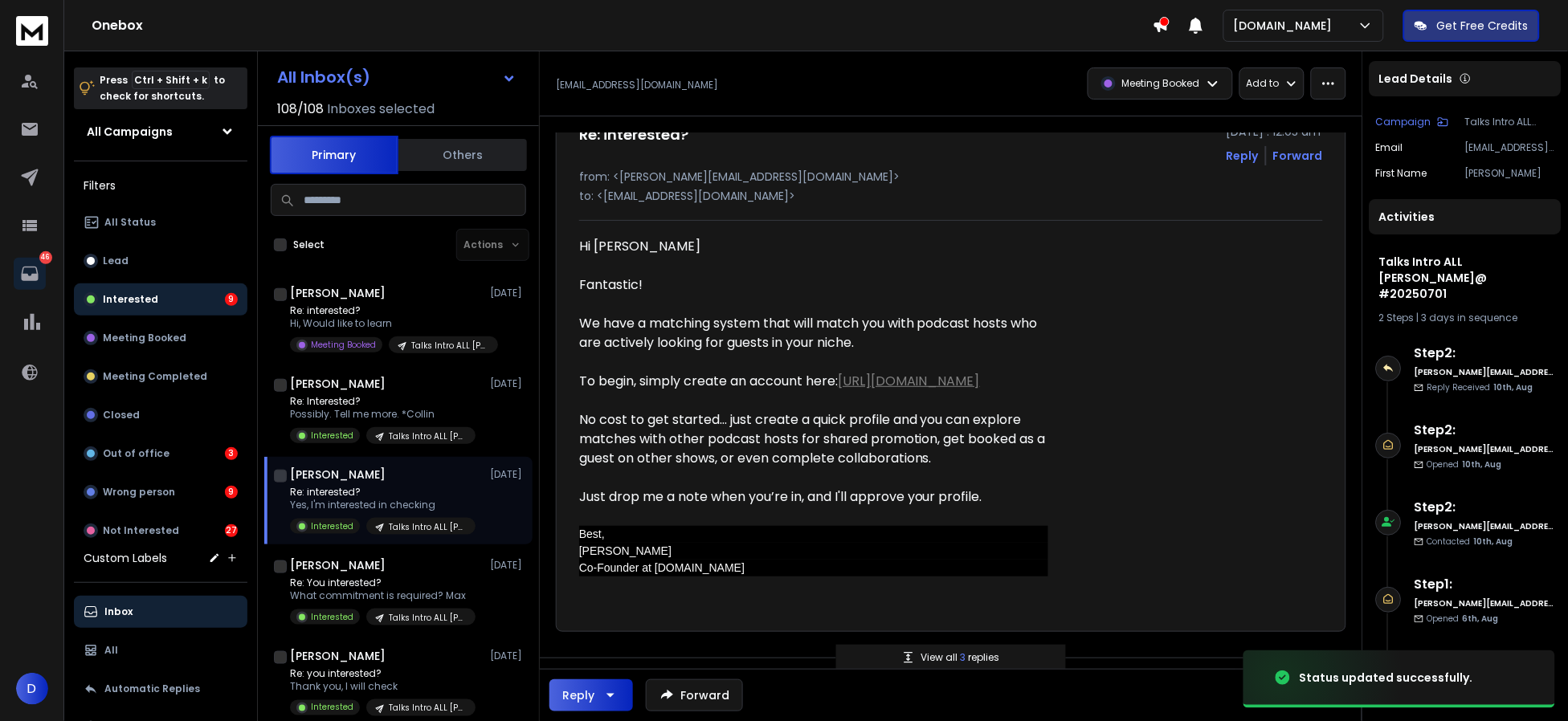
scroll to position [110, 0]
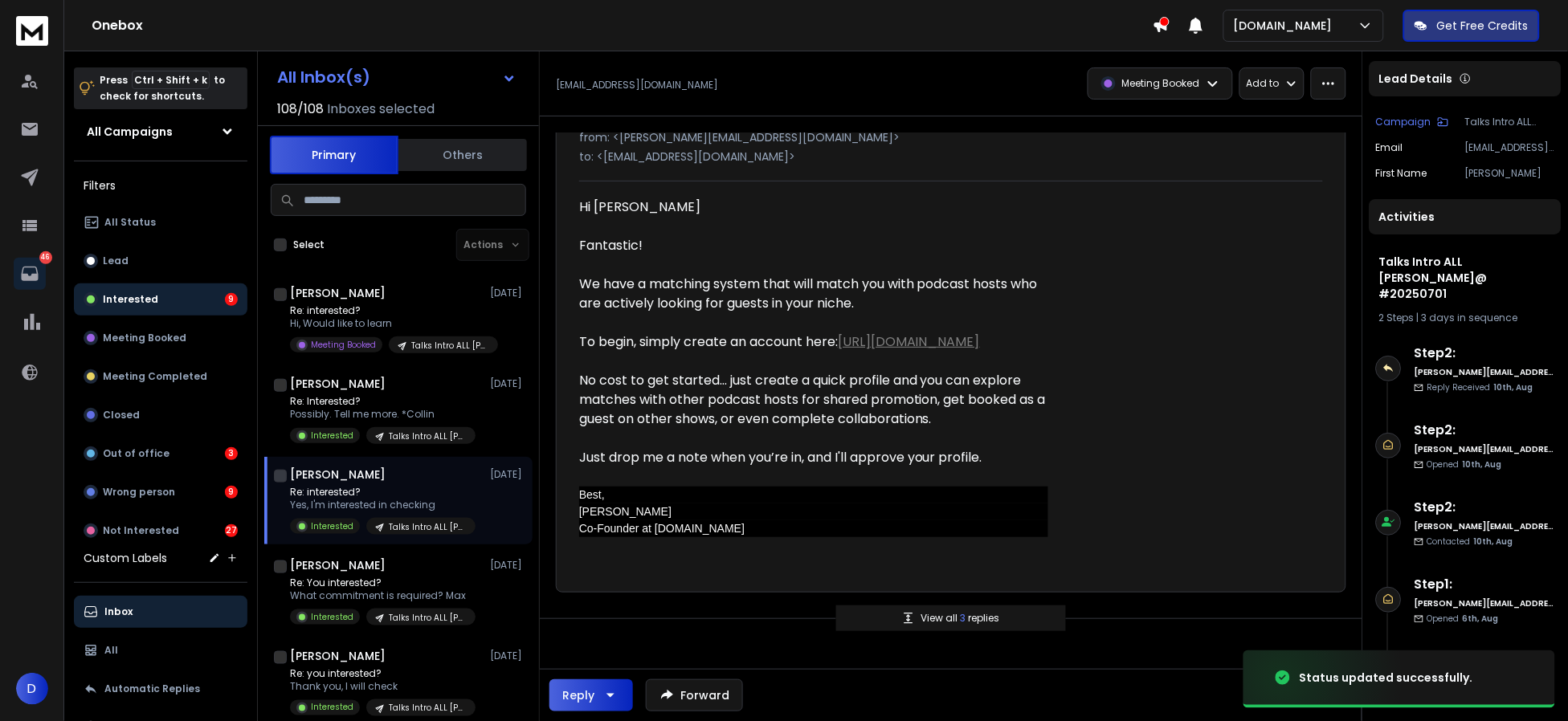
click at [978, 605] on div "[DATE] Re: interested? [DATE] : 12:05 am Reply Forward from: <[PERSON_NAME][EMA…" at bounding box center [951, 397] width 822 height 750
click at [972, 615] on p "View all 3 replies" at bounding box center [960, 618] width 79 height 13
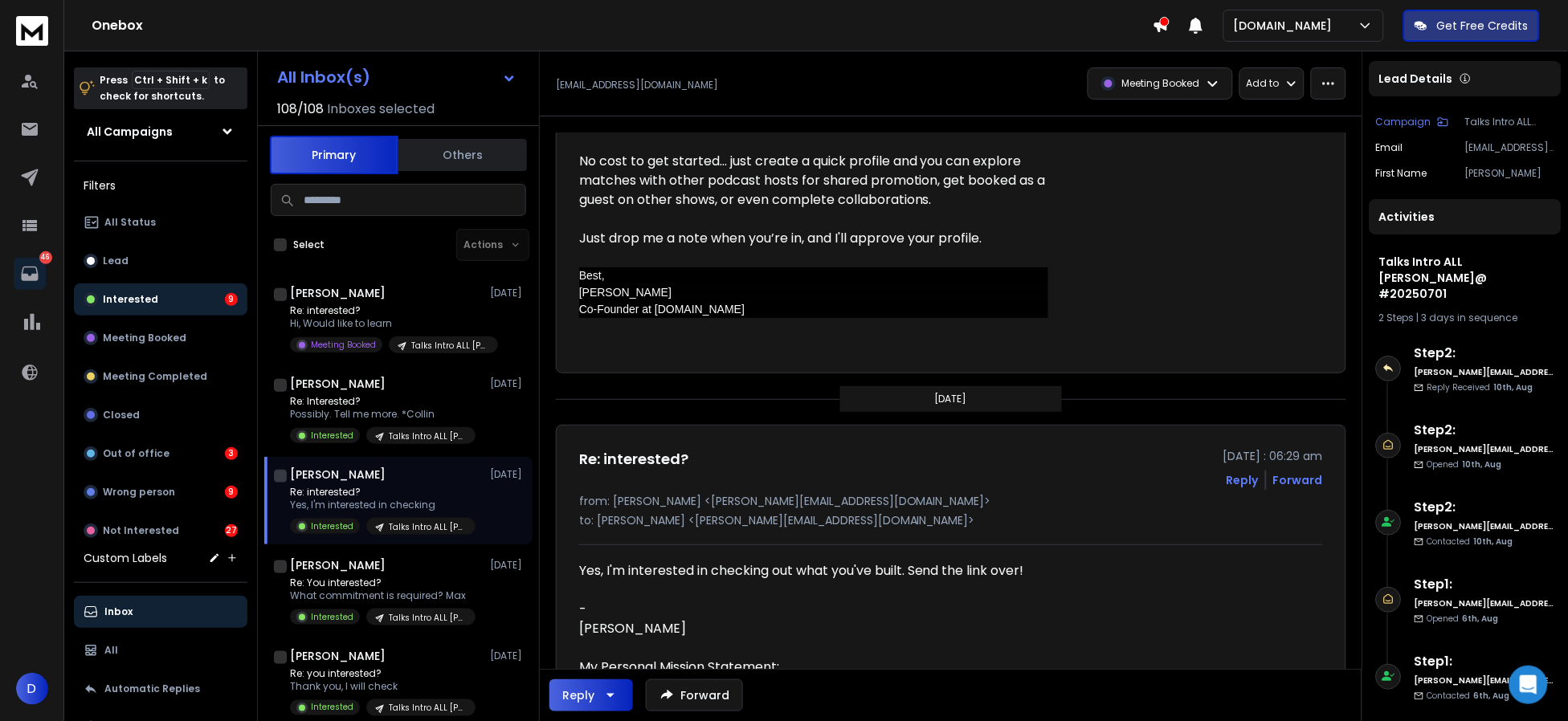
scroll to position [0, 0]
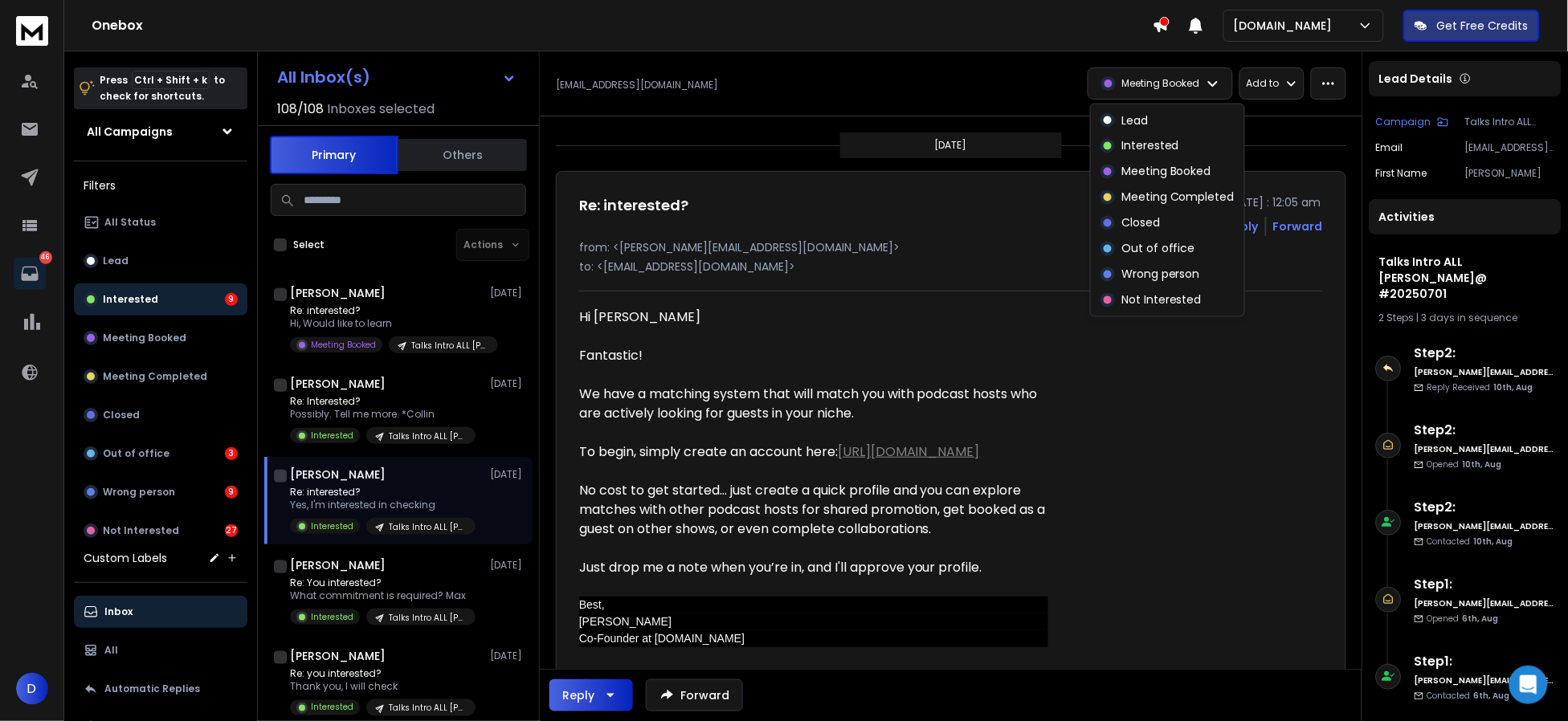
click at [1152, 83] on p "Meeting Booked" at bounding box center [1160, 83] width 78 height 13
click at [1180, 168] on p "Meeting Booked" at bounding box center [1166, 172] width 90 height 16
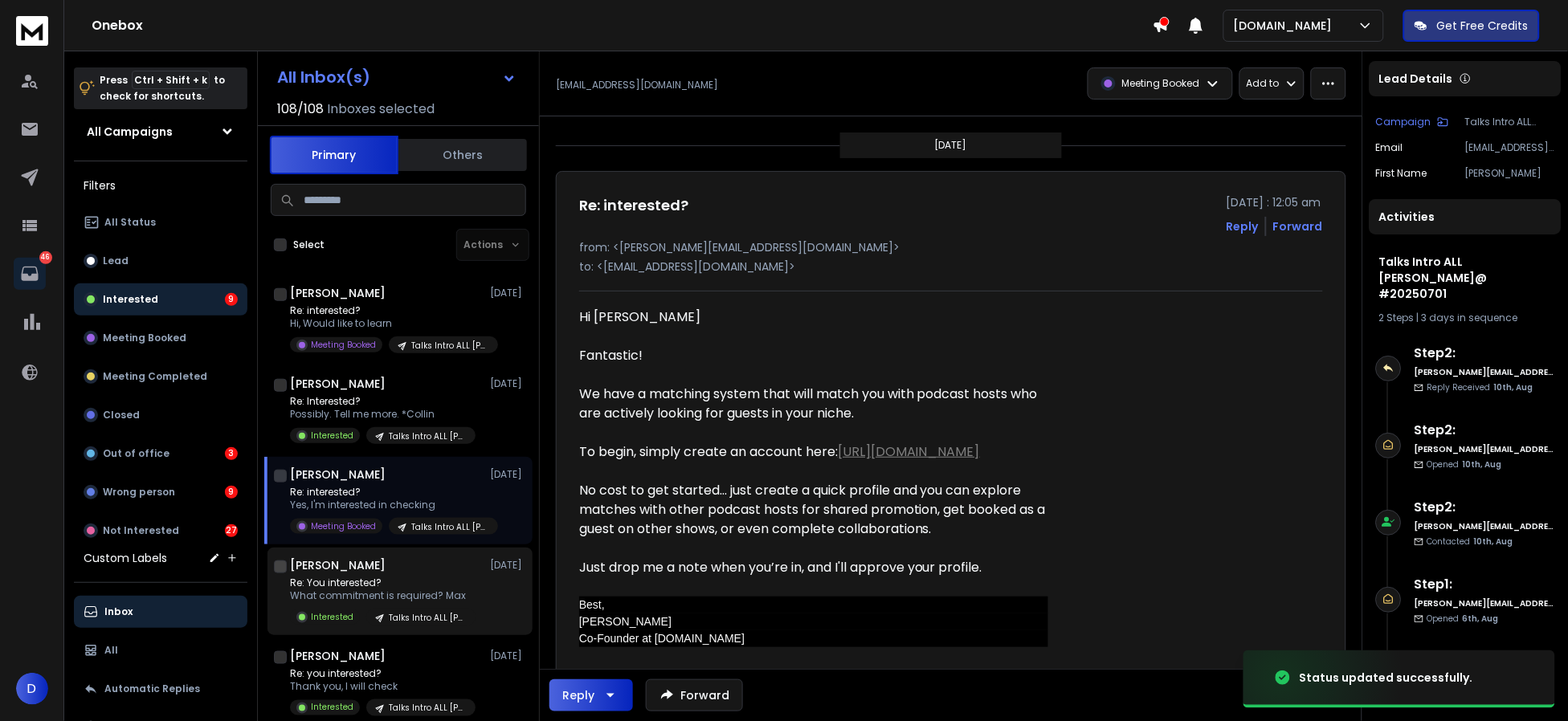
click at [423, 572] on div "[PERSON_NAME] [DATE]" at bounding box center [408, 565] width 236 height 16
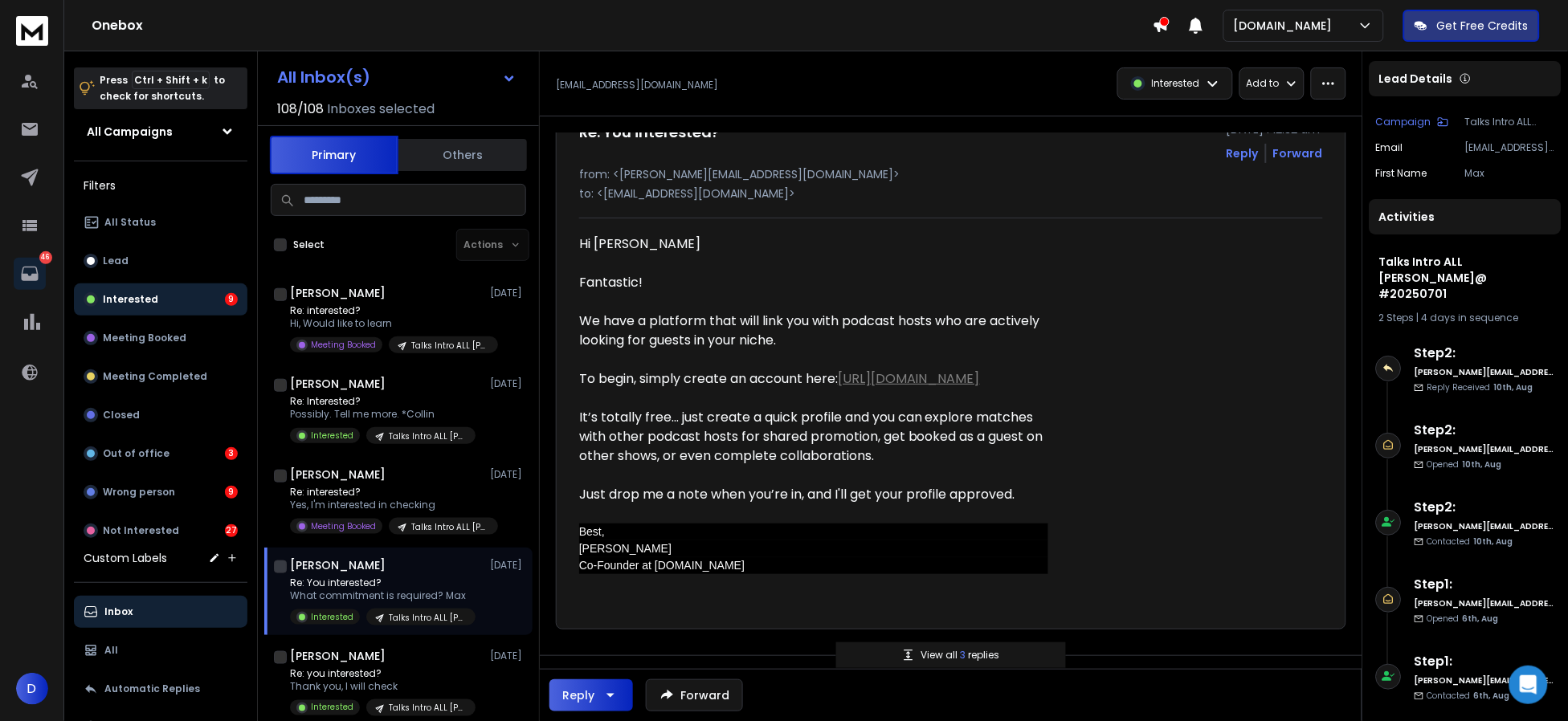
scroll to position [110, 0]
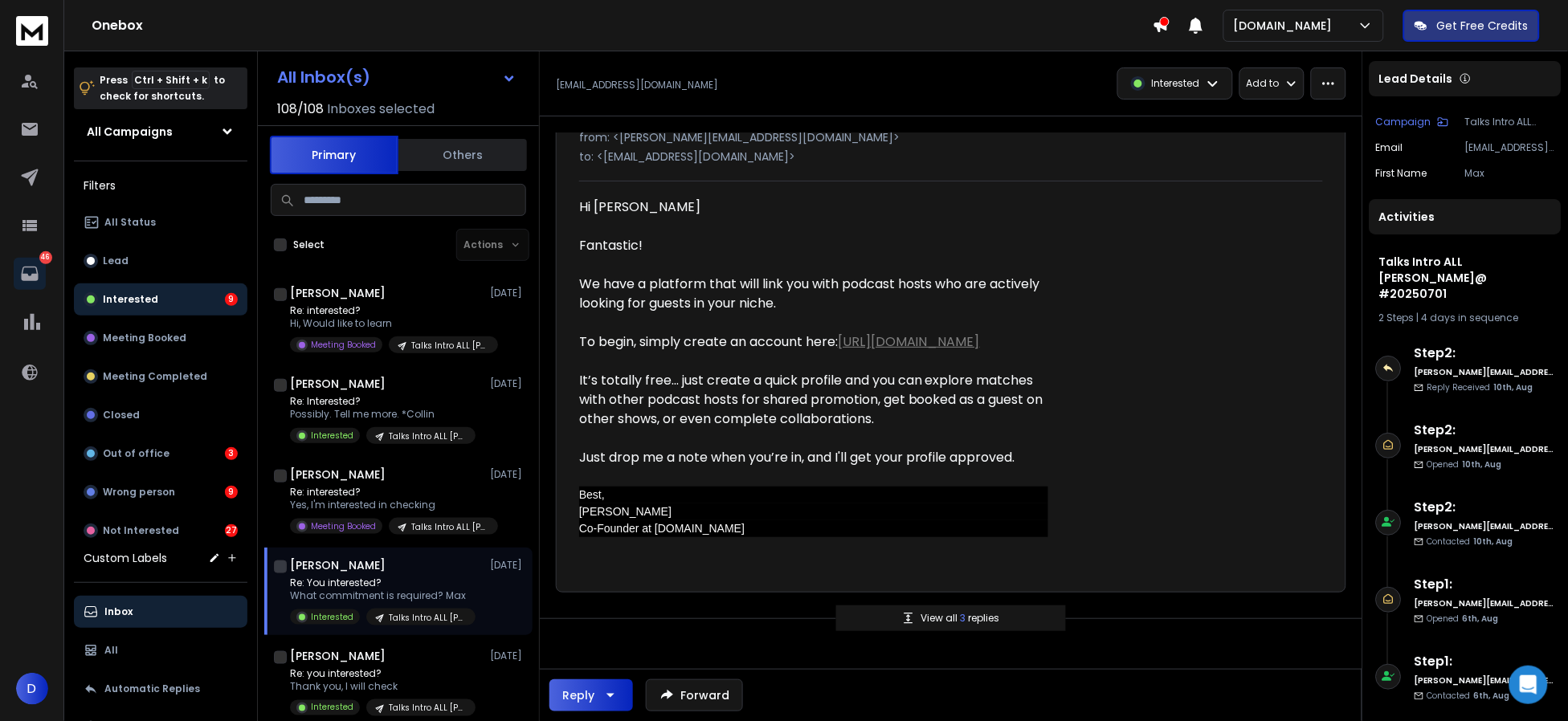
click at [916, 608] on div "View all 3 replies" at bounding box center [952, 618] width 230 height 25
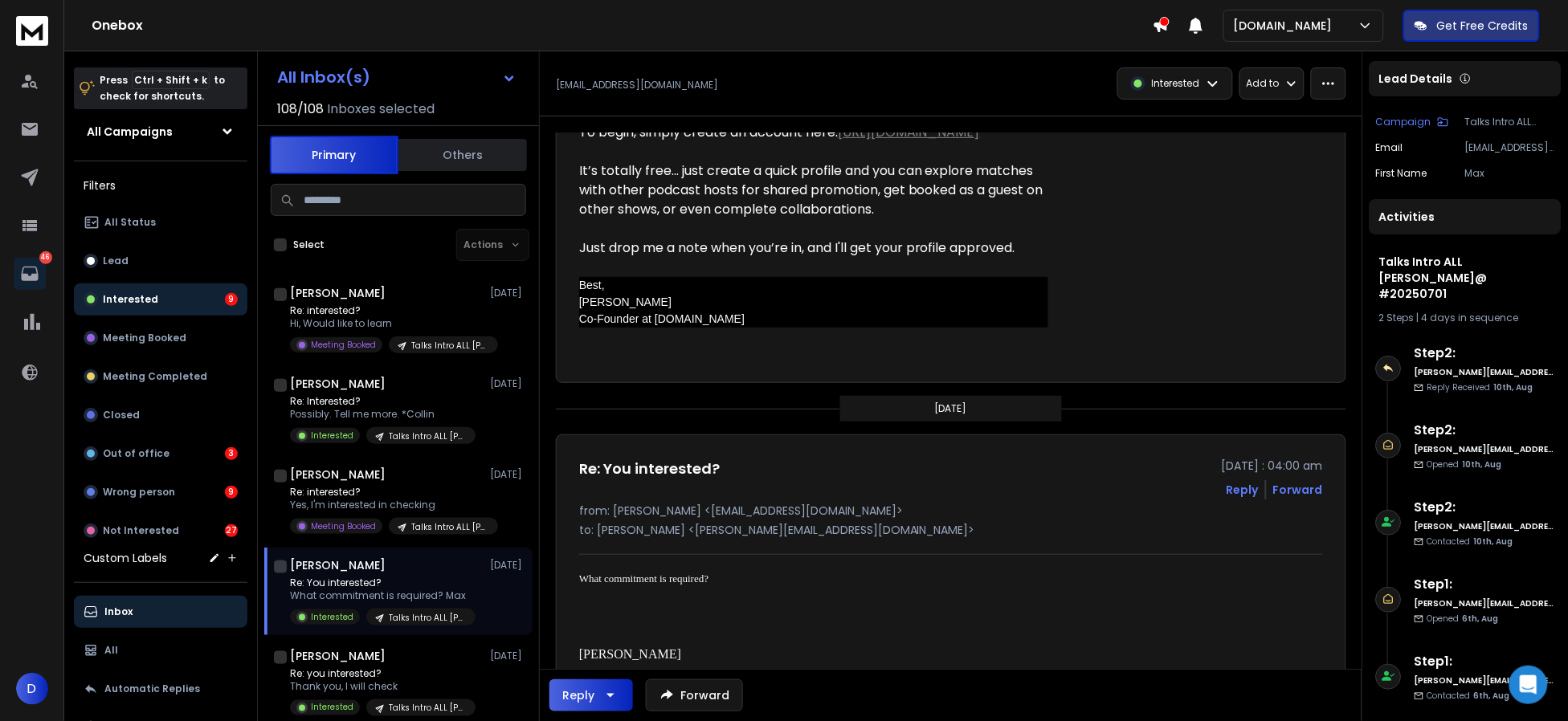
scroll to position [471, 0]
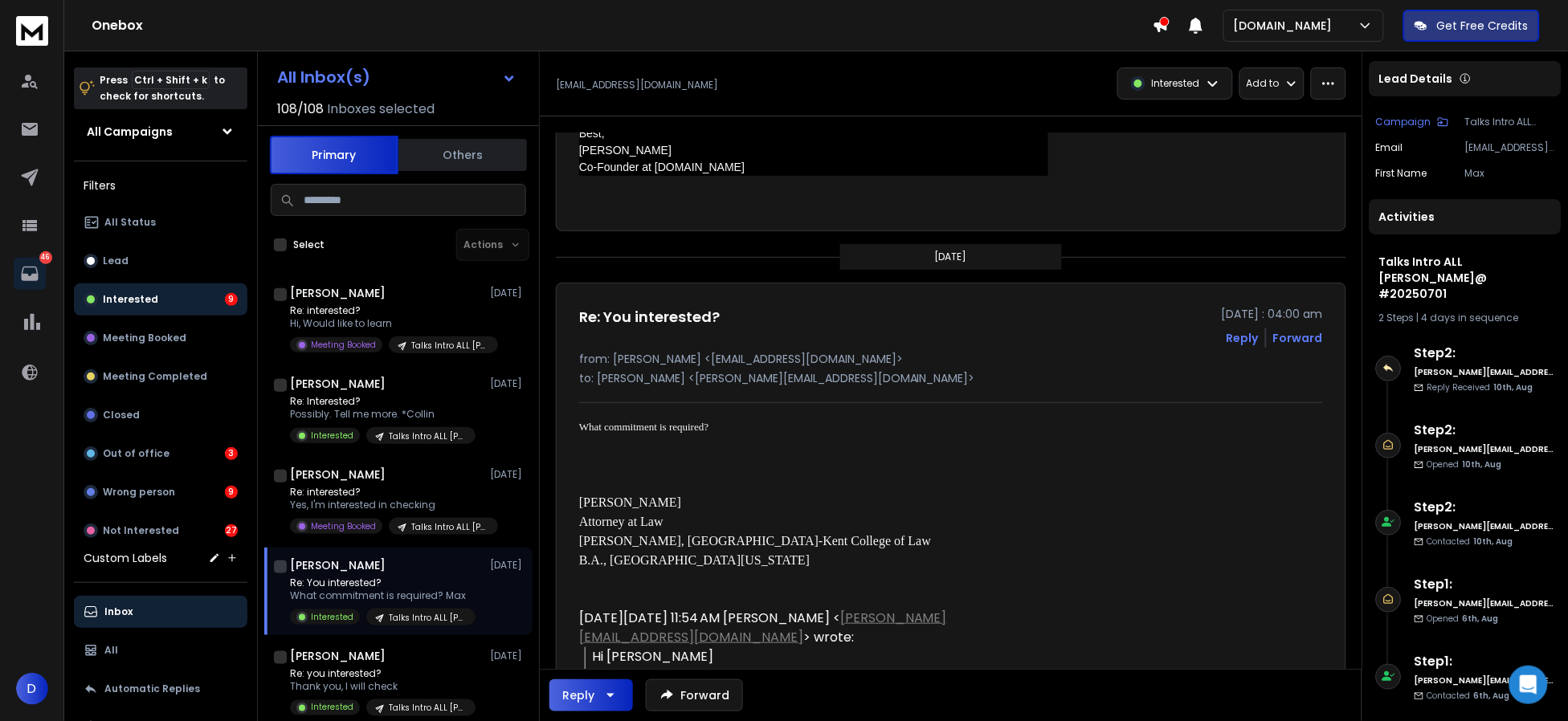
click at [1181, 79] on p "Interested" at bounding box center [1175, 83] width 48 height 13
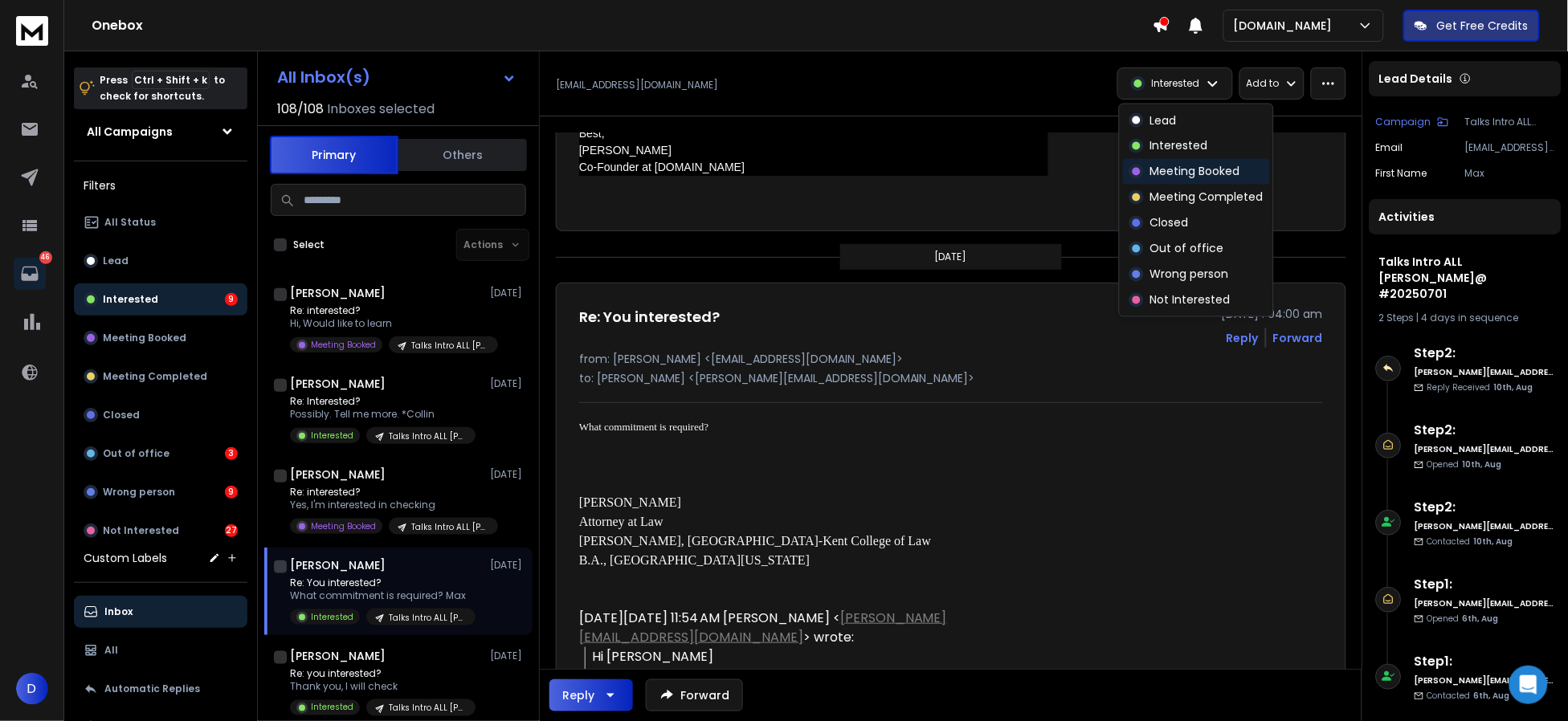
click at [1229, 168] on p "Meeting Booked" at bounding box center [1194, 172] width 90 height 16
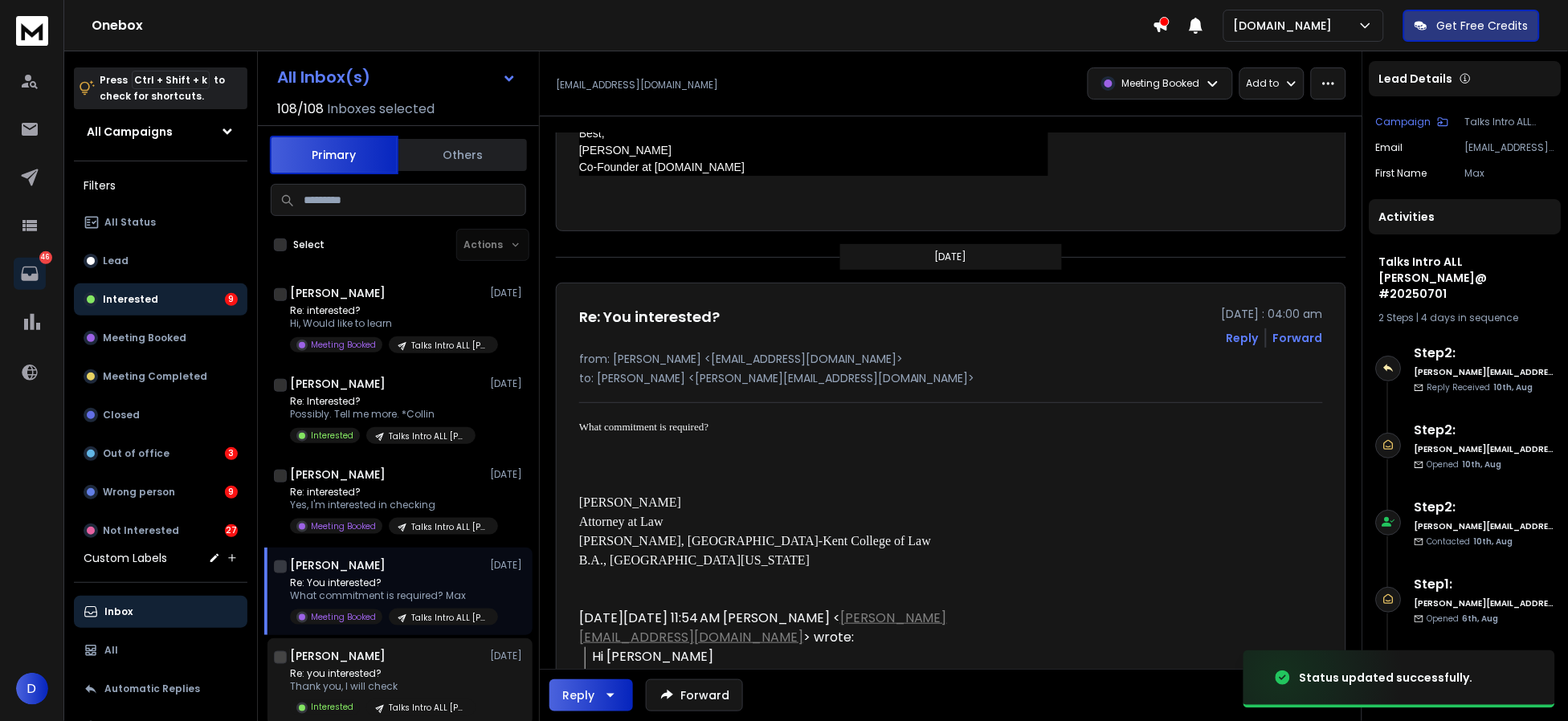
click at [426, 645] on div "[PERSON_NAME] [DATE] Re: you interested? Thank you, I will check Interested Tal…" at bounding box center [400, 682] width 265 height 87
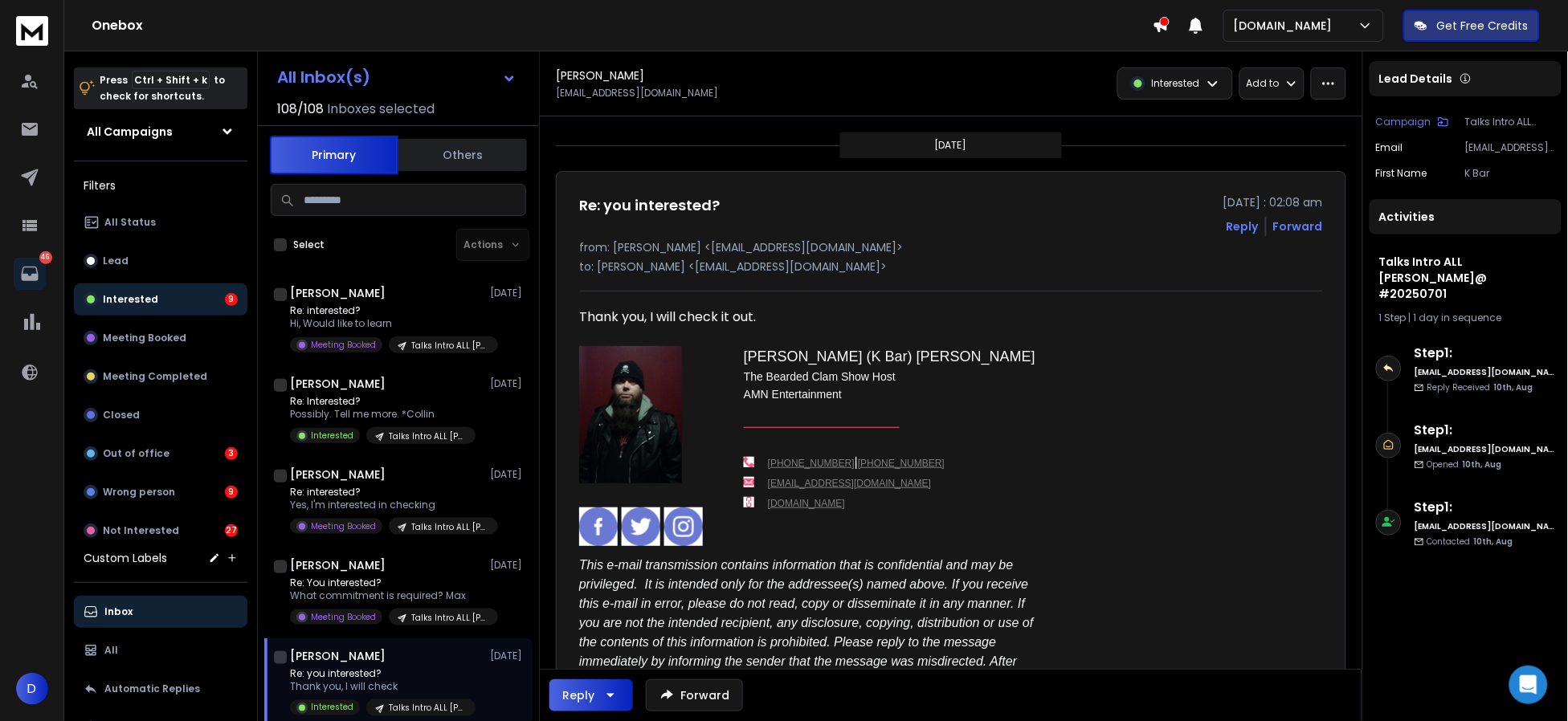
scroll to position [361, 0]
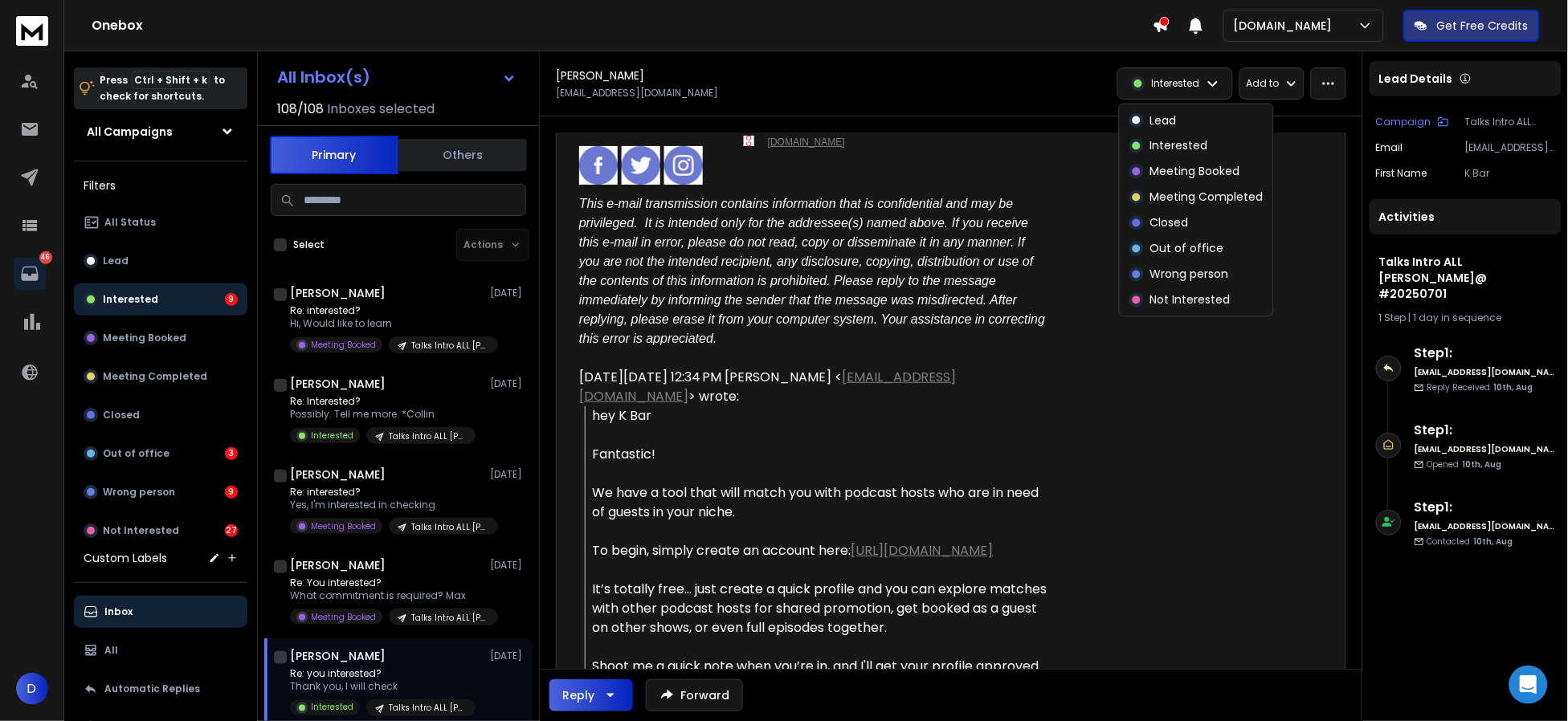
click at [1171, 86] on p "Interested" at bounding box center [1175, 83] width 48 height 13
click at [1180, 167] on p "Meeting Booked" at bounding box center [1194, 172] width 90 height 16
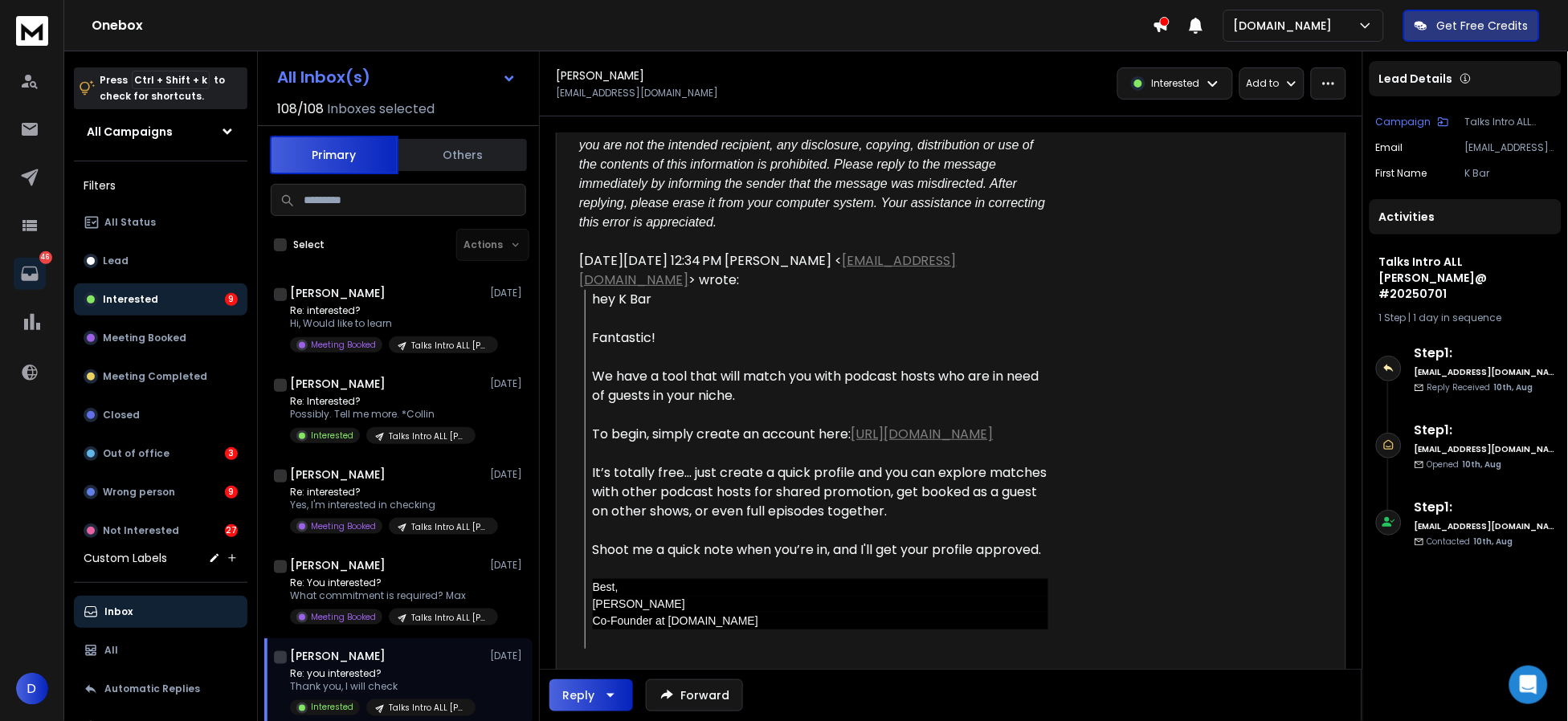
scroll to position [628, 0]
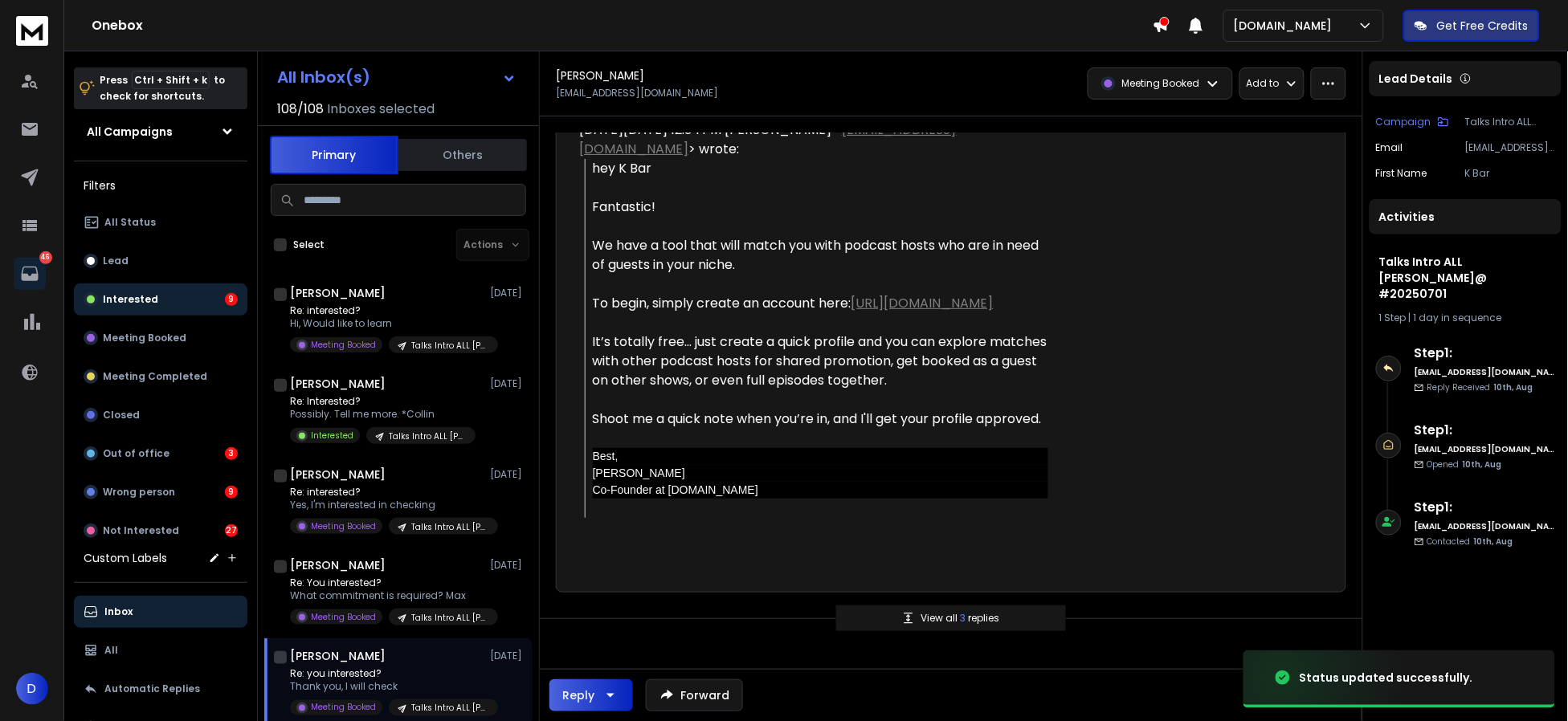
click at [938, 623] on p "View all 3 replies" at bounding box center [960, 618] width 79 height 13
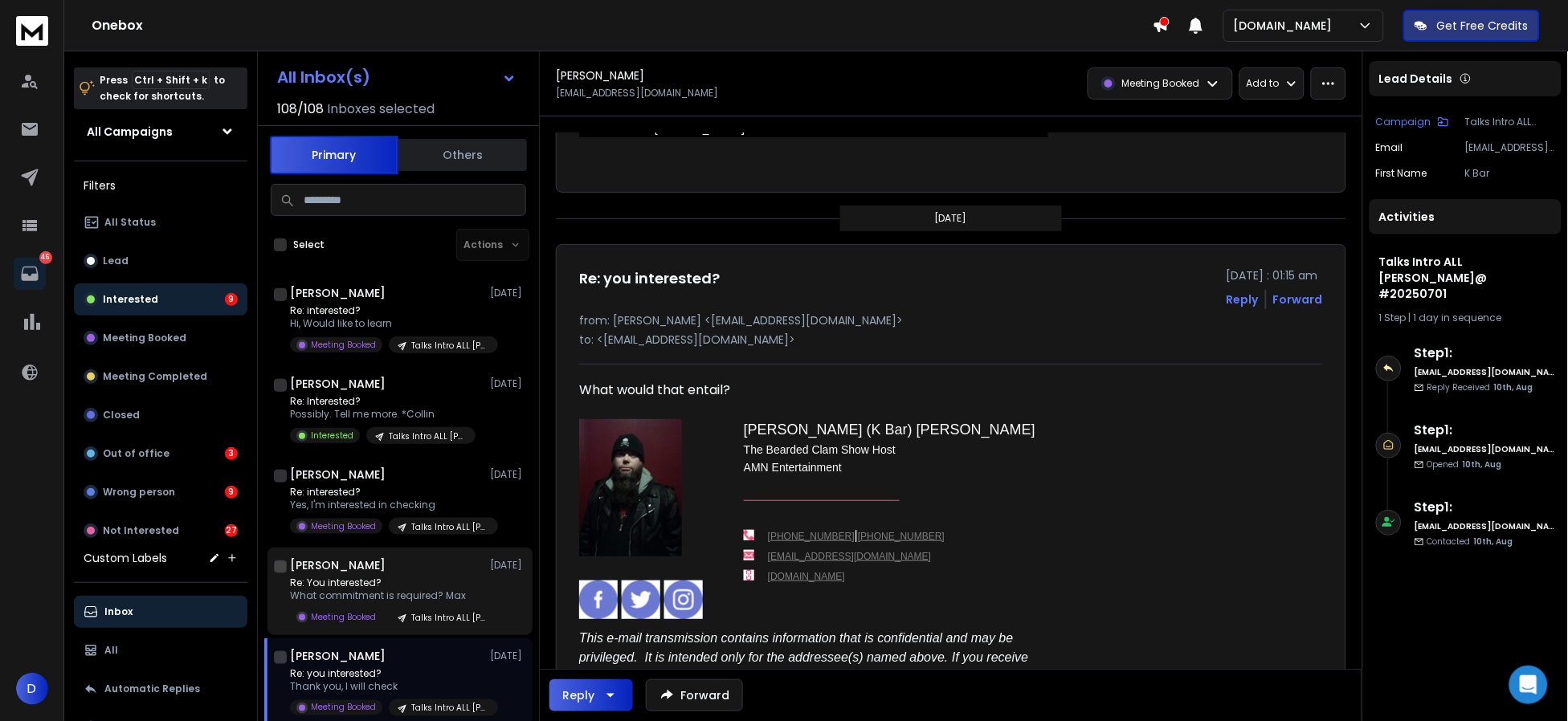
scroll to position [723, 0]
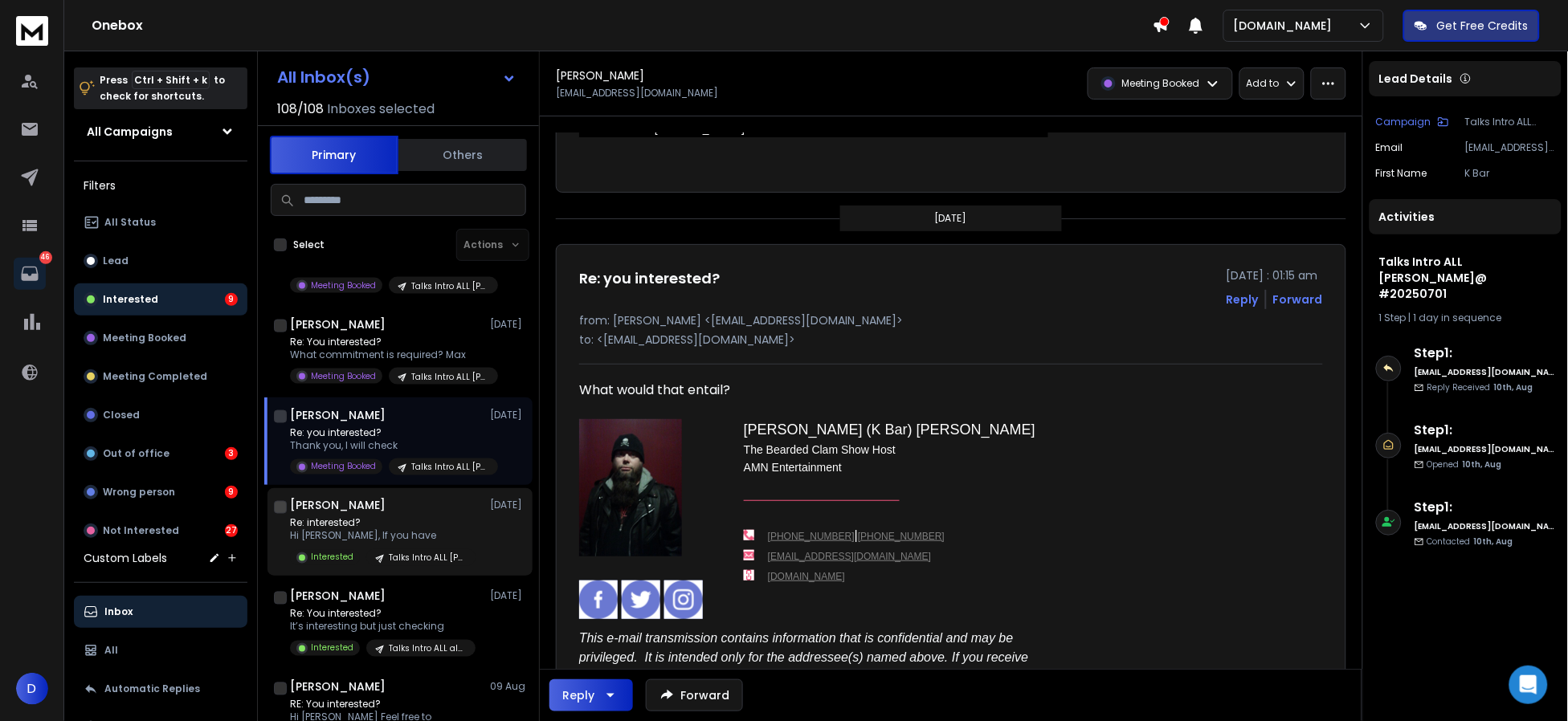
click at [422, 532] on p "Hi [PERSON_NAME], If you have" at bounding box center [382, 536] width 186 height 13
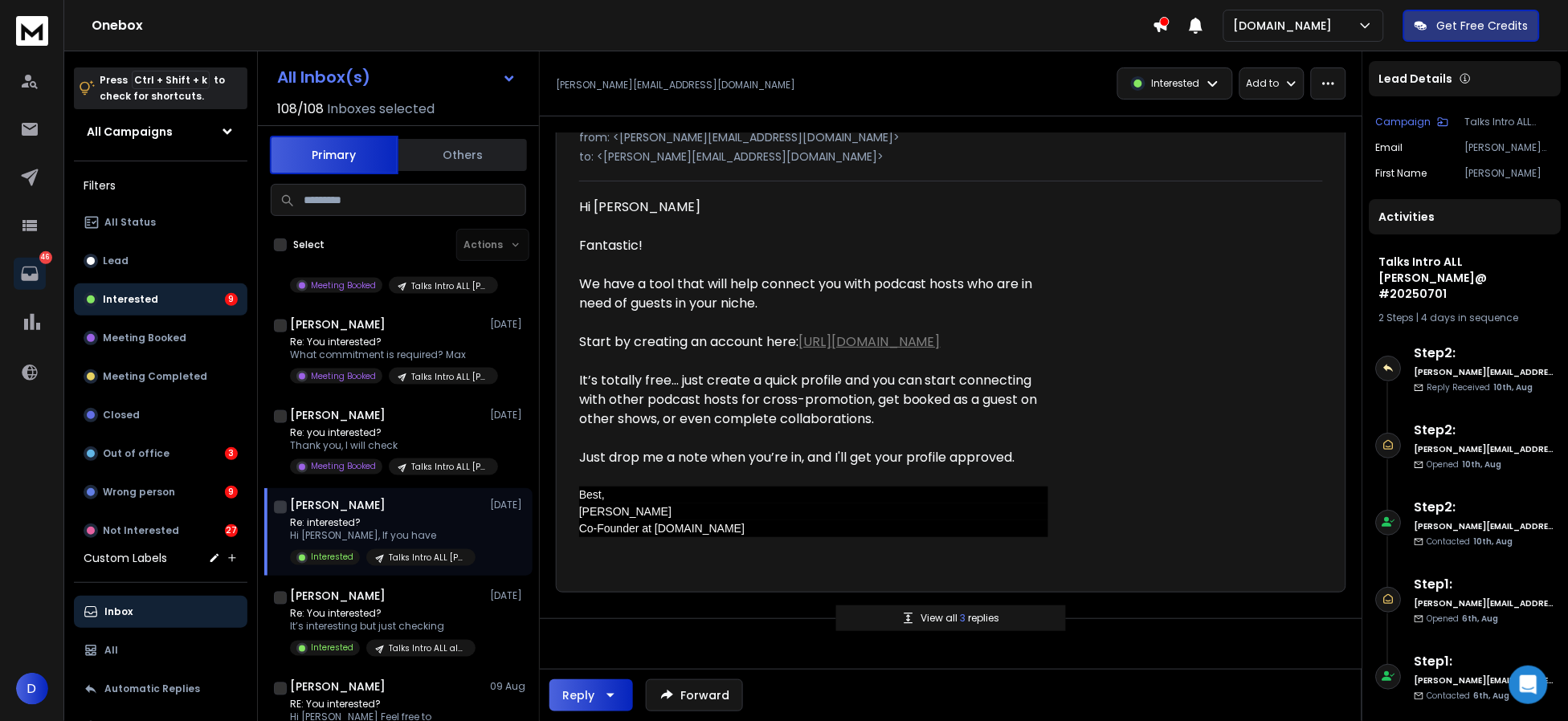
click at [895, 615] on div "View all 3 replies" at bounding box center [952, 618] width 230 height 25
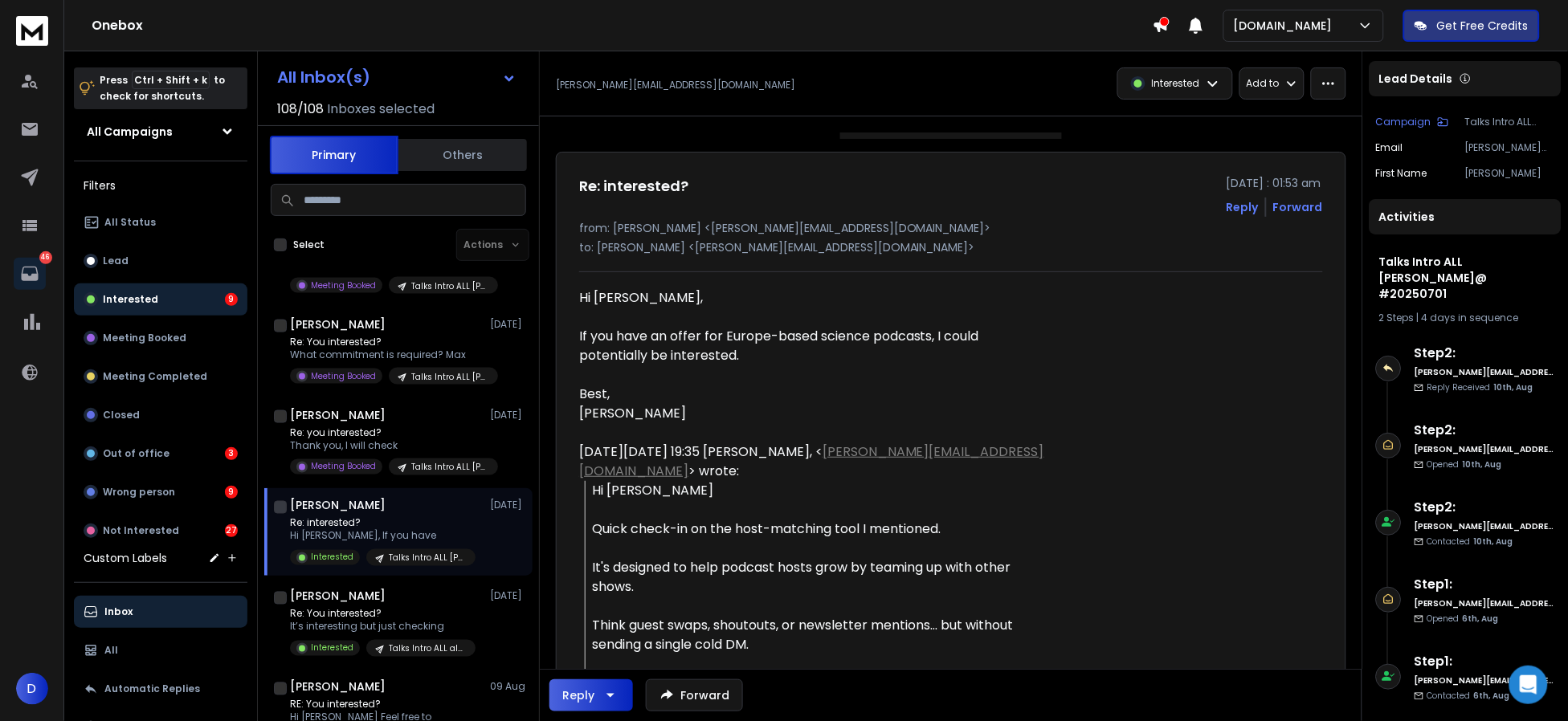
scroll to position [482, 0]
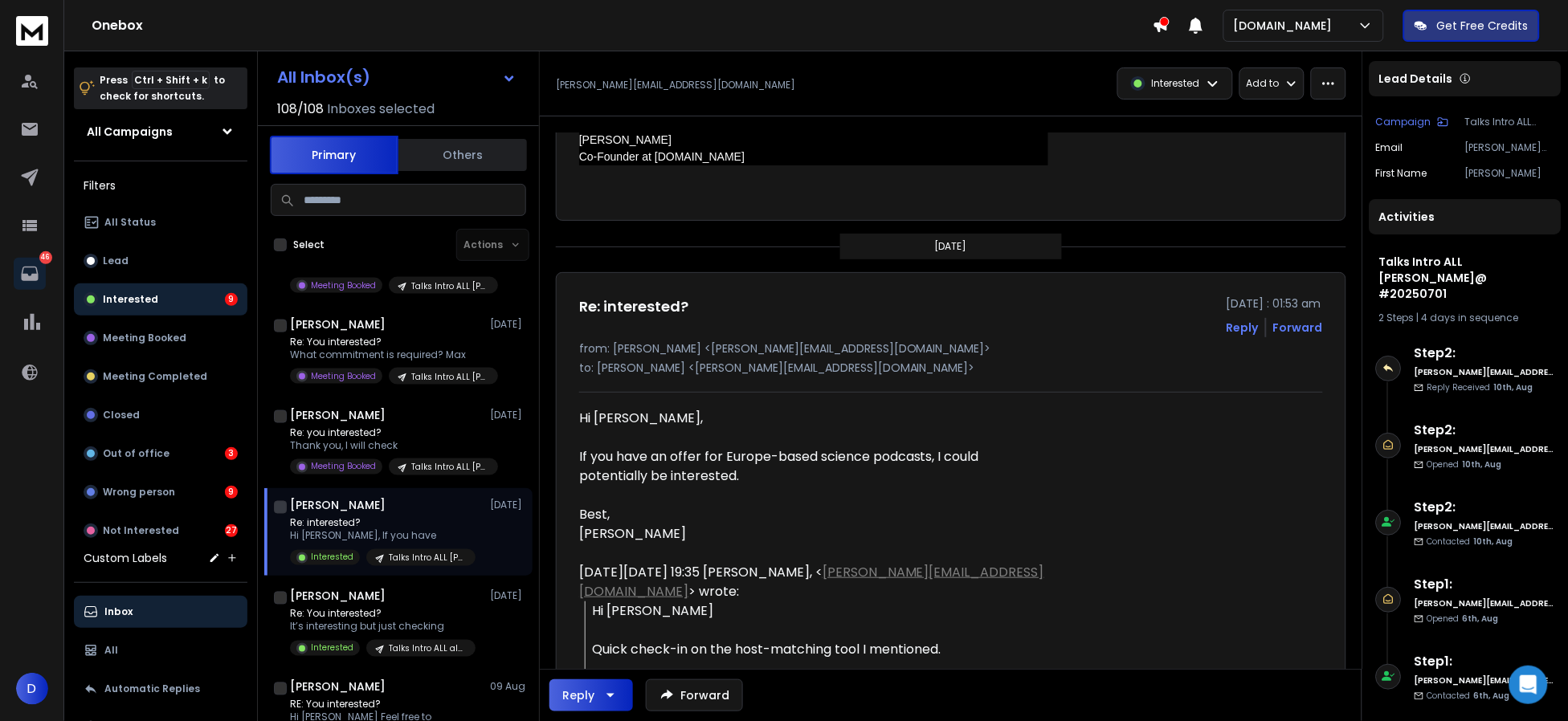
click at [1159, 86] on p "Interested" at bounding box center [1175, 83] width 48 height 13
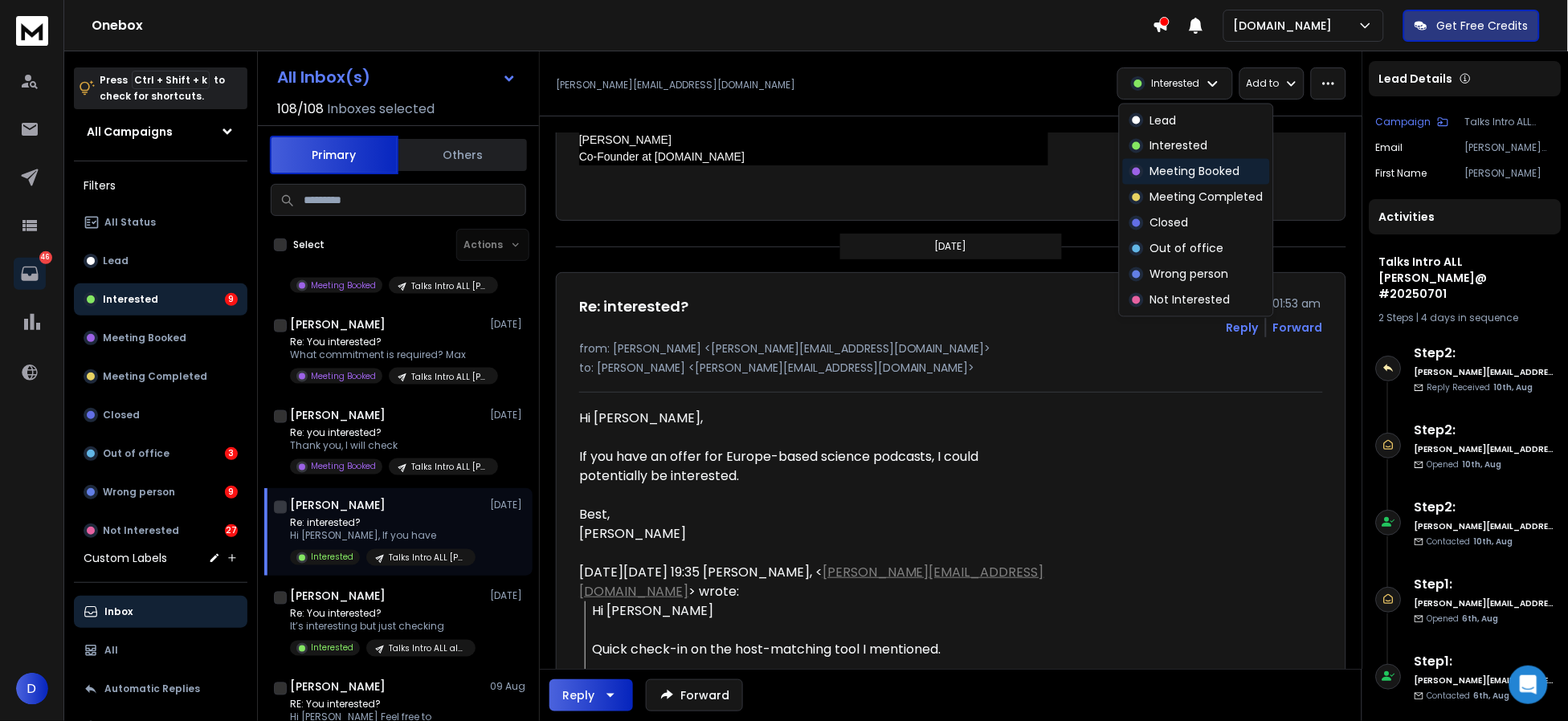
click at [1166, 171] on p "Meeting Booked" at bounding box center [1194, 172] width 90 height 16
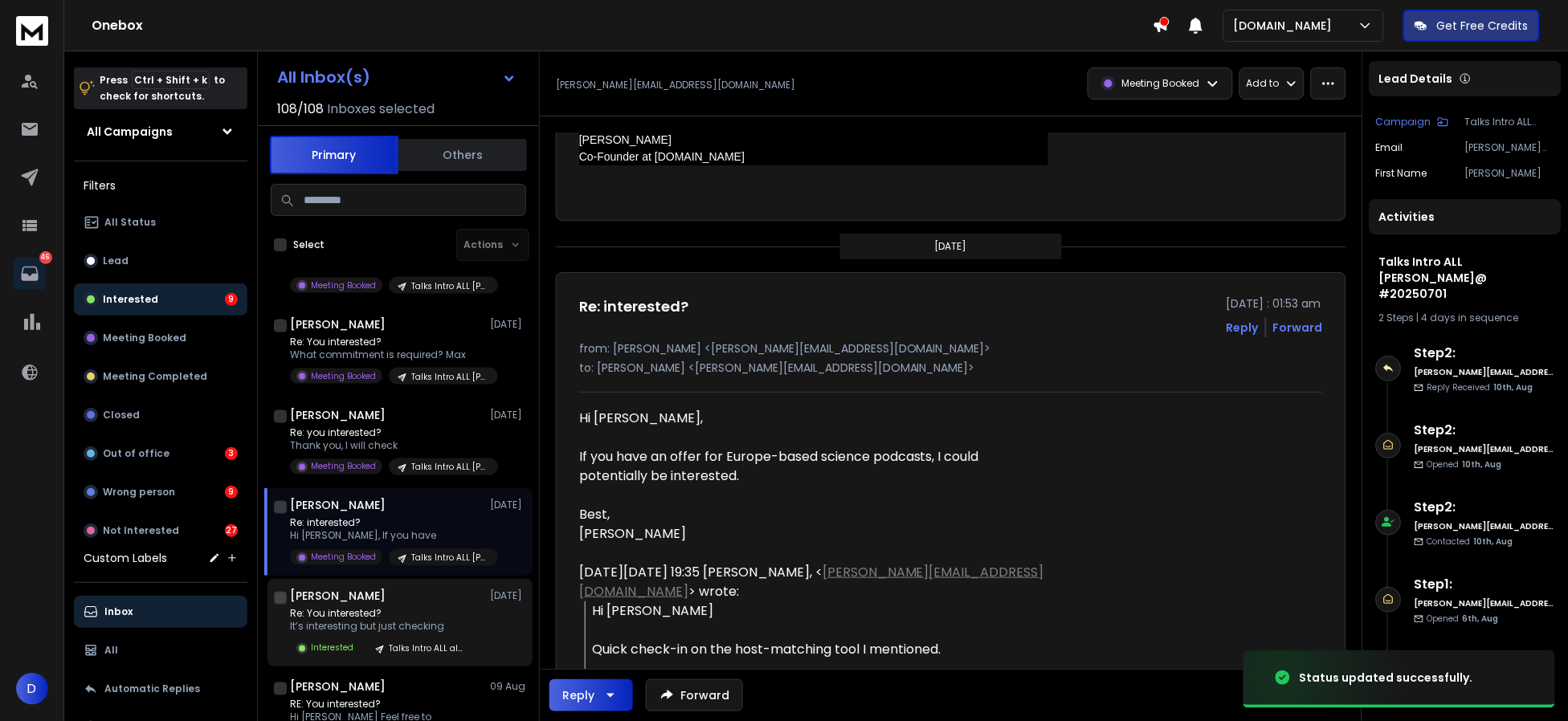
click at [470, 627] on p "It’s interesting but just checking" at bounding box center [382, 627] width 186 height 13
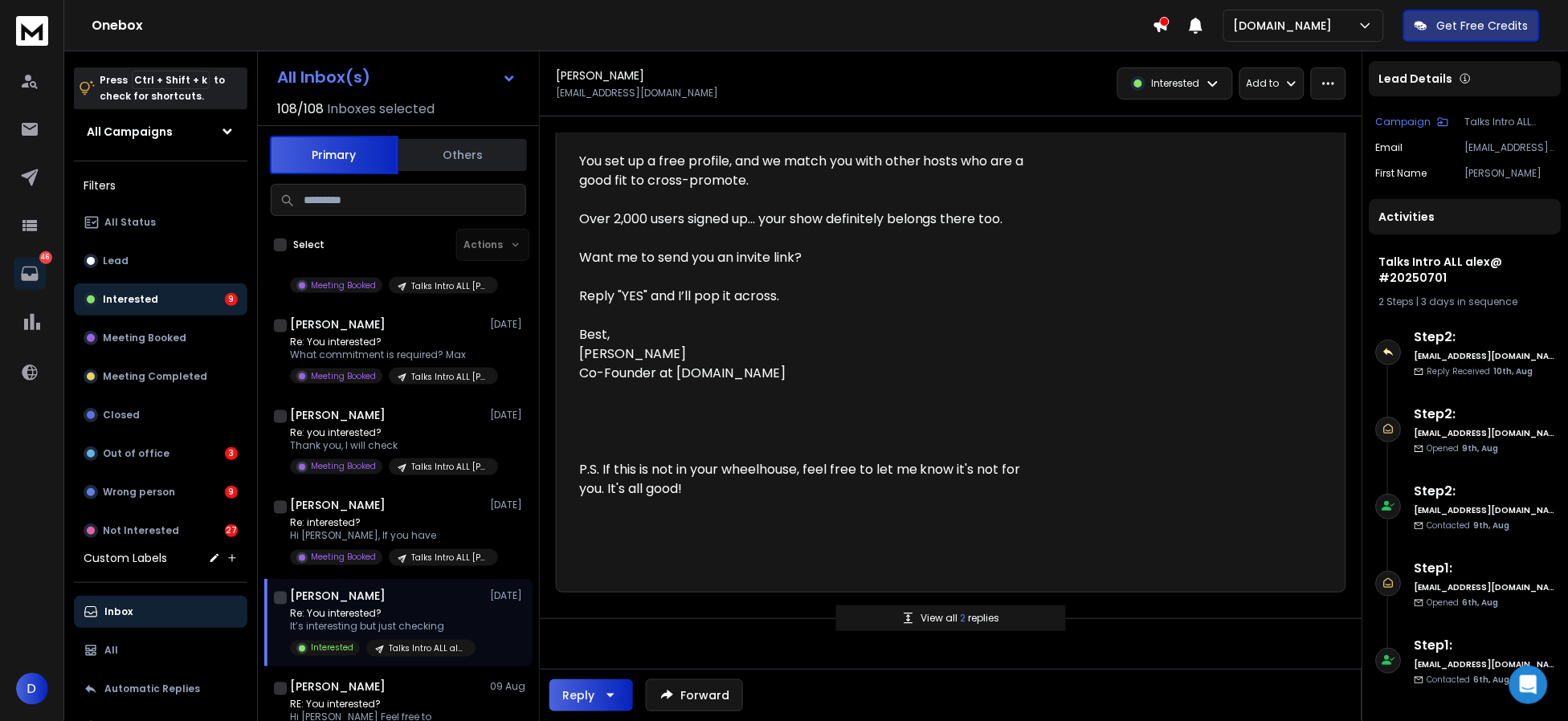
scroll to position [657, 0]
click at [897, 618] on div "View all 2 replies" at bounding box center [952, 618] width 230 height 25
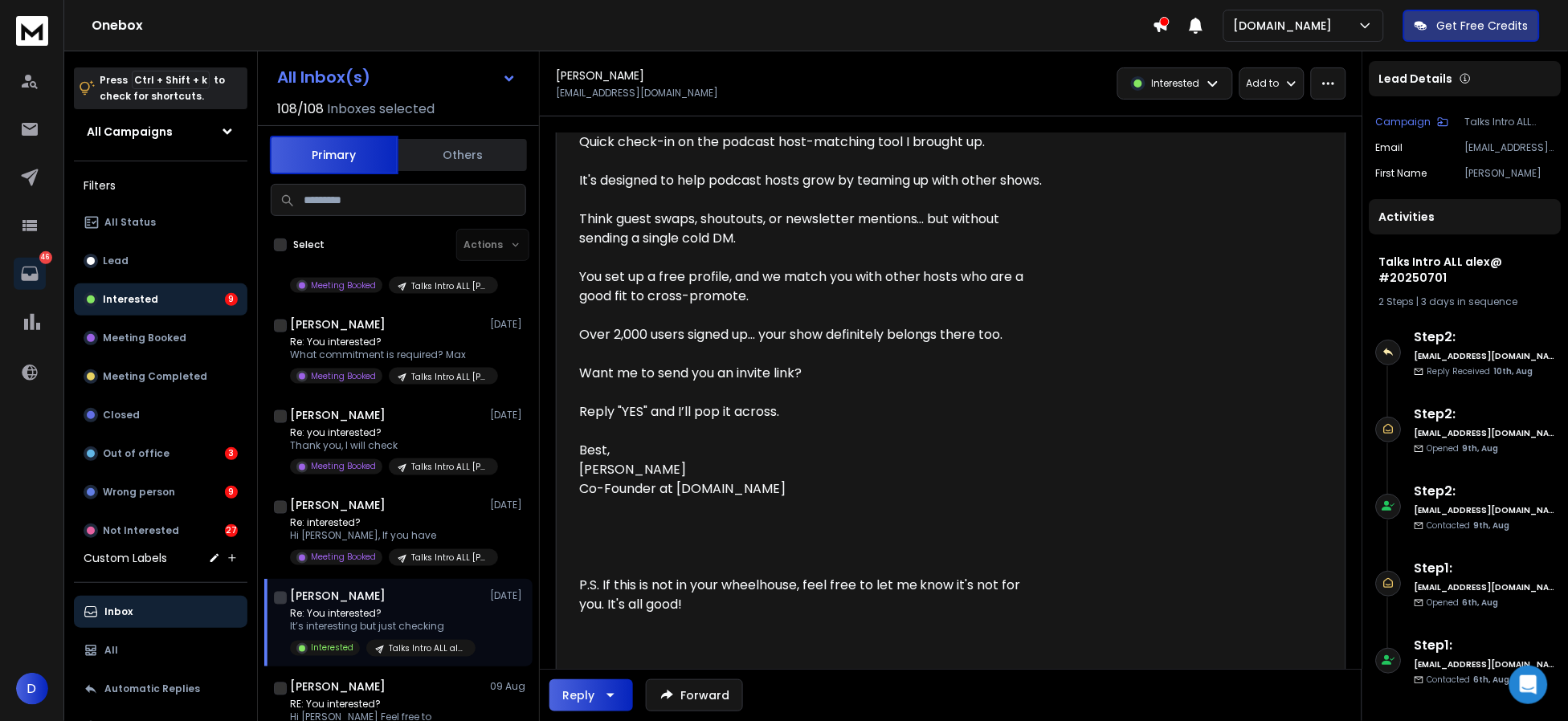
scroll to position [175, 0]
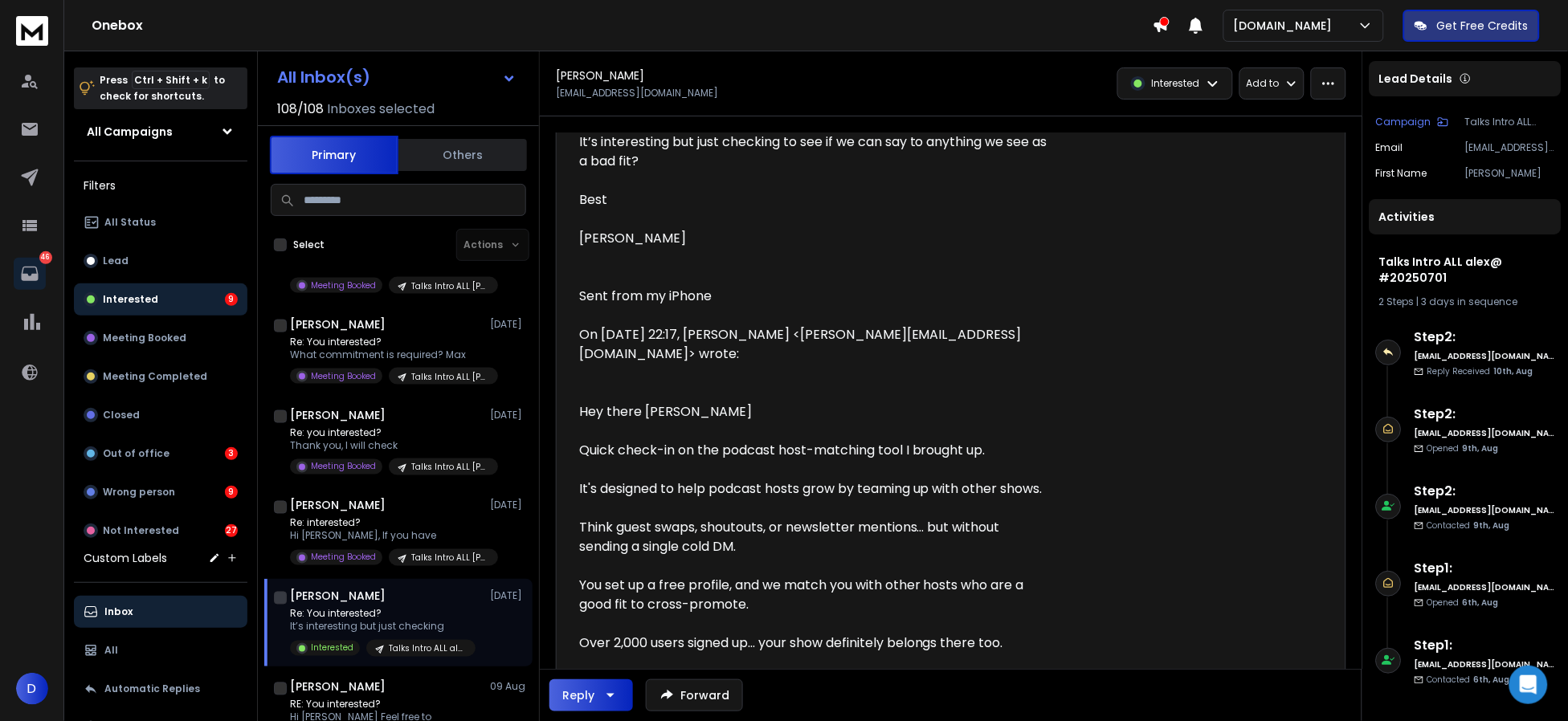
click at [1323, 83] on icon "button" at bounding box center [1328, 83] width 15 height 15
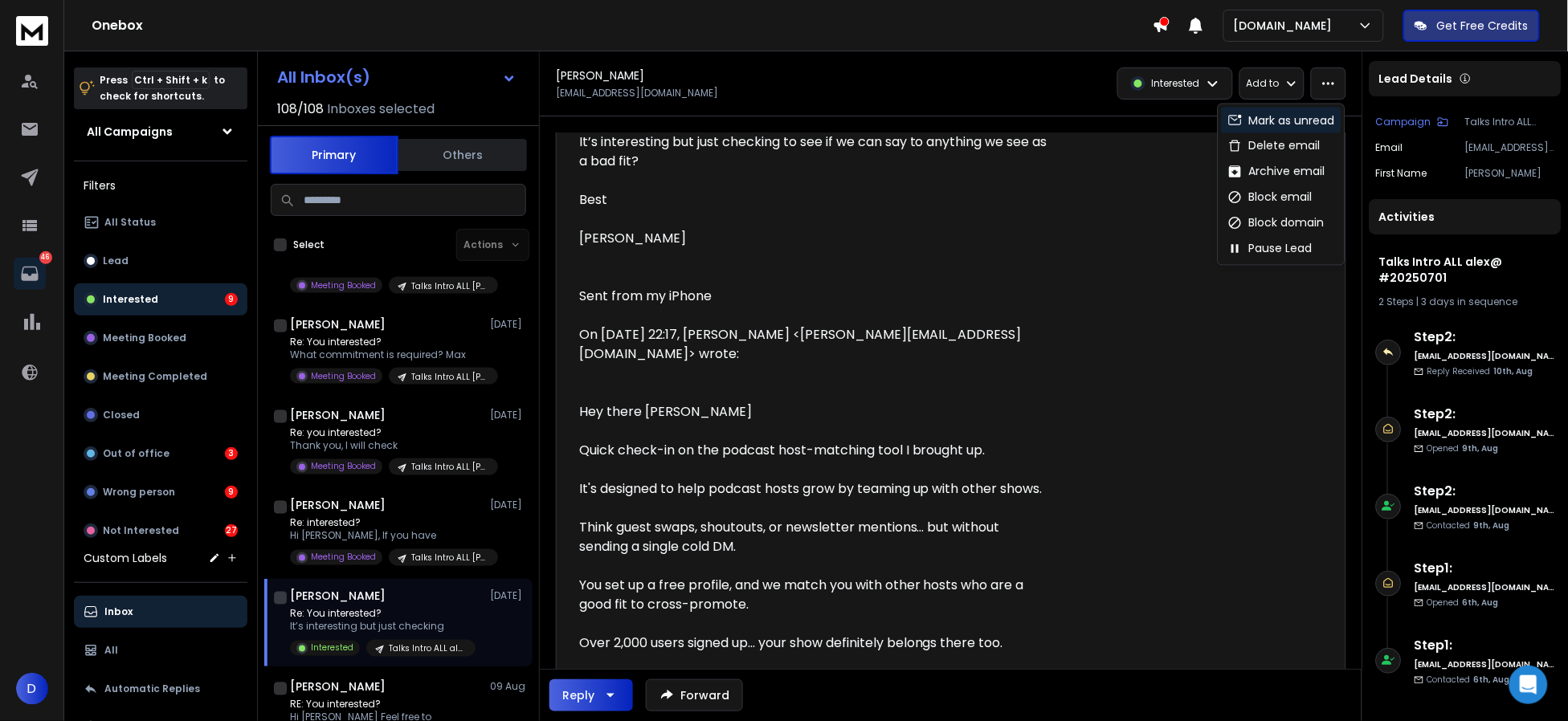
click at [1310, 119] on div "Mark as unread" at bounding box center [1282, 120] width 107 height 16
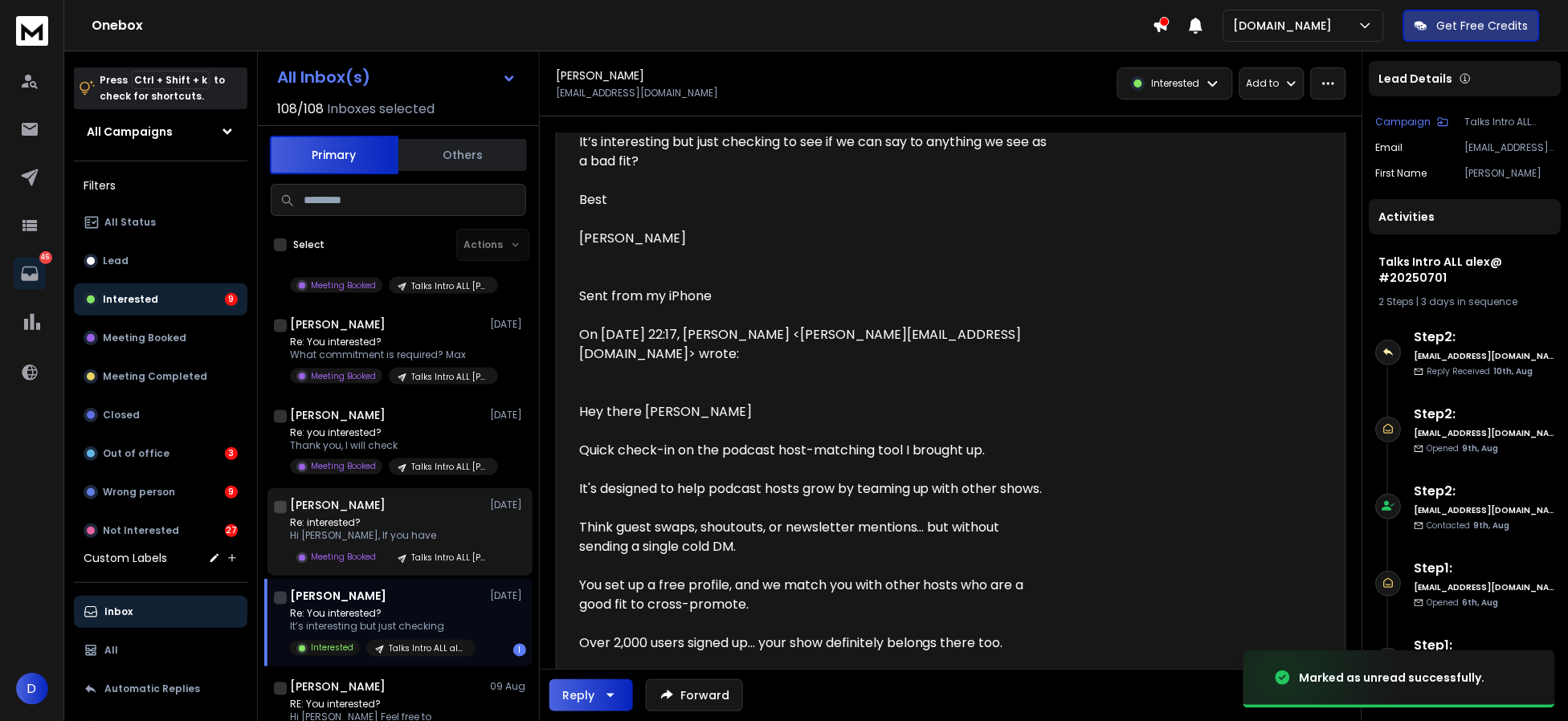
scroll to position [964, 0]
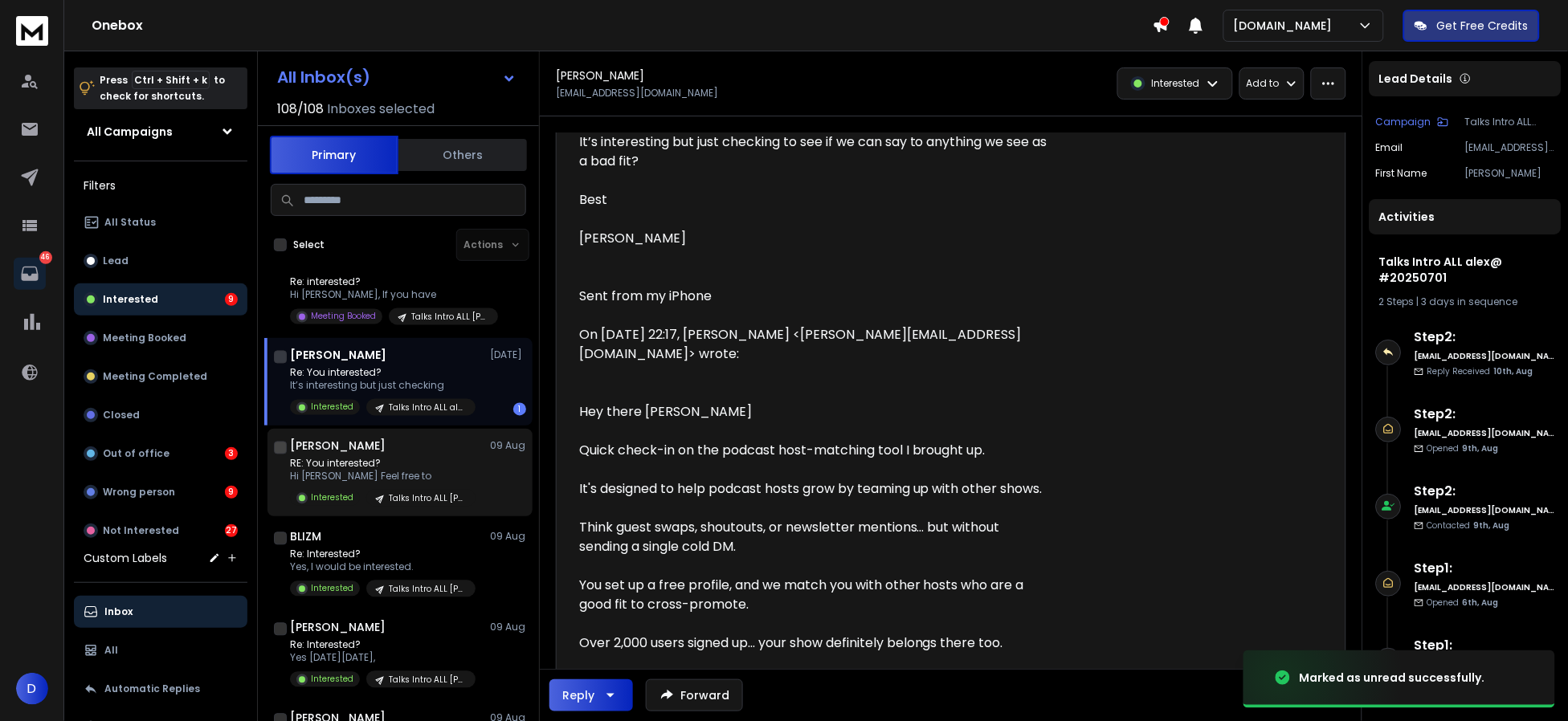
click at [440, 477] on p "Hi [PERSON_NAME] Feel free to" at bounding box center [382, 477] width 186 height 13
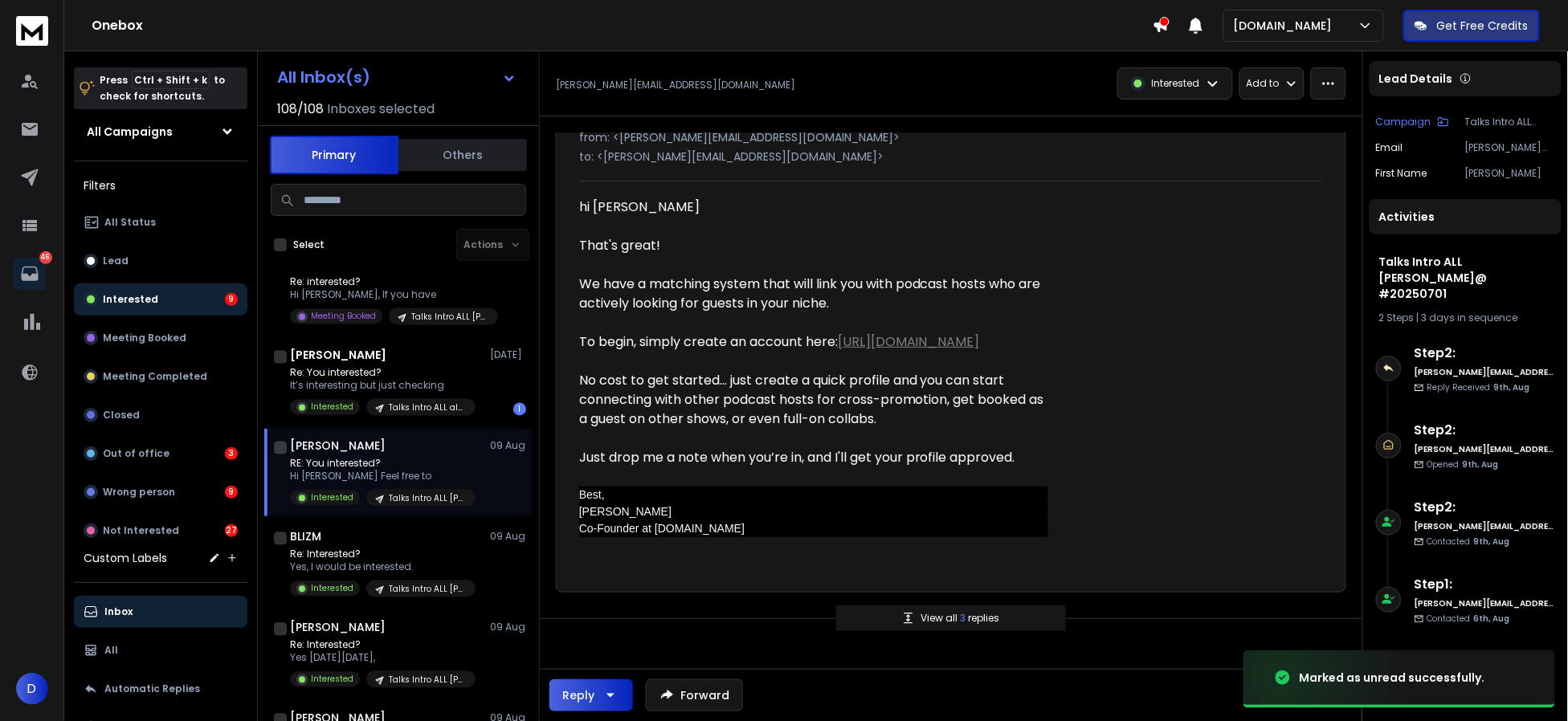
drag, startPoint x: 917, startPoint y: 622, endPoint x: 871, endPoint y: 599, distance: 51.4
click at [917, 623] on div "View all 3 replies" at bounding box center [952, 618] width 230 height 25
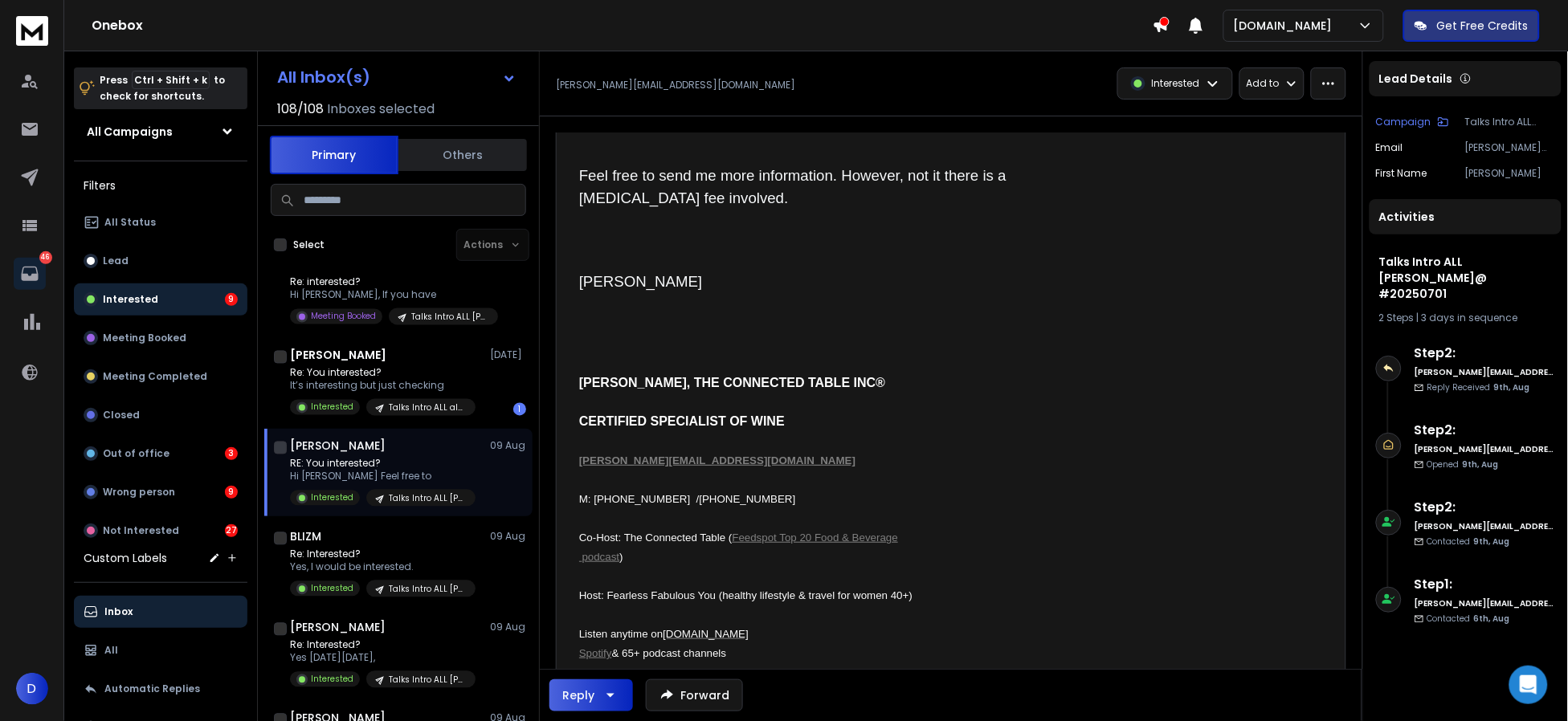
scroll to position [833, 0]
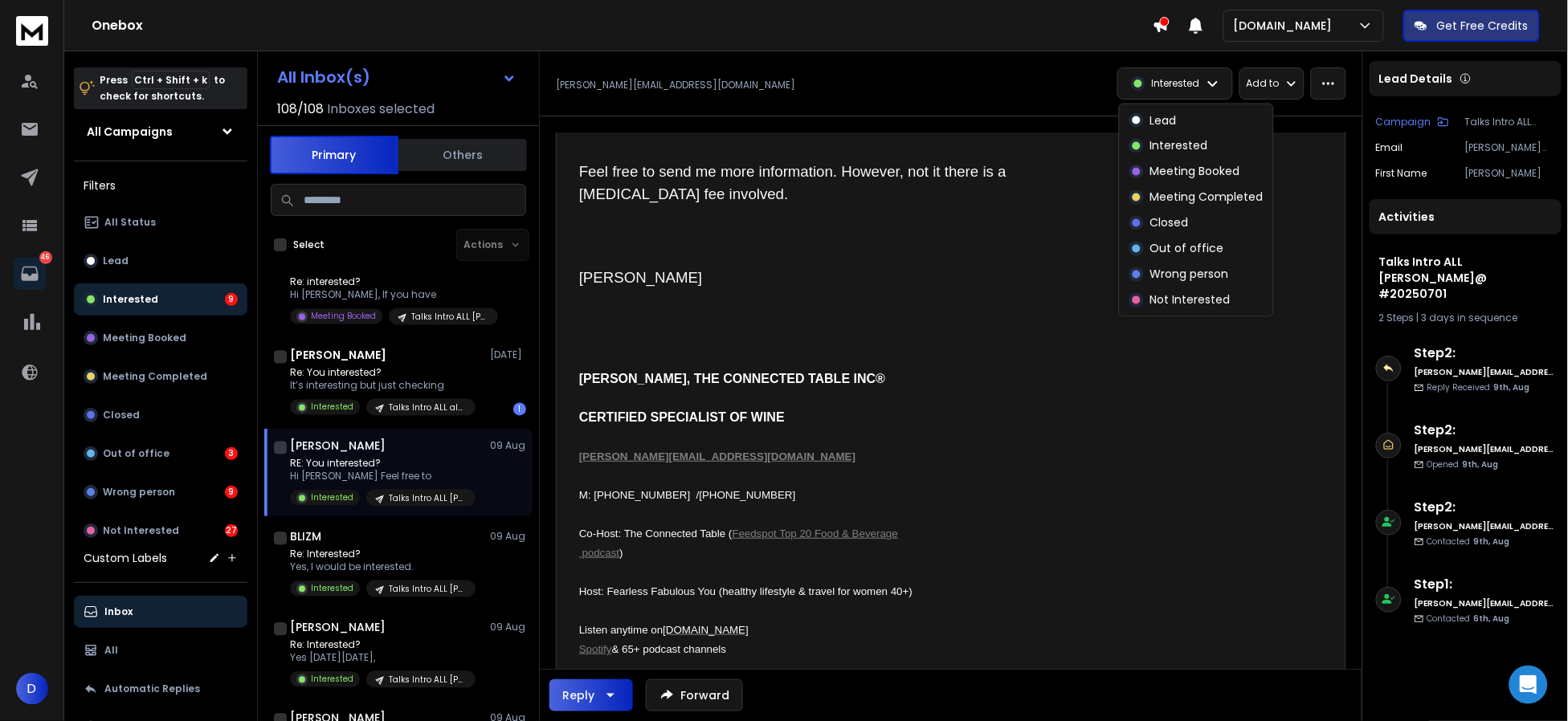
click at [1165, 77] on p "Interested" at bounding box center [1175, 83] width 48 height 13
click at [1169, 168] on p "Meeting Booked" at bounding box center [1194, 172] width 90 height 16
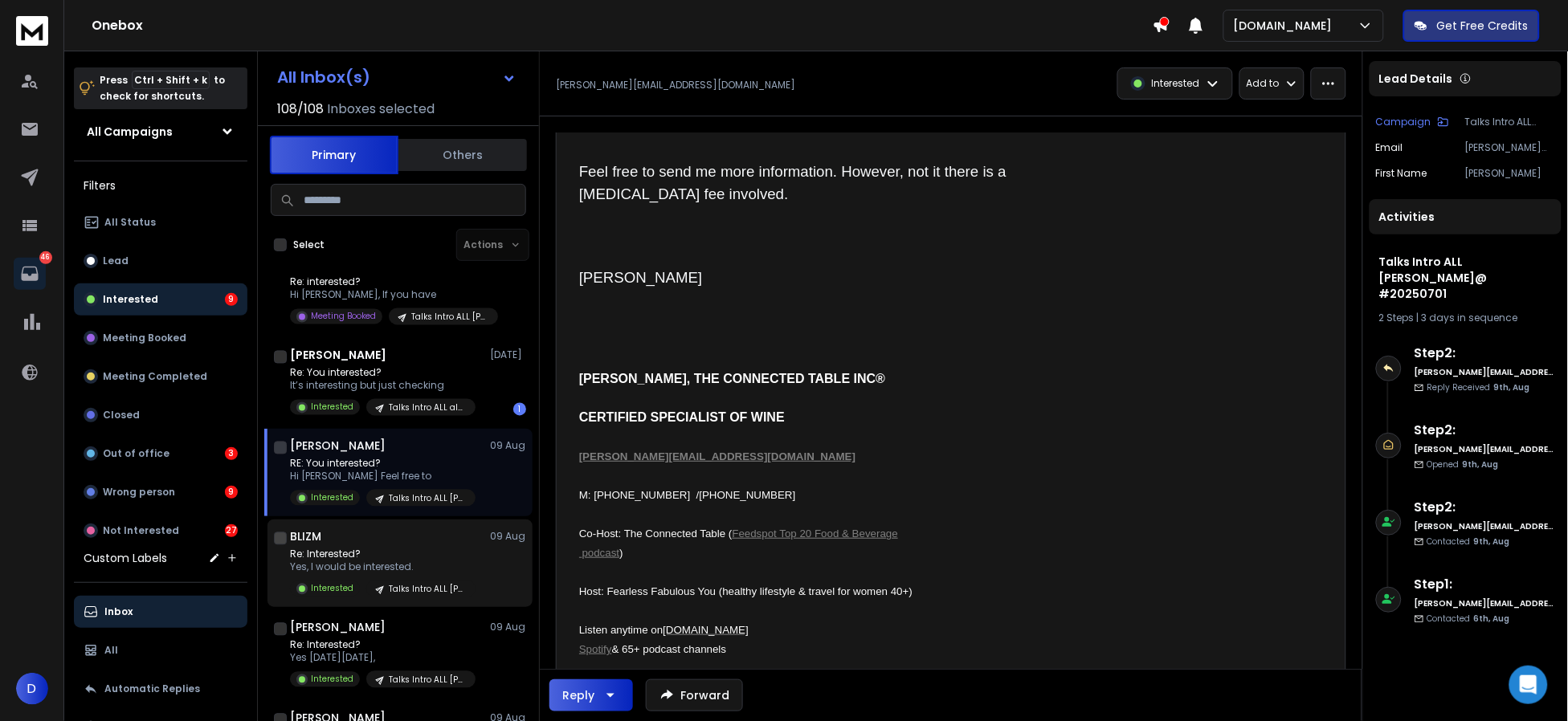
click at [395, 562] on p "Yes, I would be interested." at bounding box center [382, 567] width 186 height 13
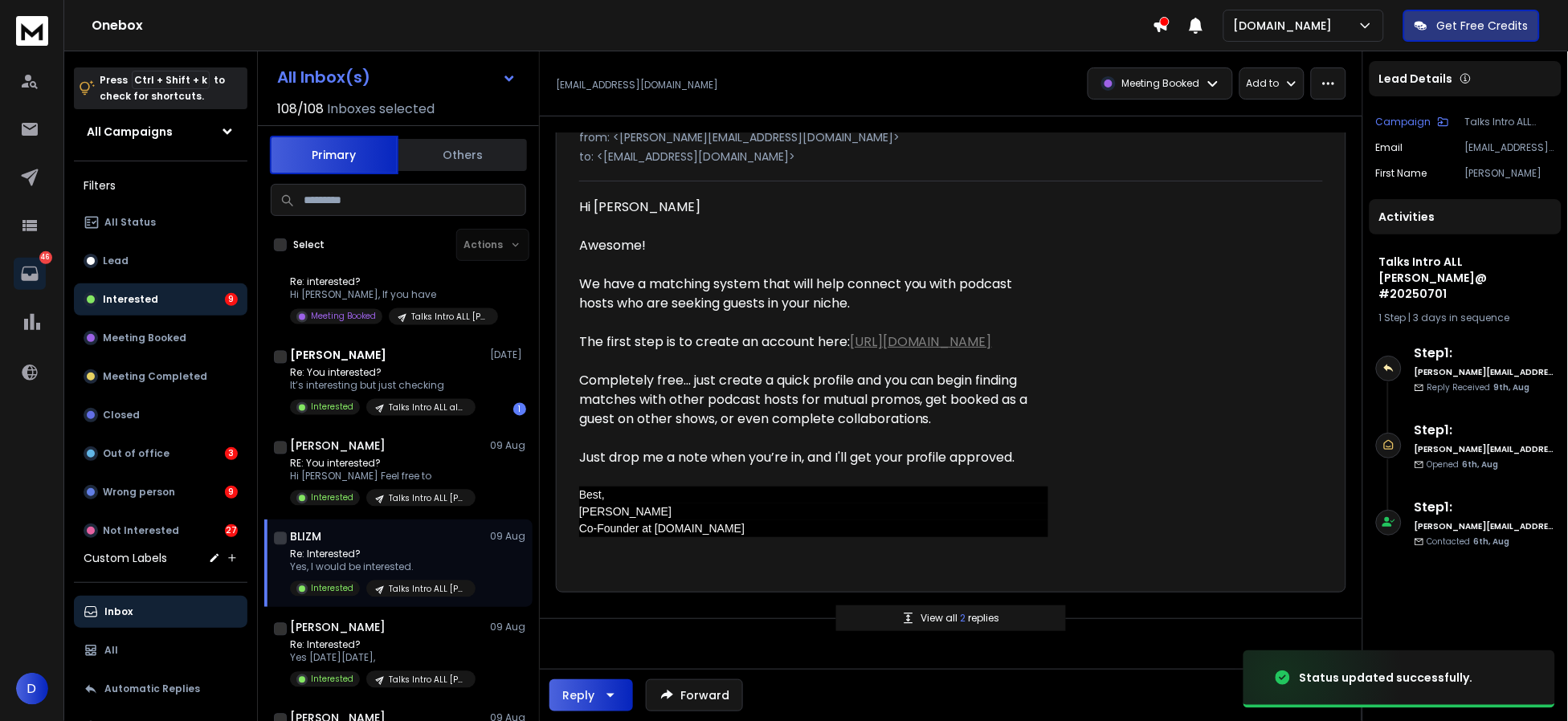
click at [935, 631] on div "View all 2 replies" at bounding box center [952, 618] width 230 height 25
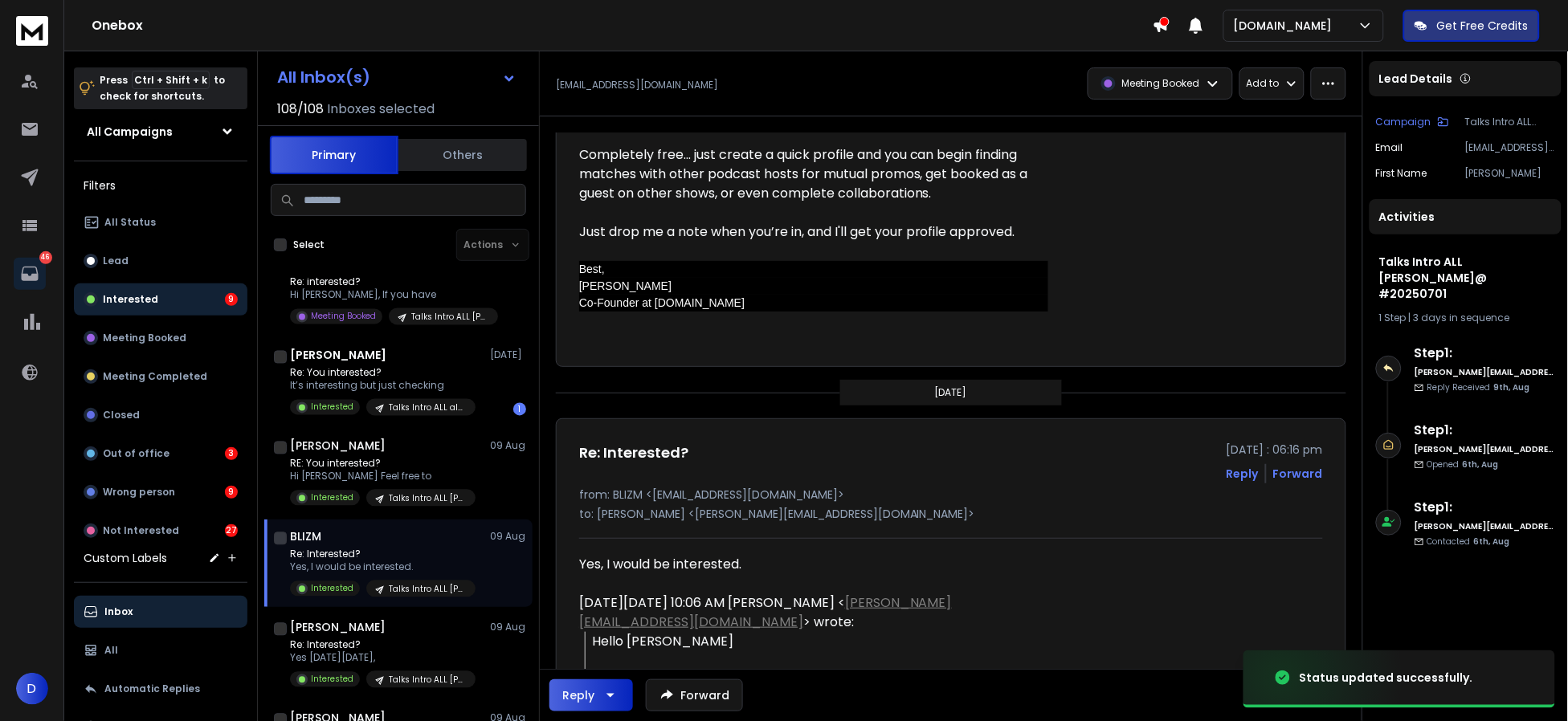
scroll to position [592, 0]
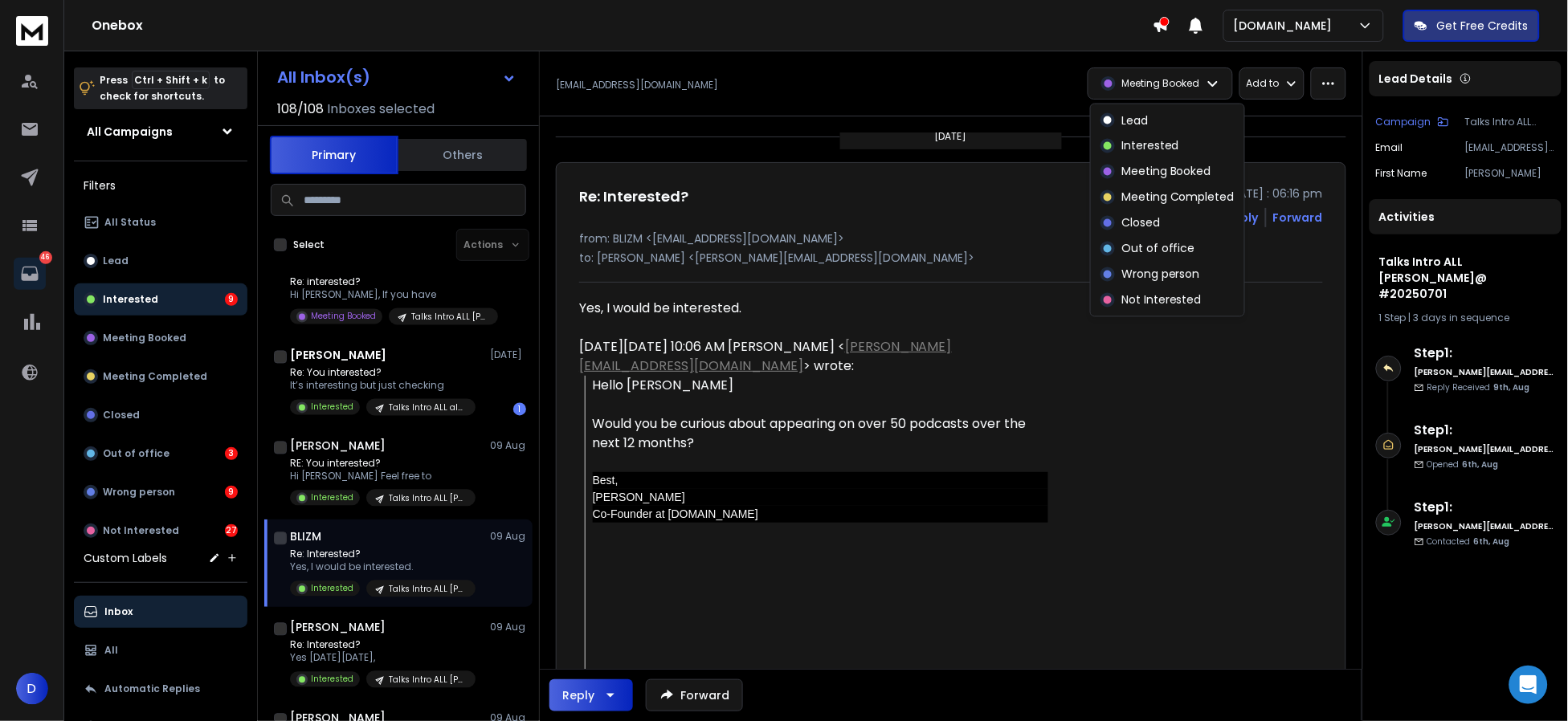
click at [1179, 86] on p "Meeting Booked" at bounding box center [1160, 83] width 78 height 13
click at [1181, 168] on p "Meeting Booked" at bounding box center [1166, 172] width 90 height 16
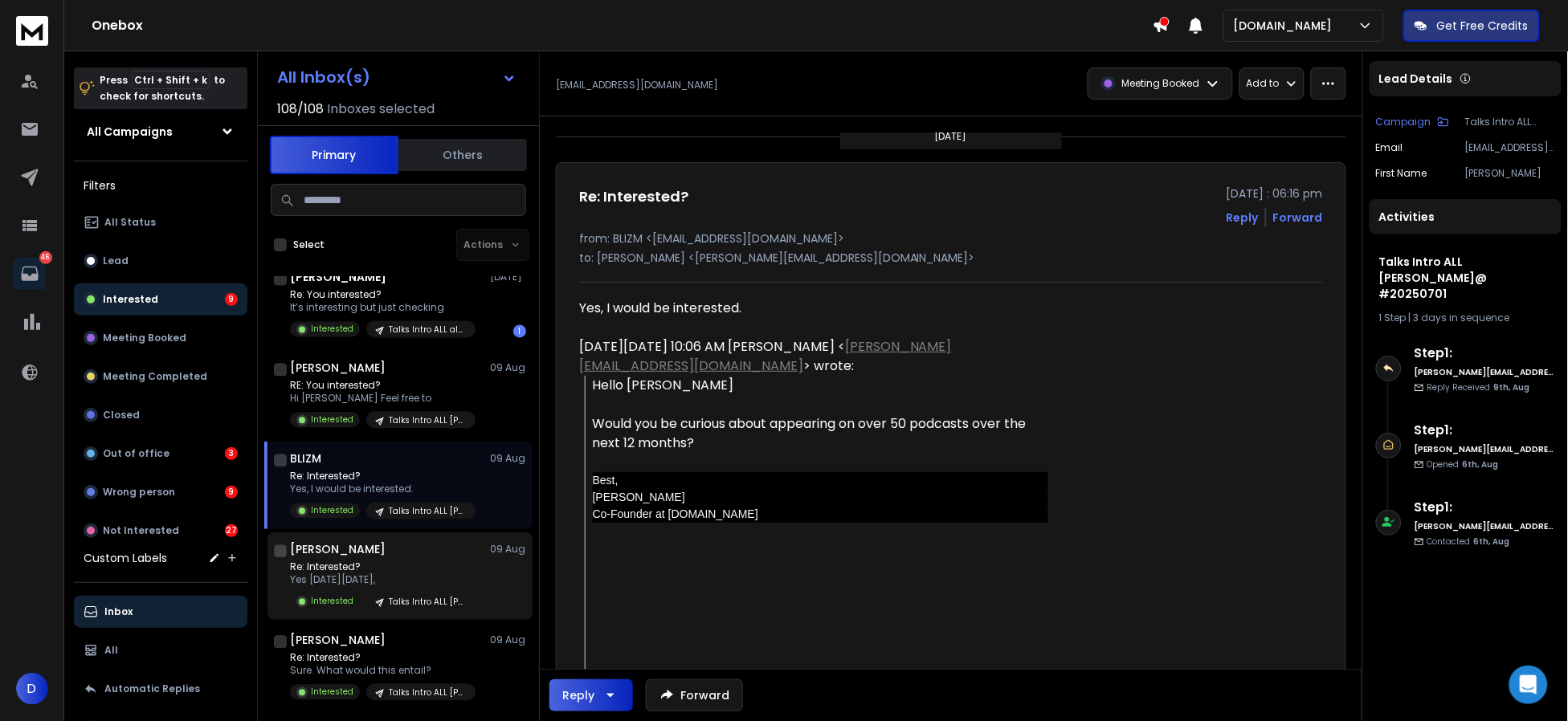
scroll to position [1084, 0]
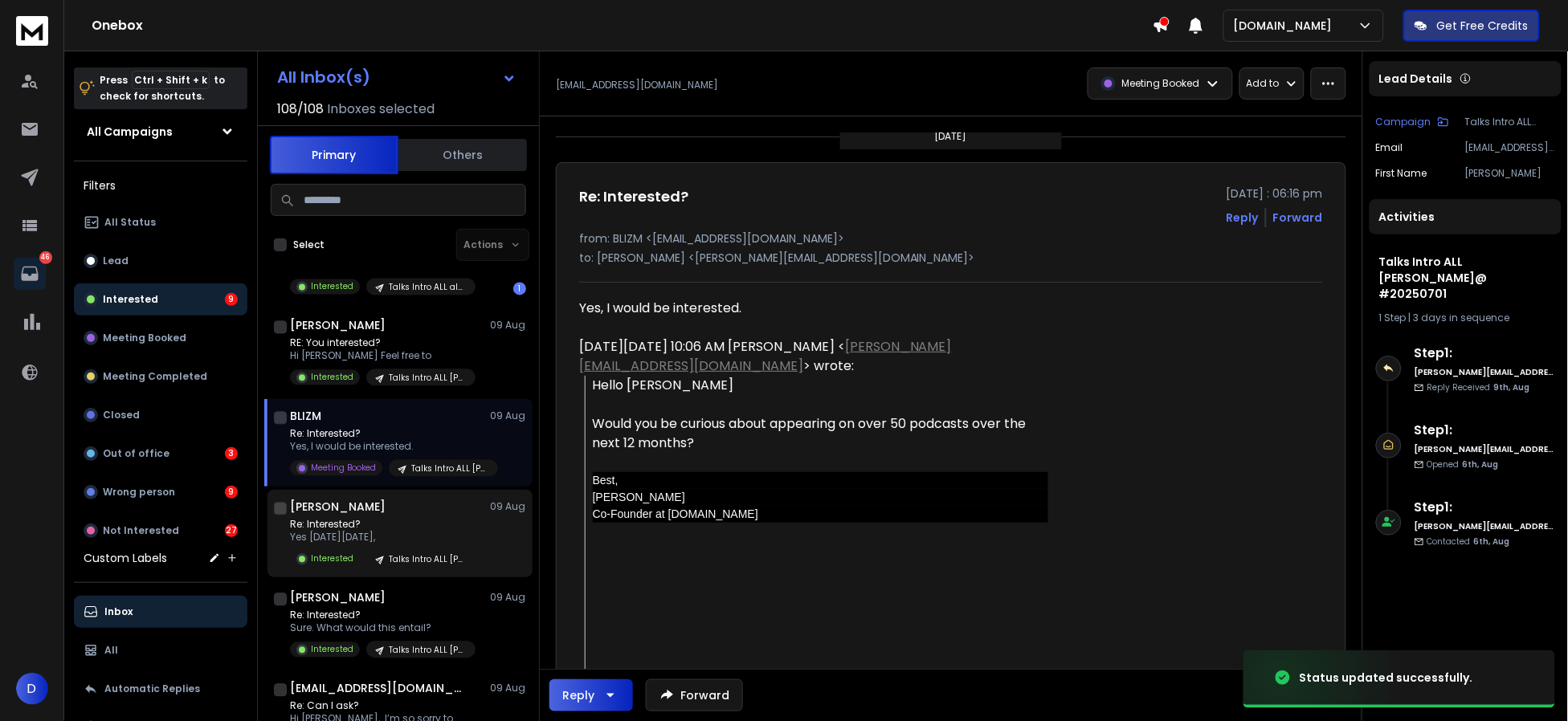
click at [434, 560] on p "Talks Intro ALL [PERSON_NAME]@ #20250701" at bounding box center [427, 560] width 77 height 12
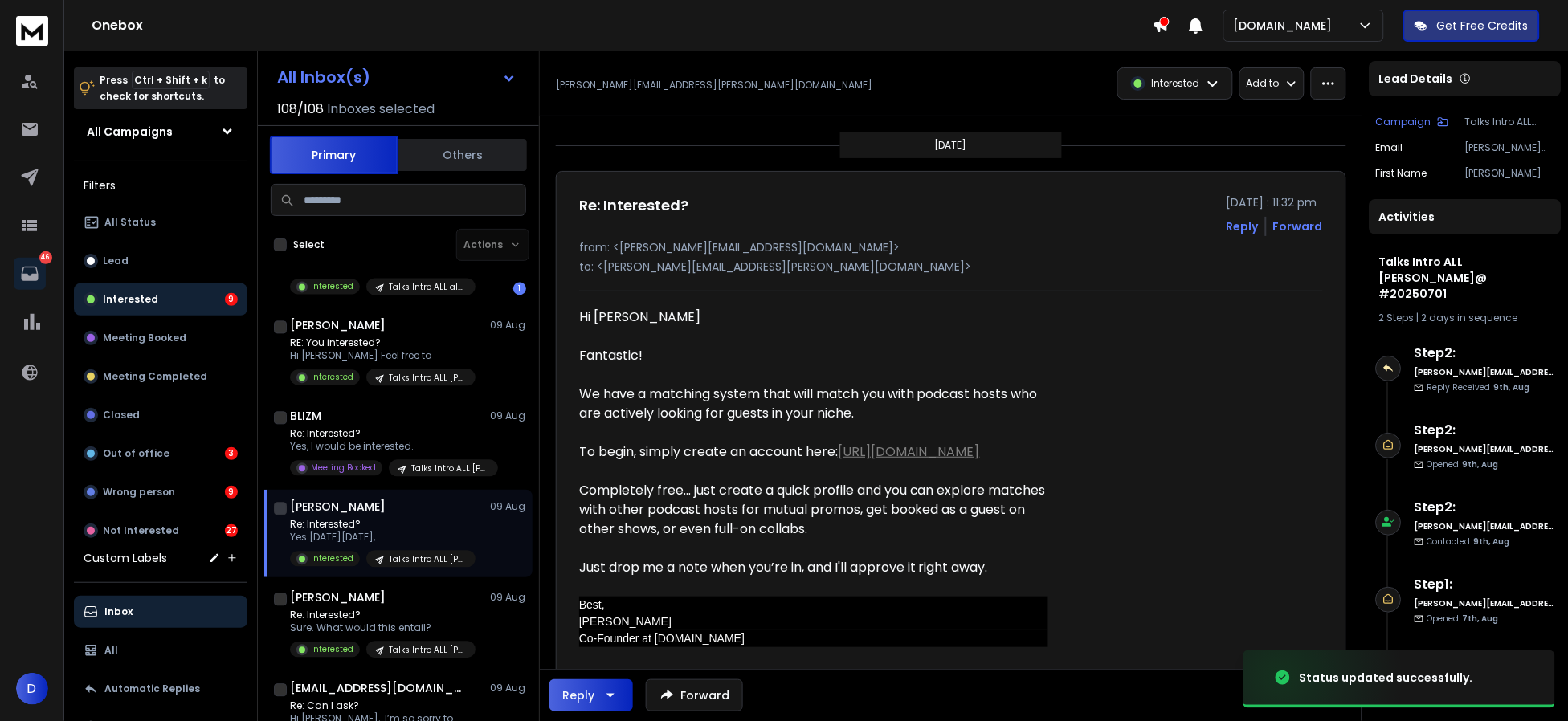
click at [1179, 86] on p "Interested" at bounding box center [1175, 83] width 48 height 13
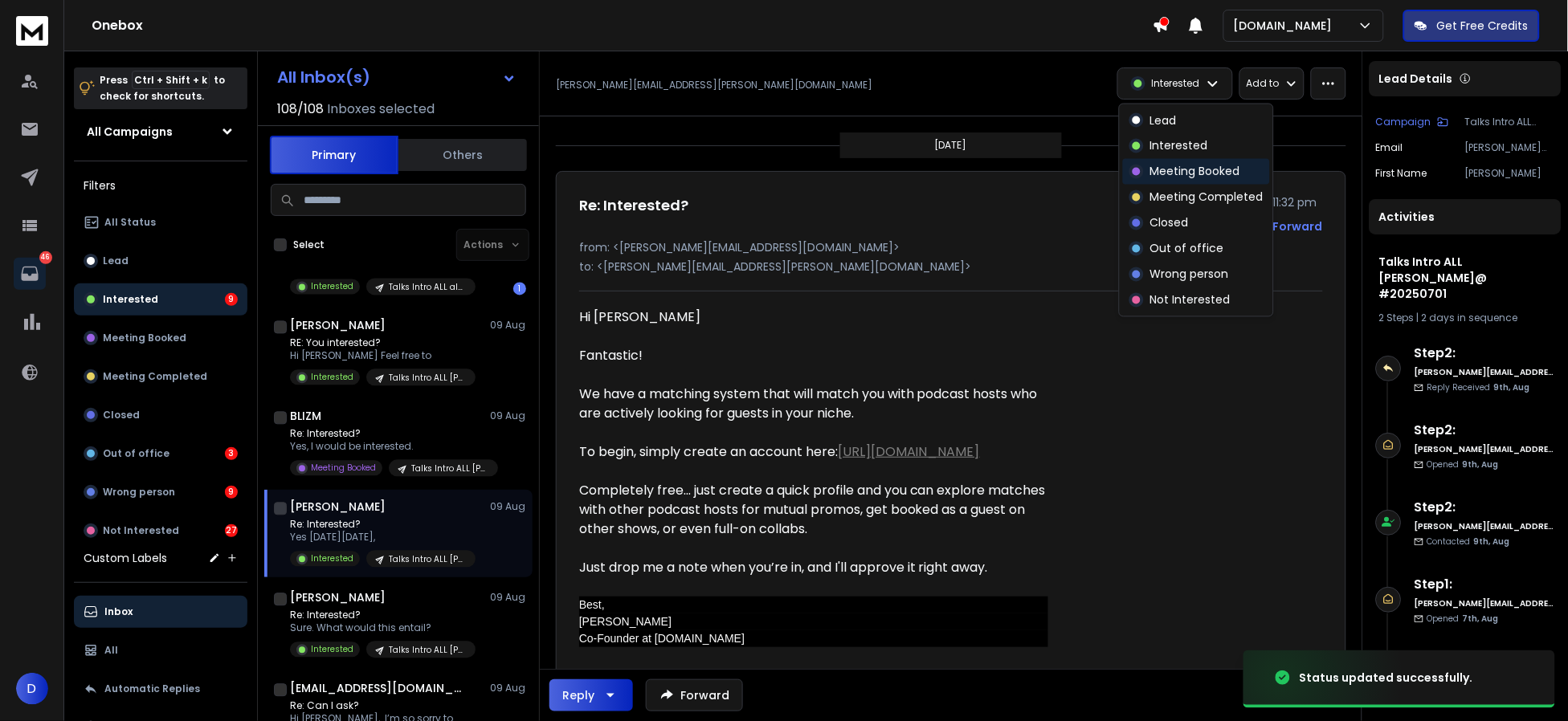
click at [1182, 171] on p "Meeting Booked" at bounding box center [1194, 172] width 90 height 16
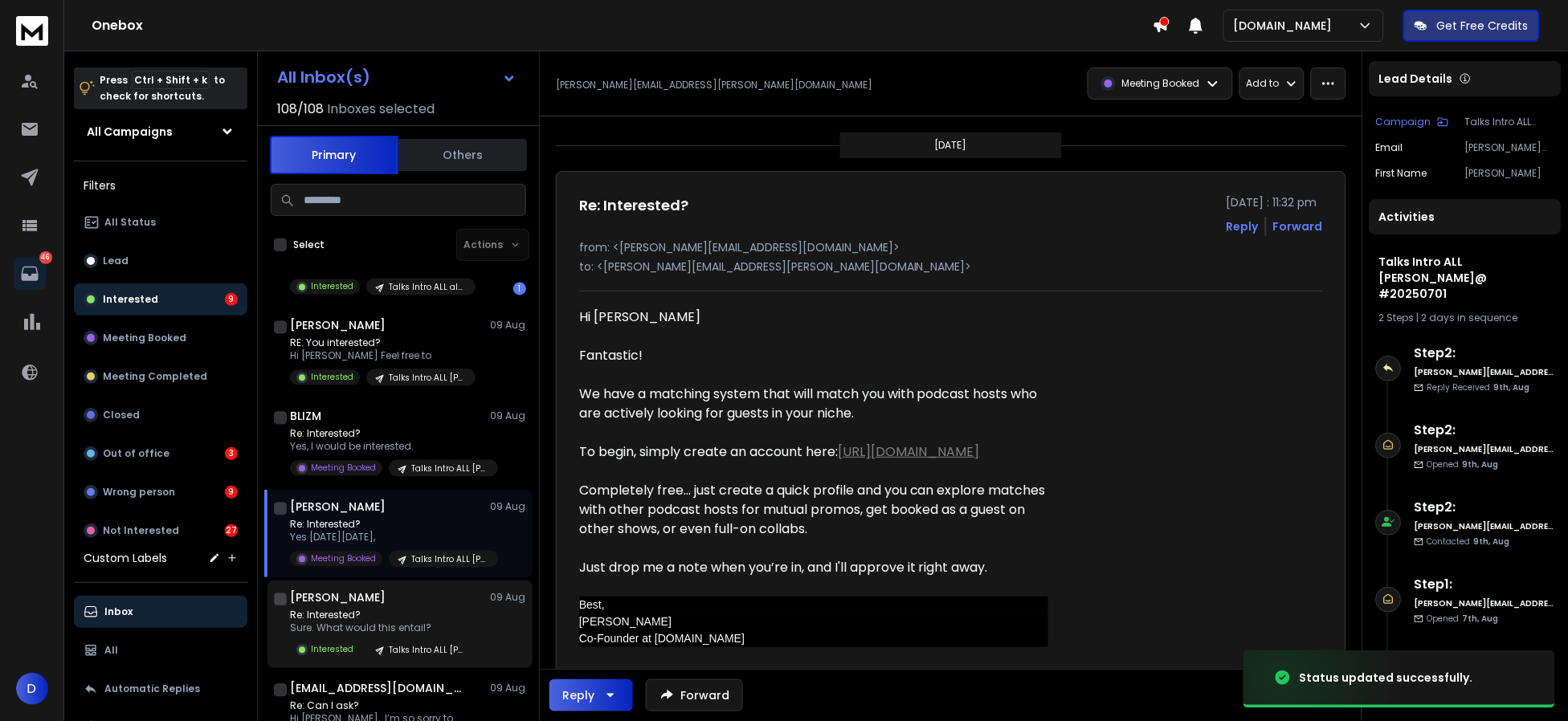
click at [359, 622] on p "Sure. What would this entail?" at bounding box center [382, 628] width 186 height 13
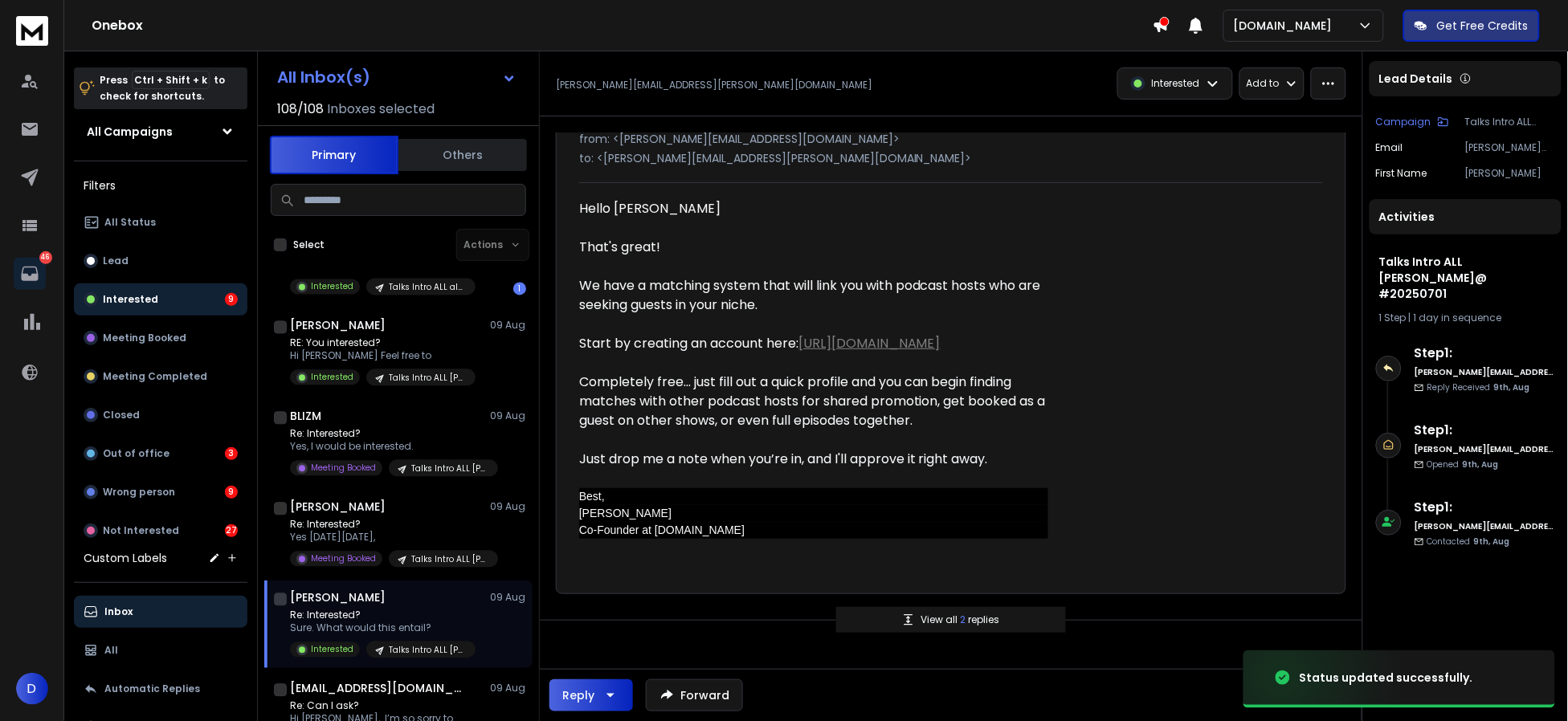
scroll to position [110, 0]
click at [918, 626] on div "View all 2 replies" at bounding box center [952, 618] width 230 height 25
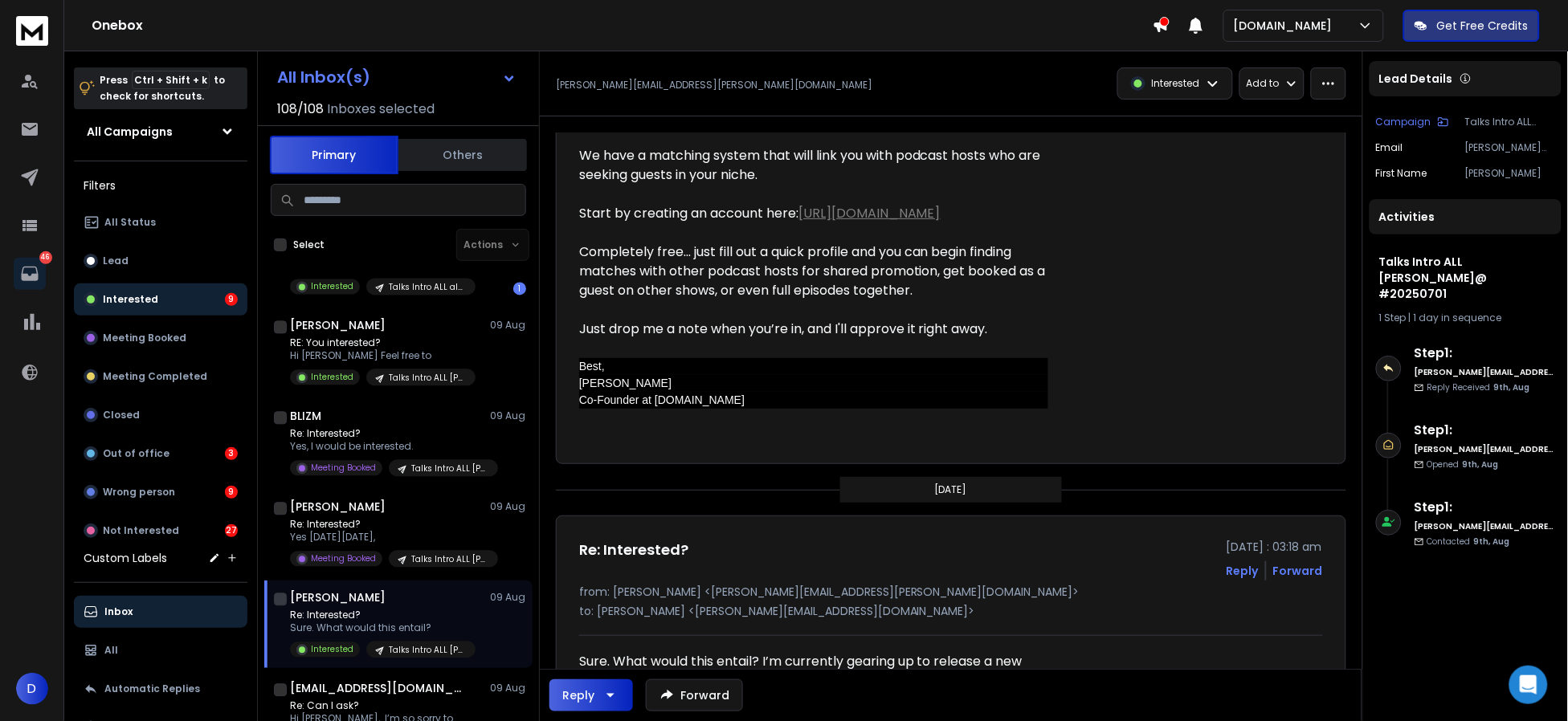
scroll to position [120, 0]
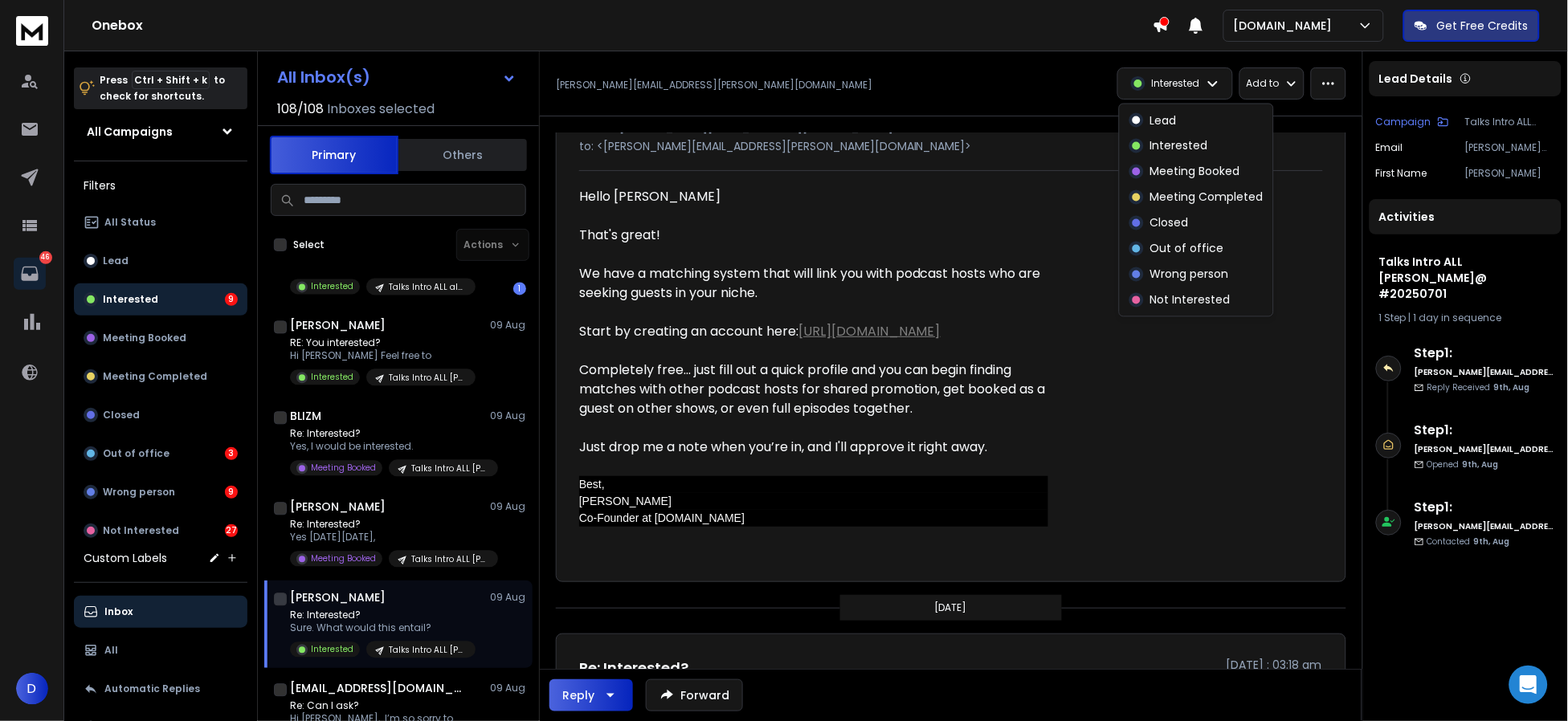
click at [1193, 82] on p "Interested" at bounding box center [1175, 83] width 48 height 13
click at [1213, 171] on p "Meeting Booked" at bounding box center [1194, 172] width 90 height 16
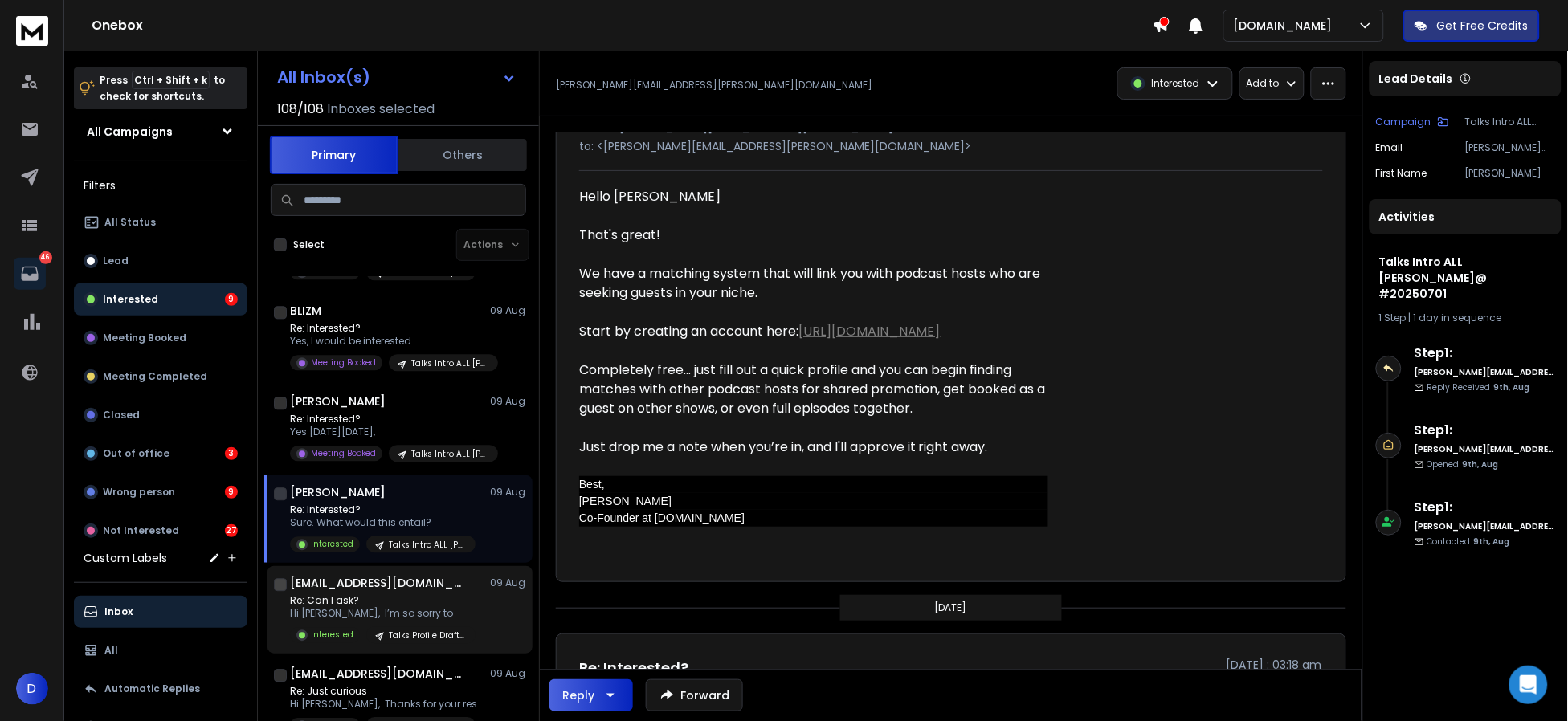
scroll to position [1325, 0]
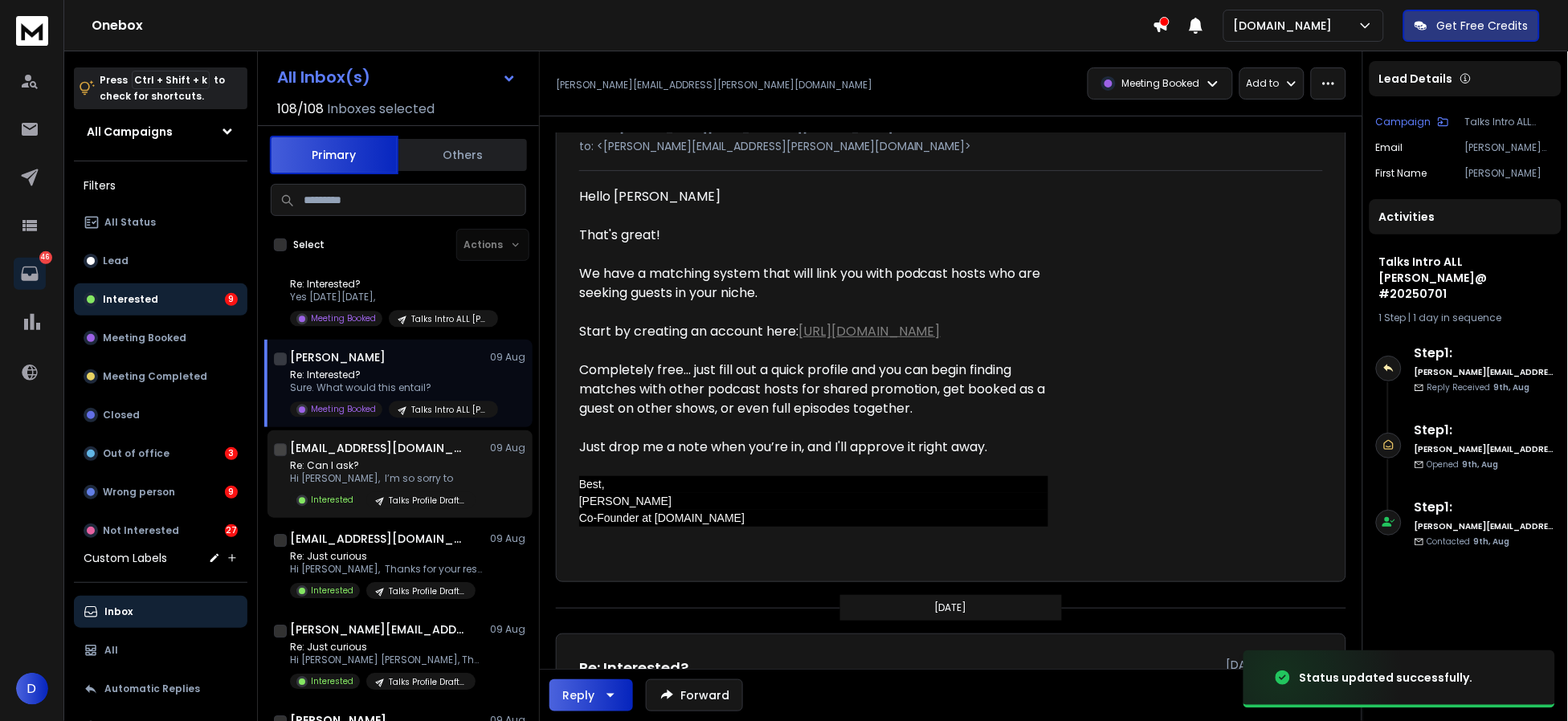
click at [435, 459] on p "Re: Can I ask?" at bounding box center [382, 465] width 186 height 13
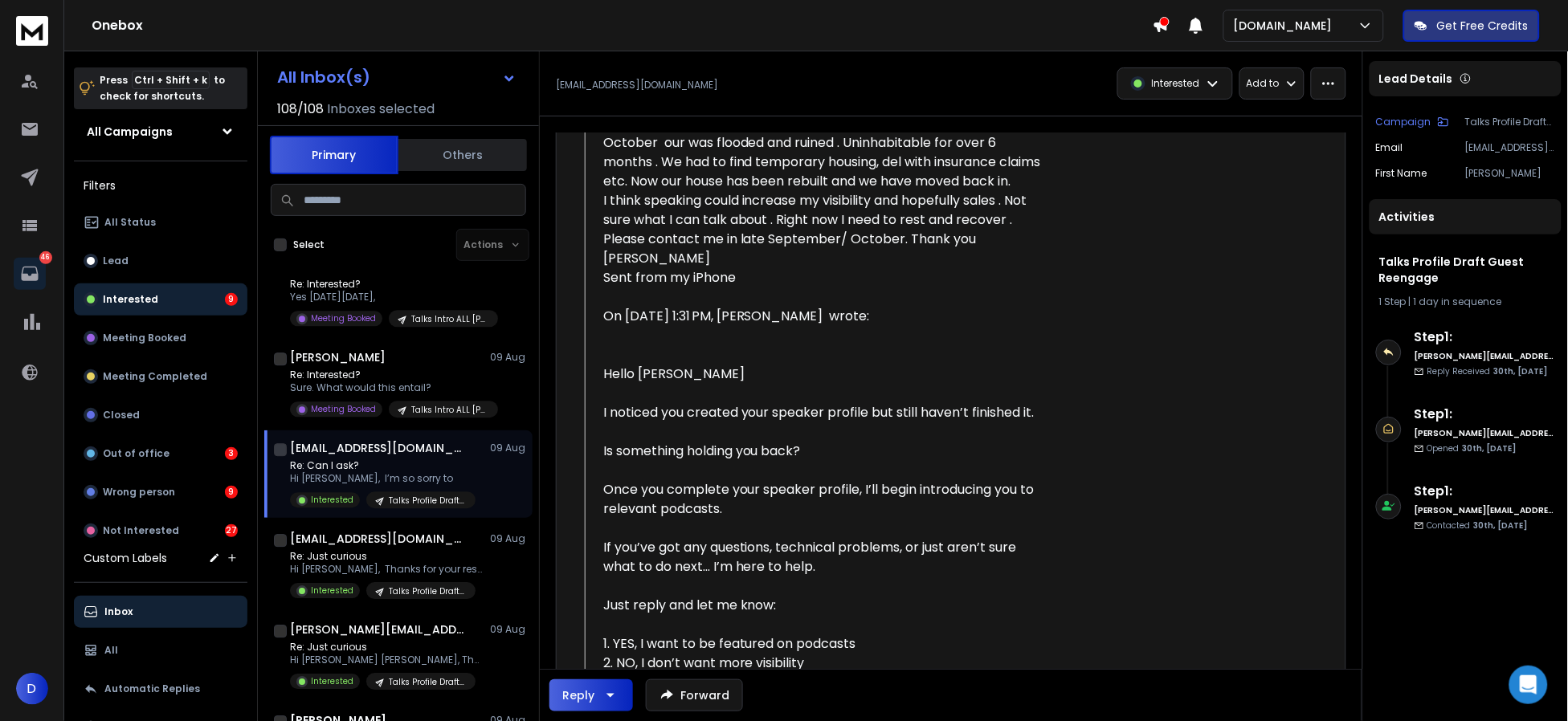
scroll to position [964, 0]
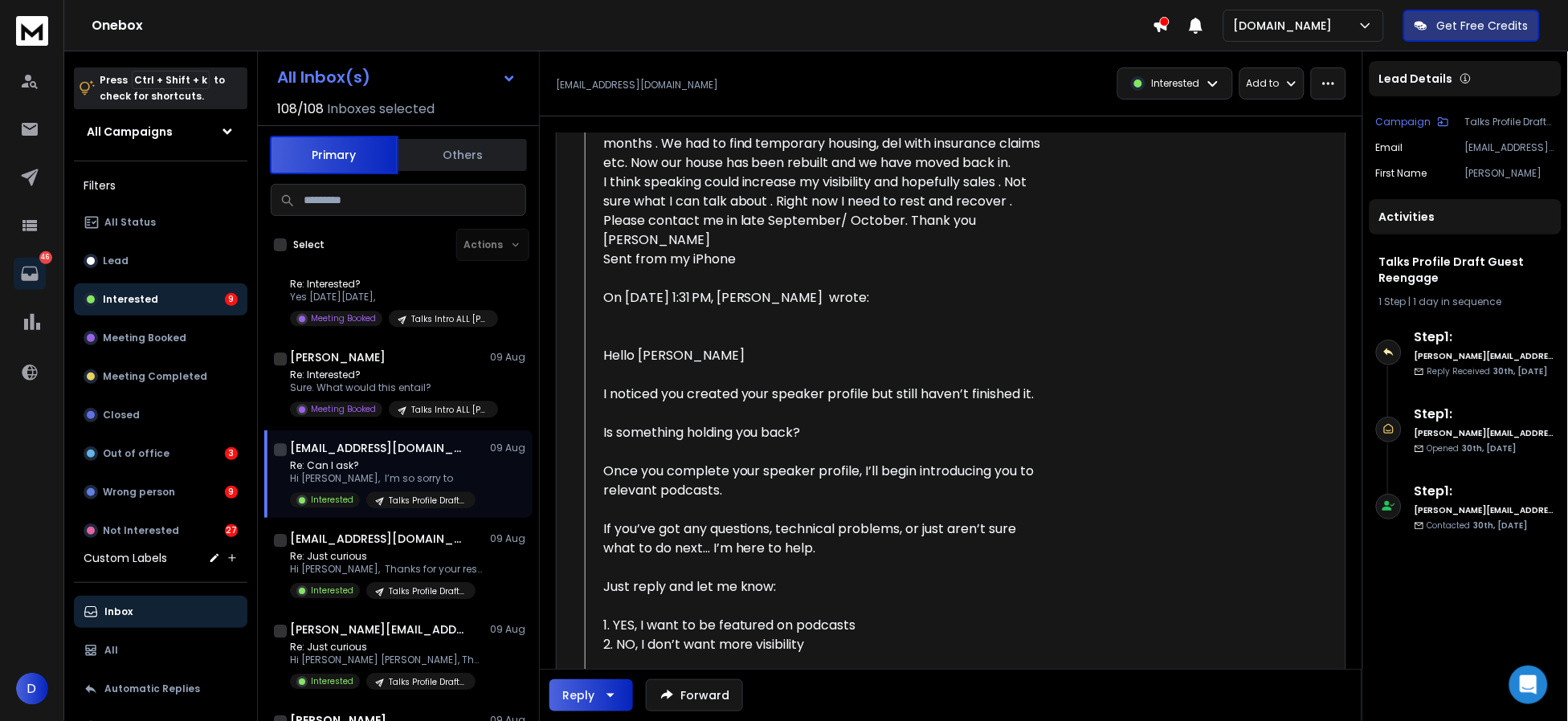
click at [1324, 88] on icon "button" at bounding box center [1328, 83] width 15 height 15
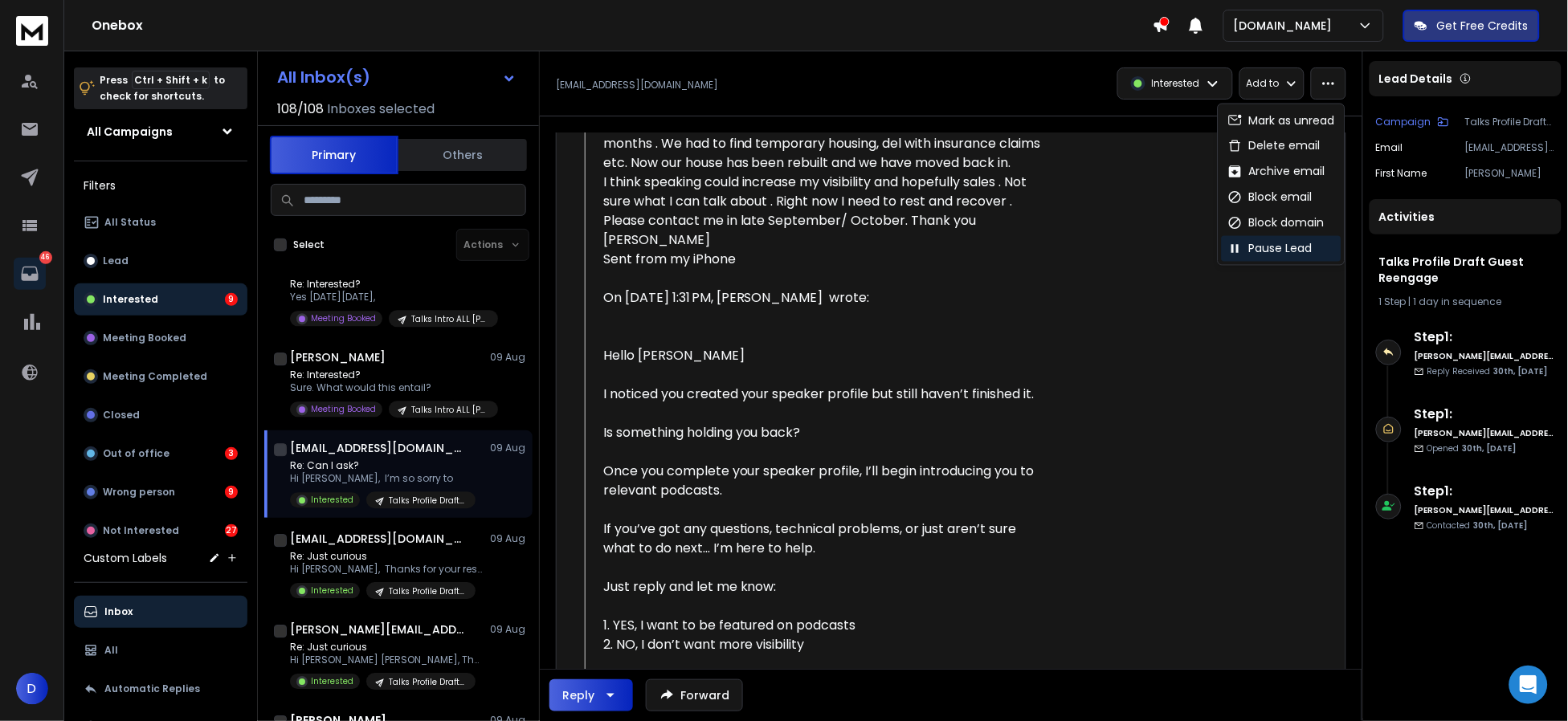
click at [1272, 247] on div "Pause Lead" at bounding box center [1270, 249] width 85 height 16
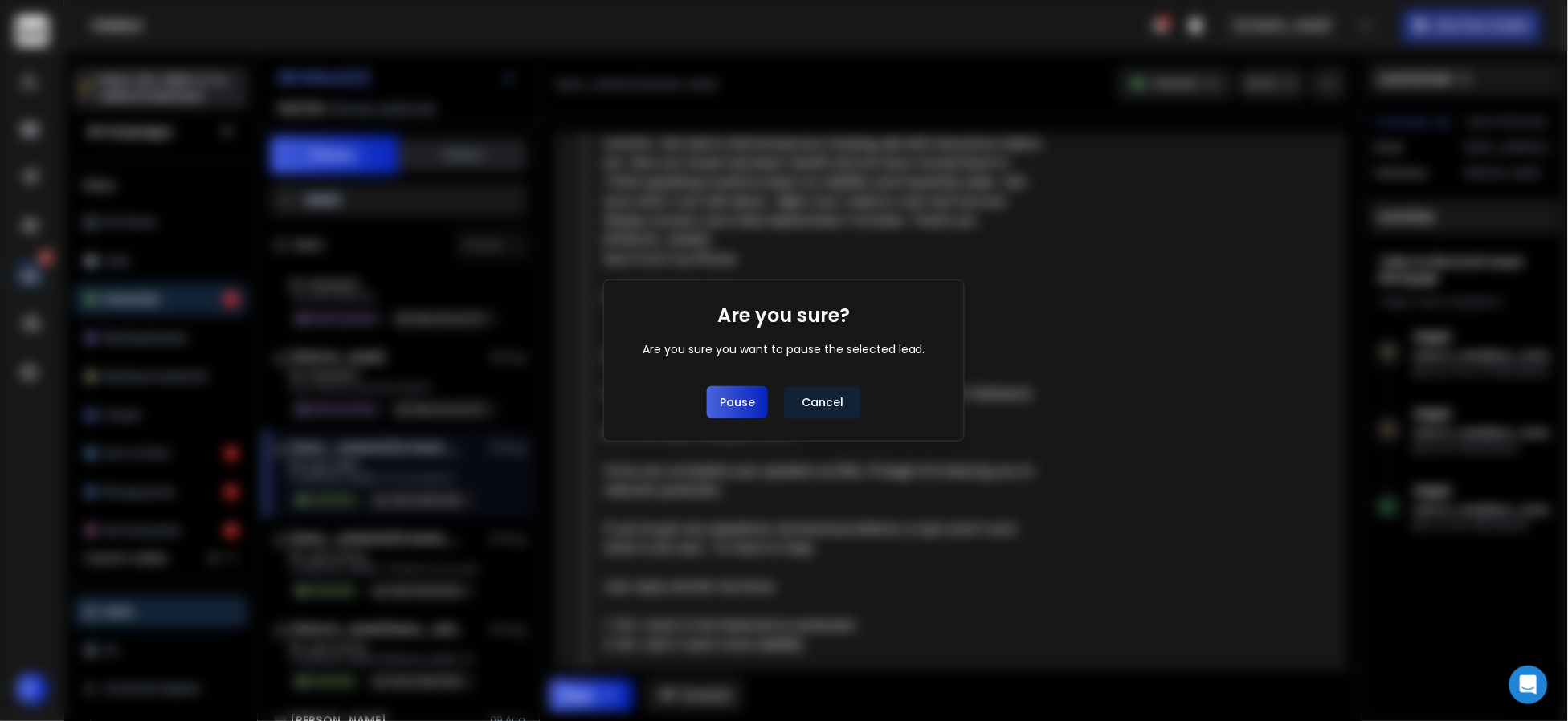
click at [719, 390] on button "Pause" at bounding box center [738, 402] width 61 height 32
click at [421, 573] on div "Are you sure? Are you sure you want to pause the selected lead. Pause Cancel" at bounding box center [784, 360] width 1568 height 721
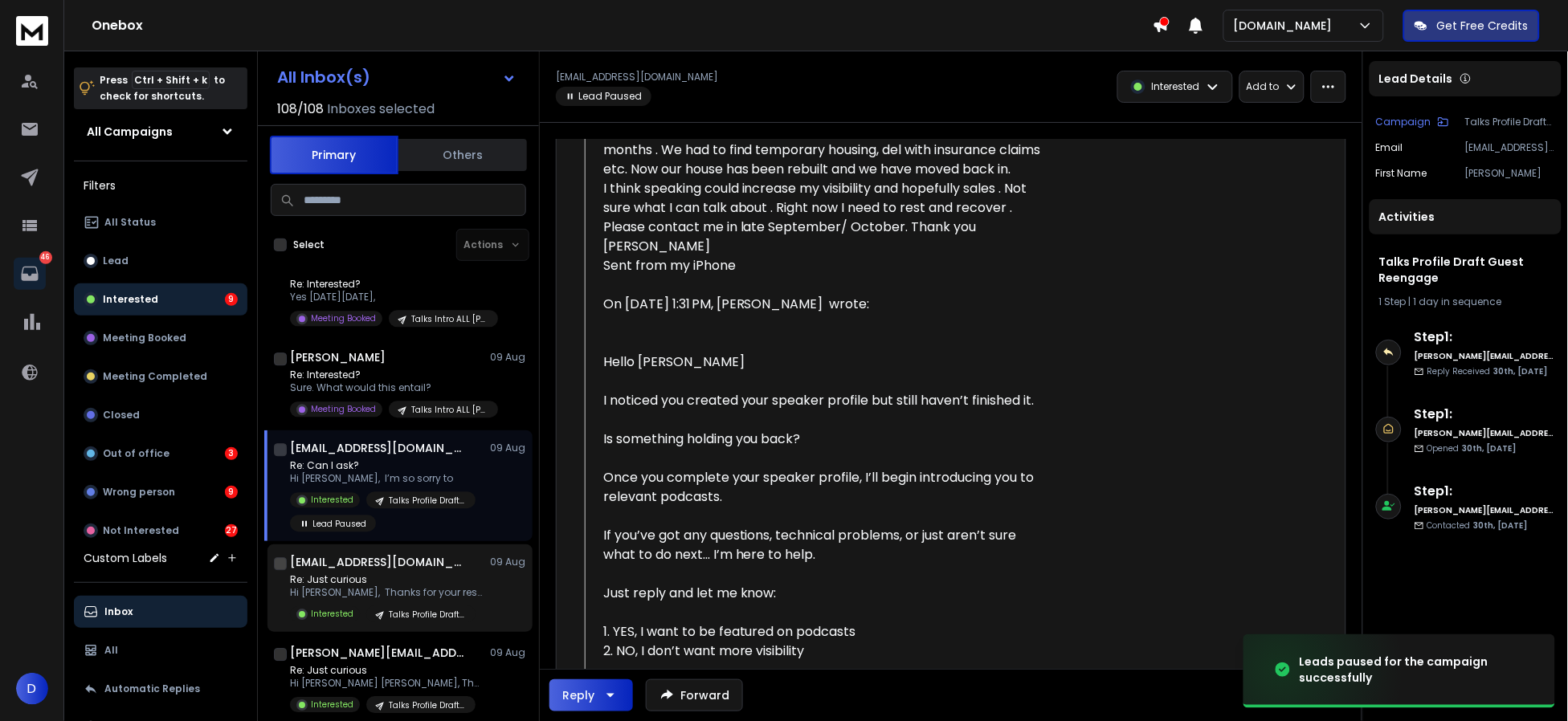
click at [429, 564] on h1 "[EMAIL_ADDRESS][DOMAIN_NAME]" at bounding box center [378, 562] width 176 height 16
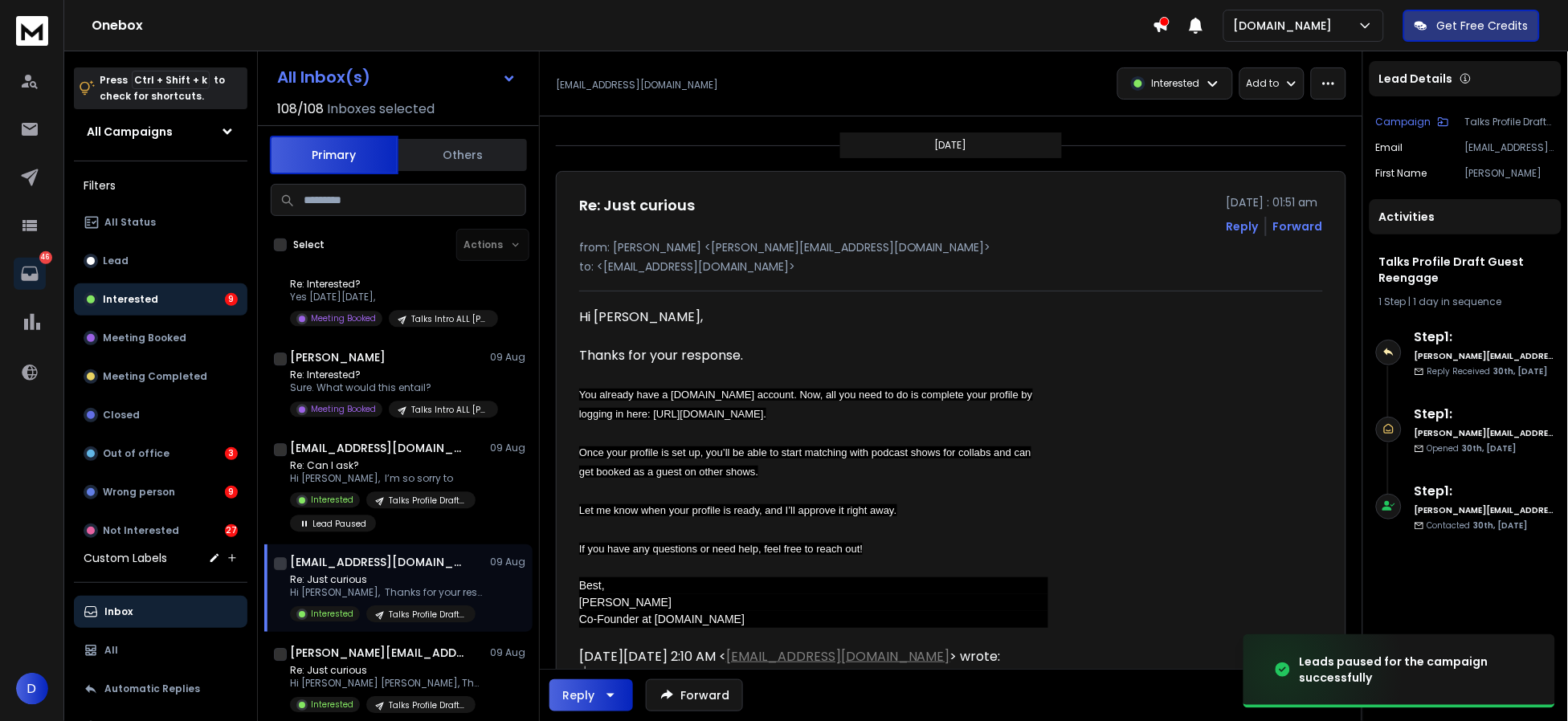
scroll to position [1686, 0]
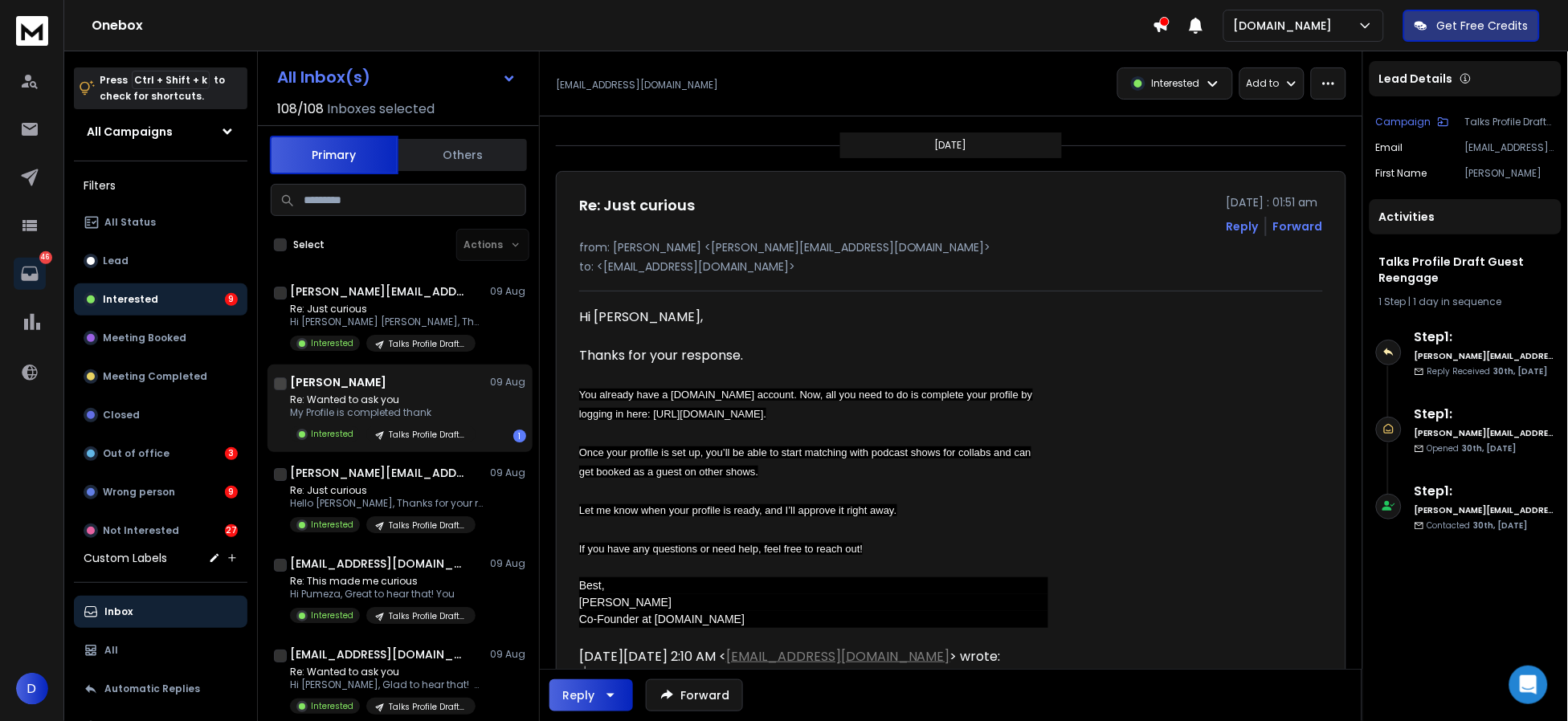
click at [361, 432] on div "Interested Talks Profile Draft Guest Reengage" at bounding box center [382, 434] width 186 height 17
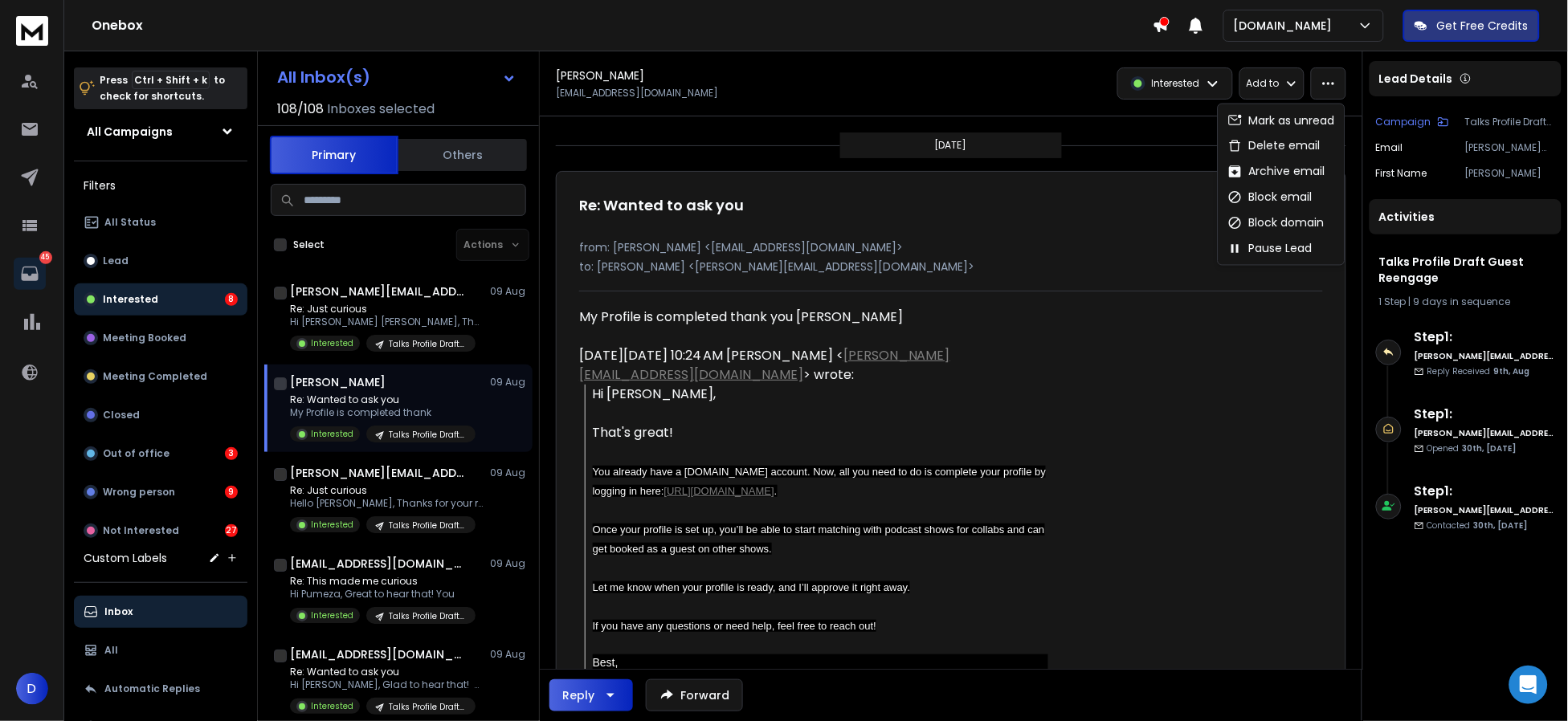
click at [1333, 90] on icon "button" at bounding box center [1328, 83] width 15 height 15
click at [1303, 122] on div "Mark as unread" at bounding box center [1282, 120] width 107 height 16
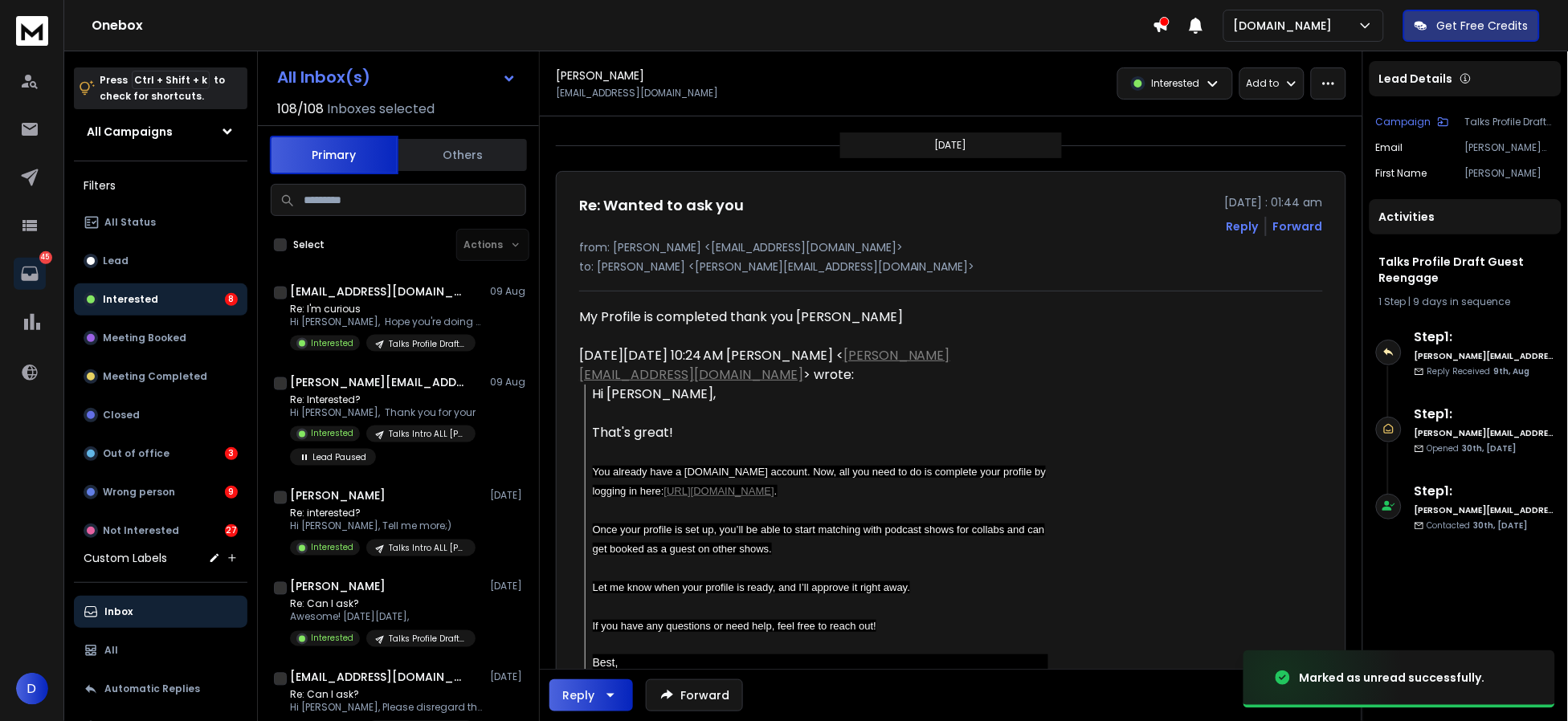
scroll to position [2650, 0]
